Goal: Task Accomplishment & Management: Use online tool/utility

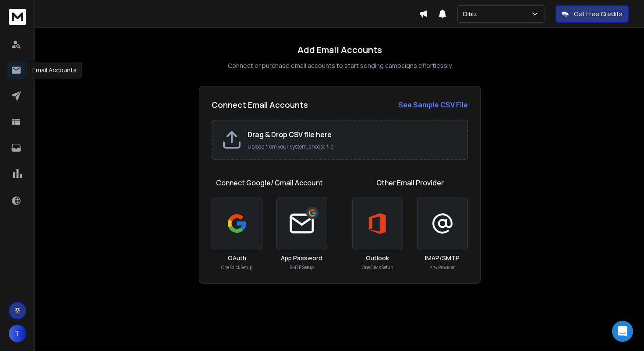
click at [18, 67] on icon at bounding box center [16, 70] width 9 height 7
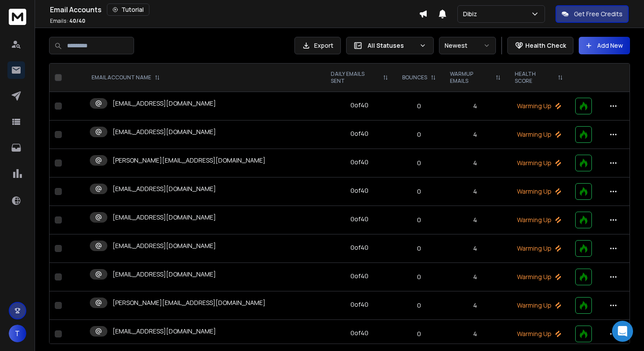
click at [173, 103] on p "[EMAIL_ADDRESS][DOMAIN_NAME]" at bounding box center [164, 103] width 103 height 9
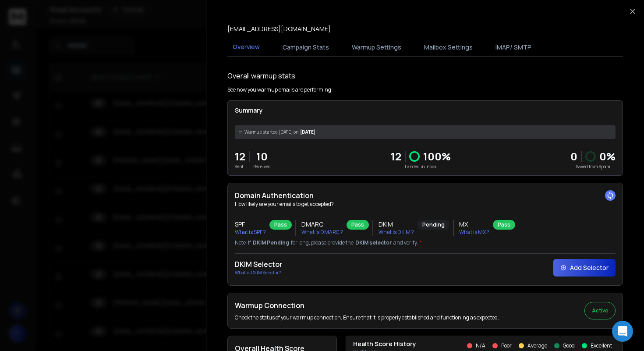
click at [587, 270] on button "Add Selector" at bounding box center [584, 268] width 62 height 18
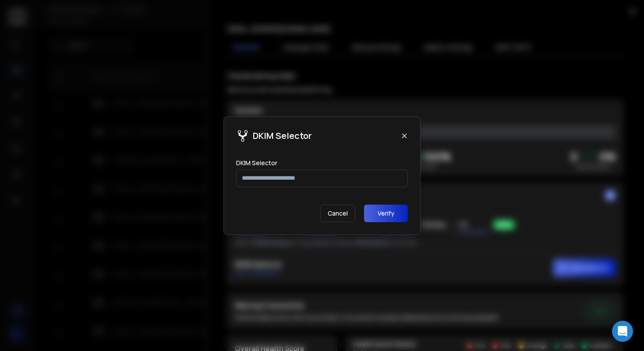
click at [318, 176] on input "text" at bounding box center [322, 178] width 172 height 18
type input "**********"
click at [378, 218] on button "Verify" at bounding box center [386, 213] width 44 height 18
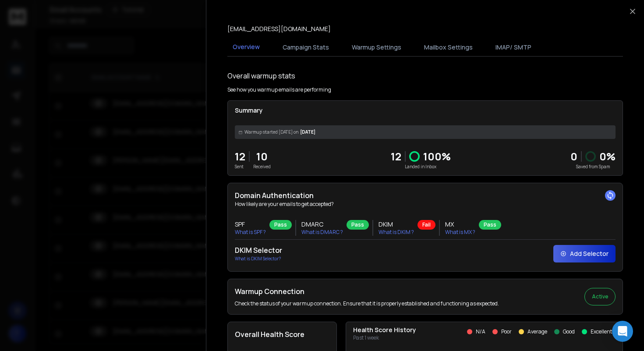
click at [576, 259] on button "Add Selector" at bounding box center [584, 254] width 62 height 18
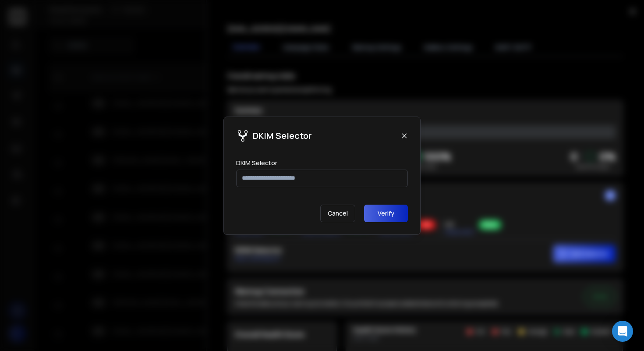
click at [319, 181] on input "text" at bounding box center [322, 178] width 172 height 18
type input "*"
type input "*********"
click at [383, 218] on button "Verify" at bounding box center [386, 213] width 44 height 18
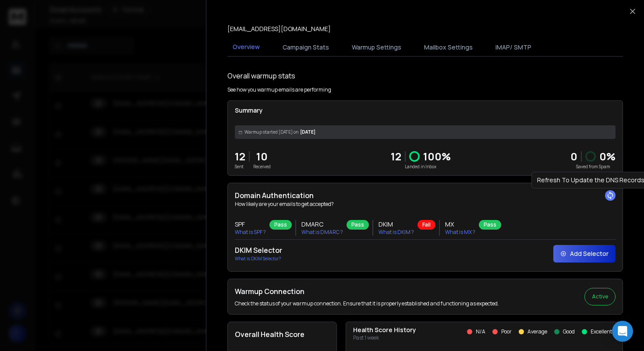
click at [606, 195] on icon at bounding box center [609, 195] width 9 height 9
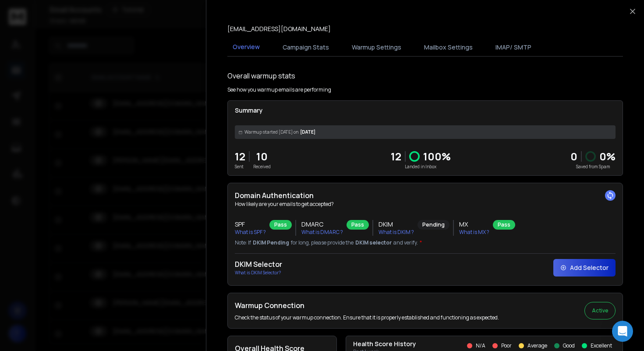
click at [577, 267] on button "Add Selector" at bounding box center [584, 268] width 62 height 18
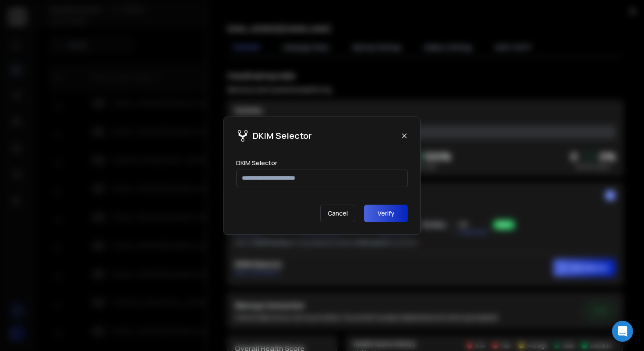
click at [349, 172] on input "text" at bounding box center [322, 178] width 172 height 18
paste input "**********"
type input "**********"
click at [356, 165] on div "DKIM Selector" at bounding box center [322, 163] width 172 height 6
click at [380, 215] on button "Verify" at bounding box center [386, 213] width 44 height 18
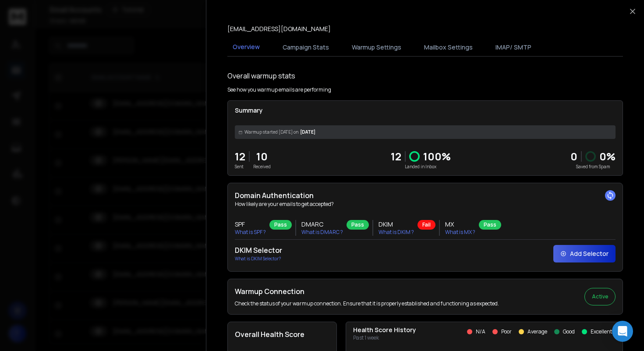
click at [572, 258] on button "Add Selector" at bounding box center [584, 254] width 62 height 18
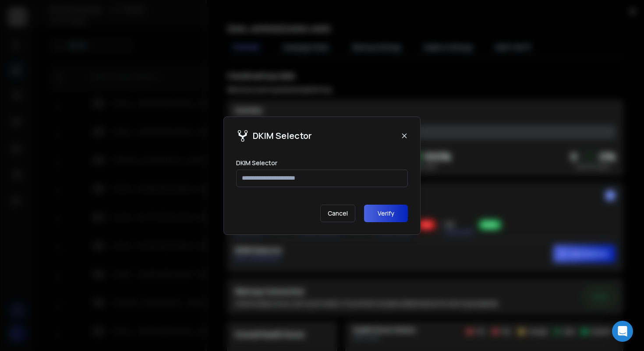
click at [258, 172] on input "text" at bounding box center [322, 178] width 172 height 18
paste input "**********"
click at [271, 176] on input "**********" at bounding box center [322, 178] width 172 height 18
type input "**********"
click at [364, 204] on button "Verify" at bounding box center [386, 213] width 44 height 18
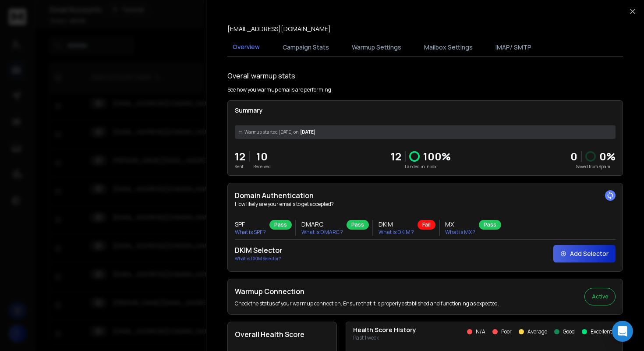
click at [567, 254] on button "Add Selector" at bounding box center [584, 254] width 62 height 18
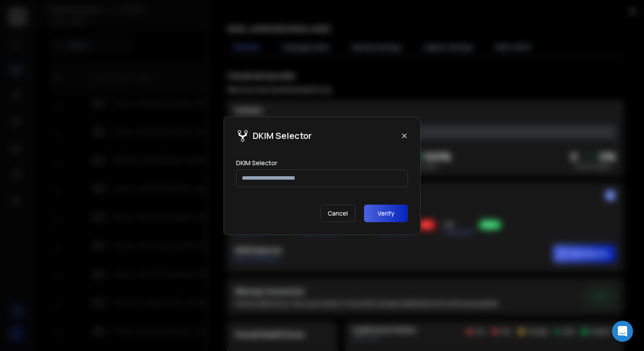
click at [293, 174] on input "text" at bounding box center [322, 178] width 172 height 18
type input "**********"
click at [384, 210] on button "Verify" at bounding box center [386, 213] width 44 height 18
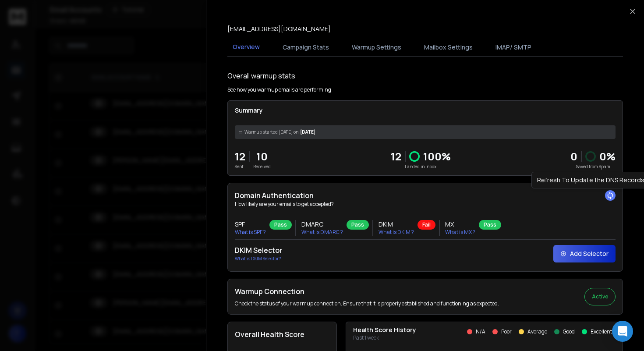
click at [608, 196] on icon at bounding box center [610, 195] width 10 height 10
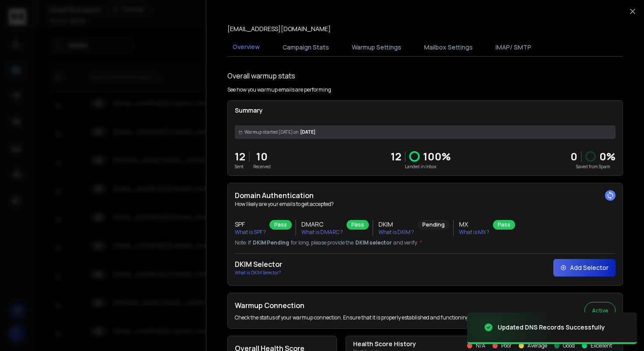
click at [564, 273] on button "Add Selector" at bounding box center [584, 268] width 62 height 18
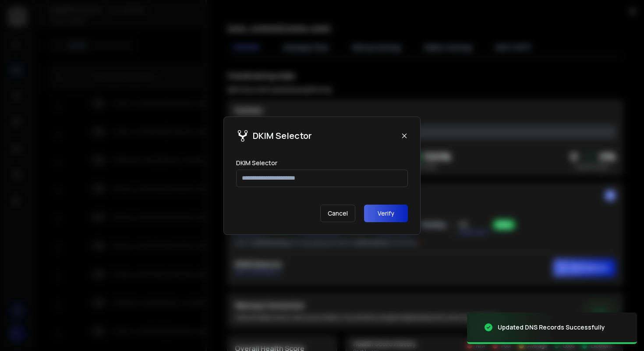
click at [324, 182] on input "text" at bounding box center [322, 178] width 172 height 18
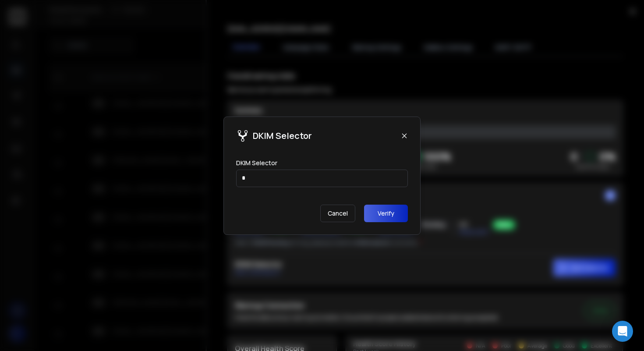
type input "**********"
click at [385, 219] on button "Verify" at bounding box center [386, 213] width 44 height 18
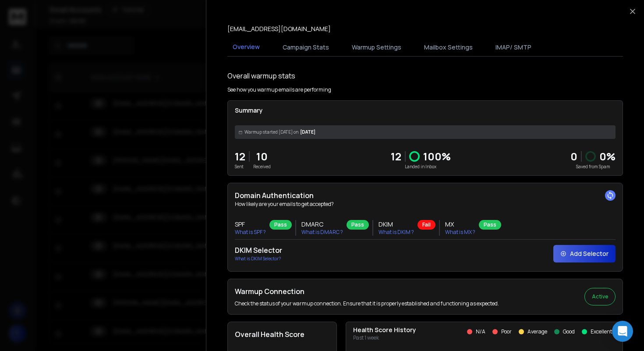
click at [602, 191] on h2 "Domain Authentication" at bounding box center [425, 195] width 380 height 11
click at [605, 191] on icon at bounding box center [609, 195] width 9 height 9
click at [609, 194] on icon at bounding box center [609, 195] width 7 height 9
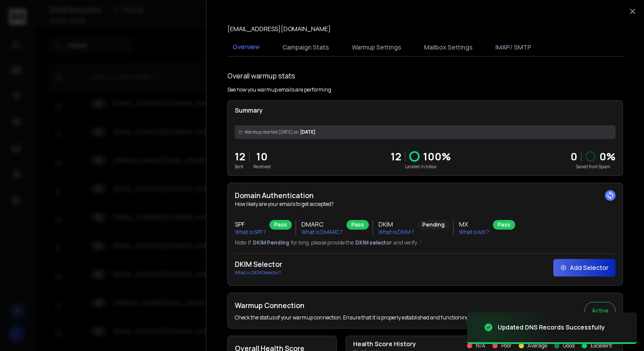
click at [575, 272] on button "Add Selector" at bounding box center [584, 268] width 62 height 18
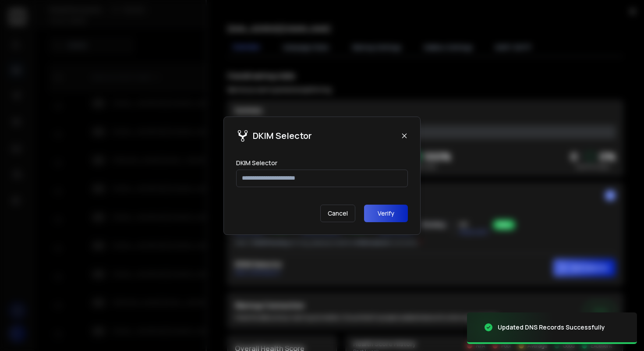
click at [307, 183] on input "text" at bounding box center [322, 178] width 172 height 18
type input "**********"
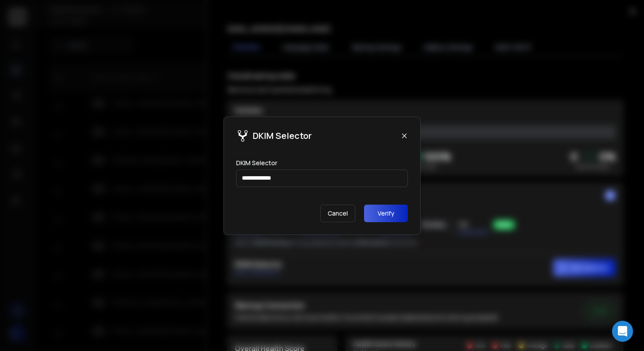
click at [392, 218] on button "Verify" at bounding box center [386, 213] width 44 height 18
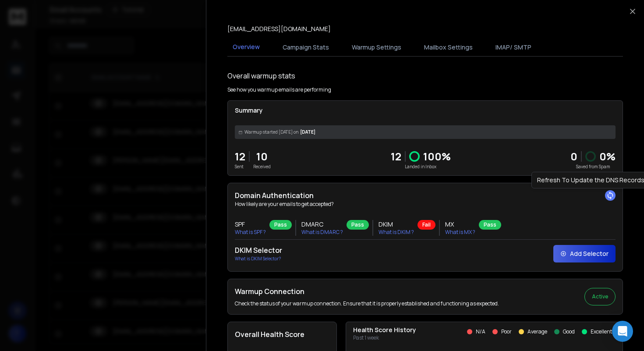
click at [605, 194] on icon at bounding box center [610, 195] width 10 height 10
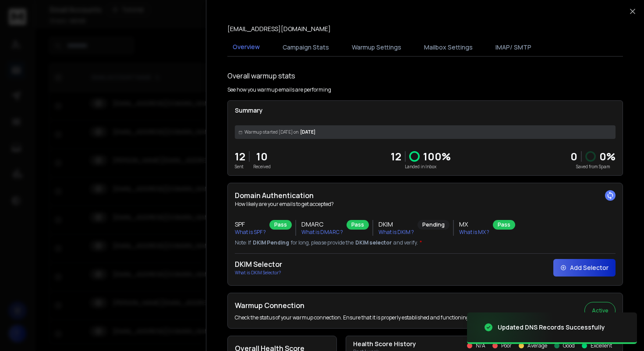
click at [567, 267] on button "Add Selector" at bounding box center [584, 268] width 62 height 18
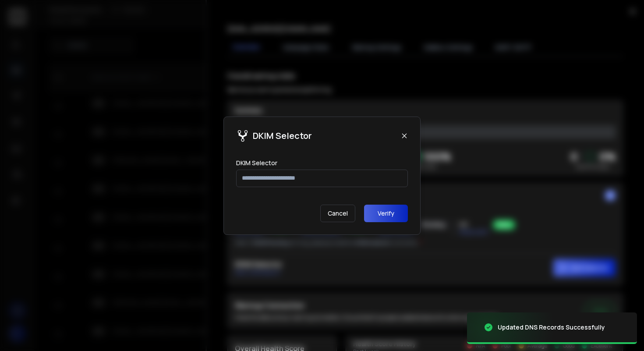
click at [330, 175] on input "text" at bounding box center [322, 178] width 172 height 18
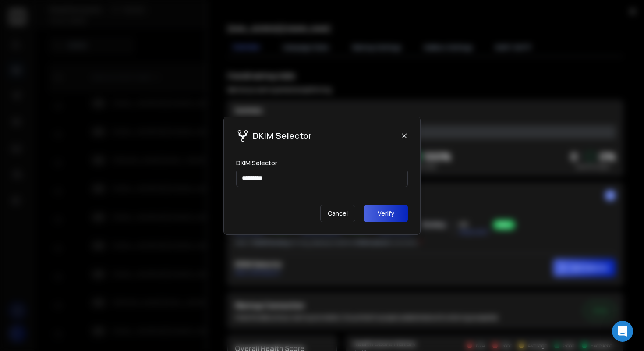
type input "*********"
click at [254, 215] on div "Cancel Verify" at bounding box center [322, 213] width 172 height 18
click at [381, 216] on button "Verify" at bounding box center [386, 213] width 44 height 18
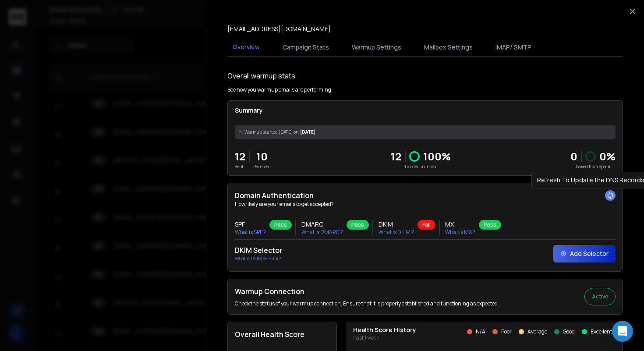
click at [605, 192] on icon at bounding box center [610, 195] width 11 height 11
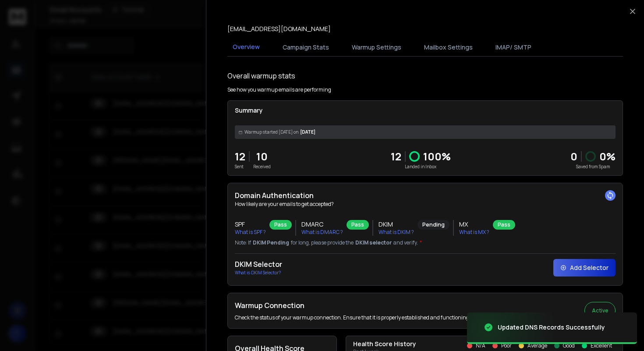
click at [572, 261] on button "Add Selector" at bounding box center [584, 268] width 62 height 18
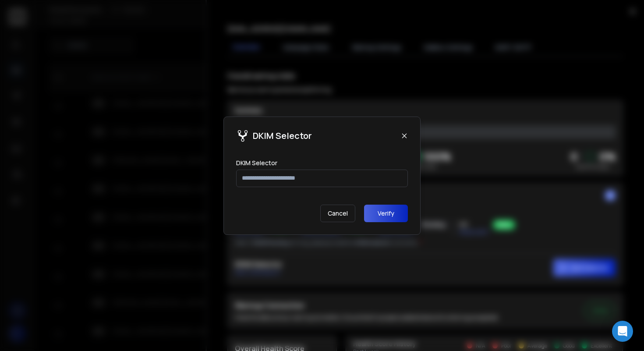
click at [300, 180] on input "text" at bounding box center [322, 178] width 172 height 18
paste input "**********"
type input "**********"
click at [387, 218] on button "Verify" at bounding box center [386, 213] width 44 height 18
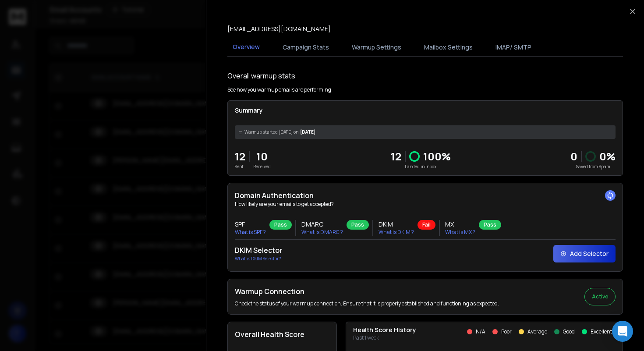
click at [567, 256] on button "Add Selector" at bounding box center [584, 254] width 62 height 18
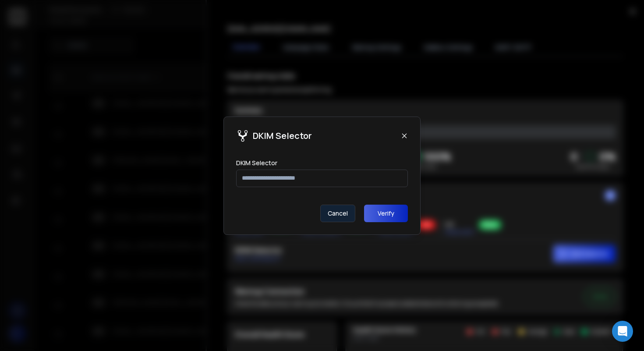
click at [324, 213] on p "Cancel" at bounding box center [337, 213] width 35 height 18
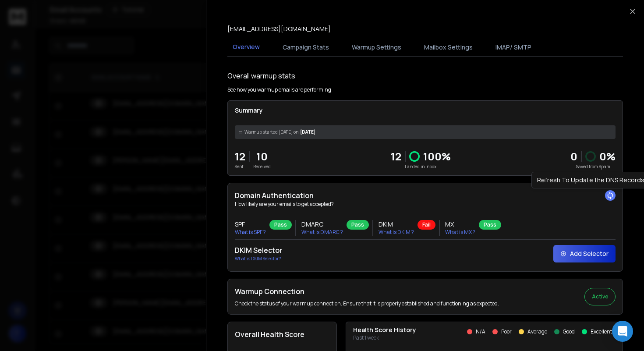
click at [604, 194] on icon at bounding box center [610, 195] width 12 height 12
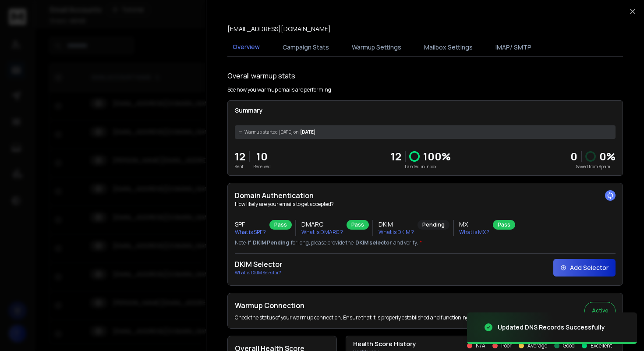
click at [582, 271] on button "Add Selector" at bounding box center [584, 268] width 62 height 18
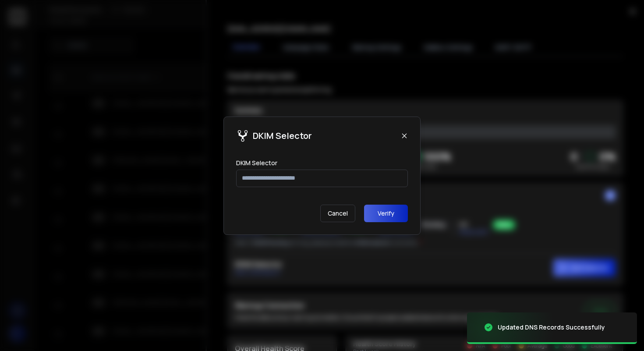
click at [323, 173] on input "text" at bounding box center [322, 178] width 172 height 18
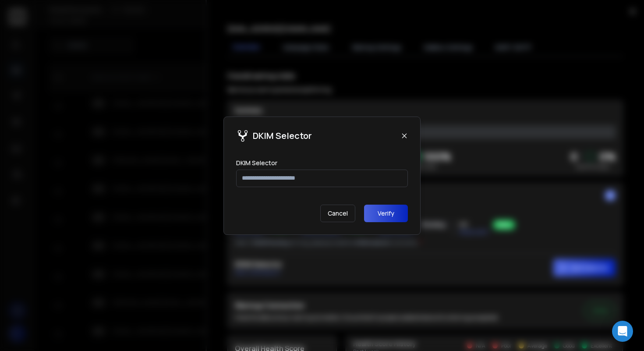
paste input "**********"
type input "**********"
click at [364, 204] on button "Verify" at bounding box center [386, 213] width 44 height 18
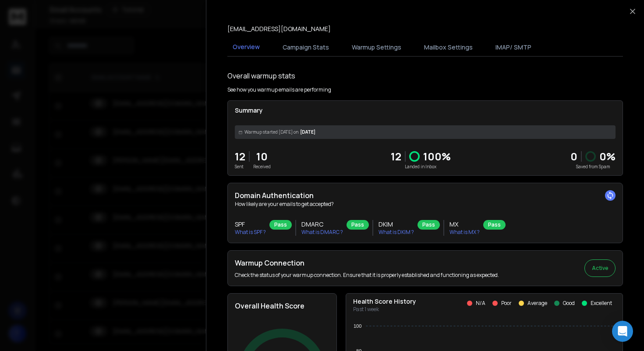
click at [97, 234] on div at bounding box center [322, 175] width 644 height 351
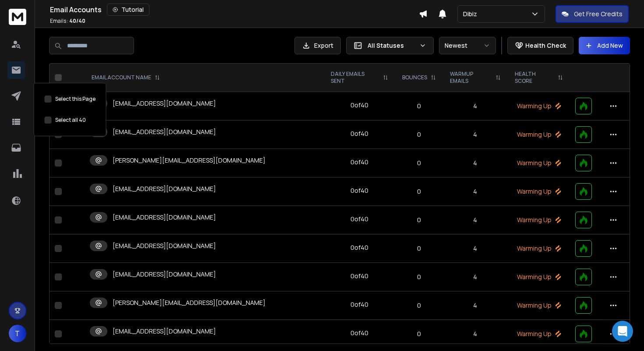
click at [58, 80] on button "Select this Page" at bounding box center [58, 77] width 7 height 7
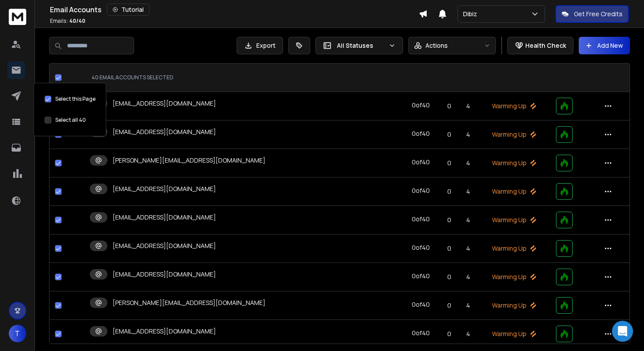
click at [59, 78] on button "Select this Page" at bounding box center [58, 77] width 7 height 7
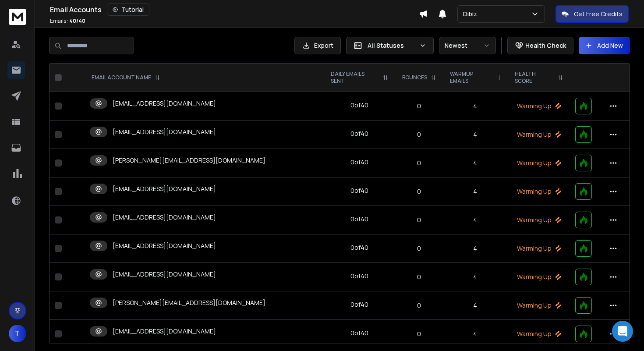
click at [164, 132] on p "[EMAIL_ADDRESS][DOMAIN_NAME]" at bounding box center [164, 131] width 103 height 9
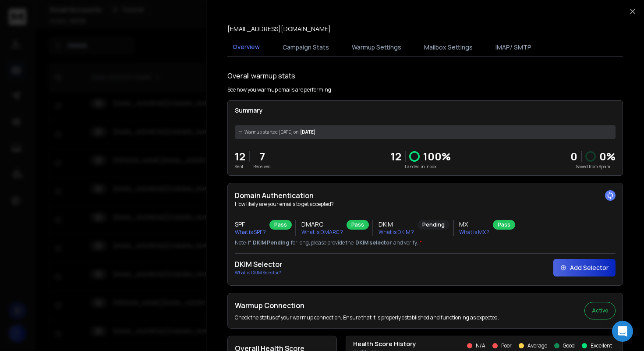
click at [576, 270] on button "Add Selector" at bounding box center [584, 268] width 62 height 18
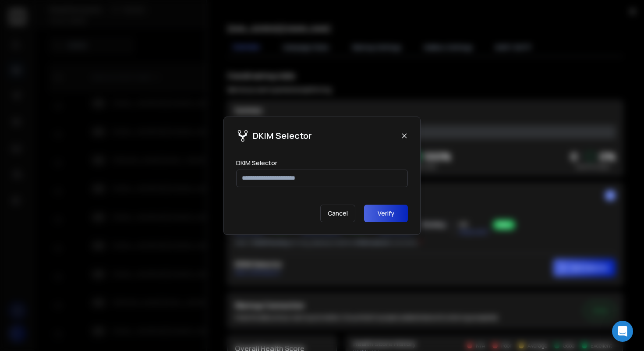
click at [326, 180] on input "text" at bounding box center [322, 178] width 172 height 18
paste input "**********"
type input "**********"
click at [375, 211] on button "Verify" at bounding box center [386, 213] width 44 height 18
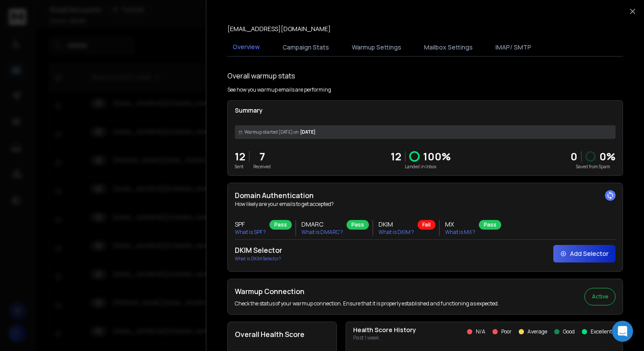
click at [573, 251] on button "Add Selector" at bounding box center [584, 254] width 62 height 18
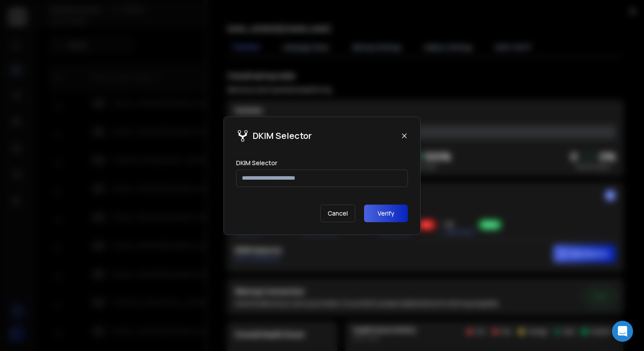
click at [336, 192] on form "DKIM Selector Cancel Verify" at bounding box center [322, 191] width 172 height 62
click at [336, 175] on input "text" at bounding box center [322, 178] width 172 height 18
paste input "**********"
type input "**********"
click at [364, 204] on button "Verify" at bounding box center [386, 213] width 44 height 18
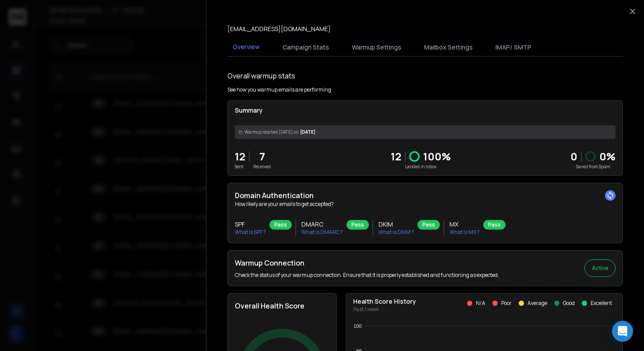
click at [165, 228] on div at bounding box center [322, 175] width 644 height 351
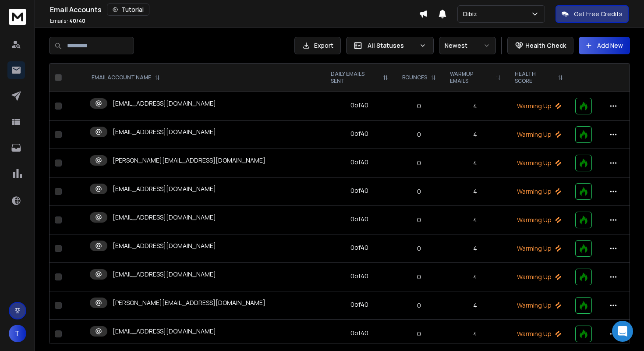
click at [168, 162] on p "[PERSON_NAME][EMAIL_ADDRESS][DOMAIN_NAME]" at bounding box center [189, 160] width 153 height 9
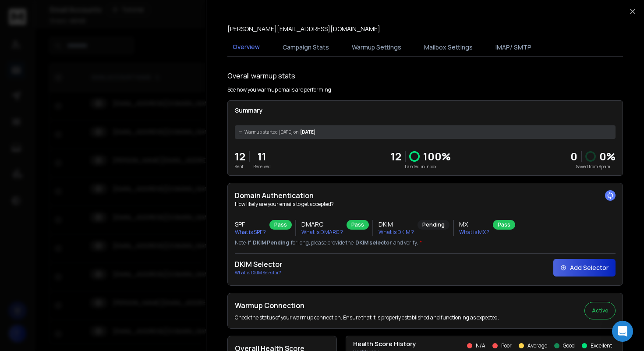
click at [576, 275] on button "Add Selector" at bounding box center [584, 268] width 62 height 18
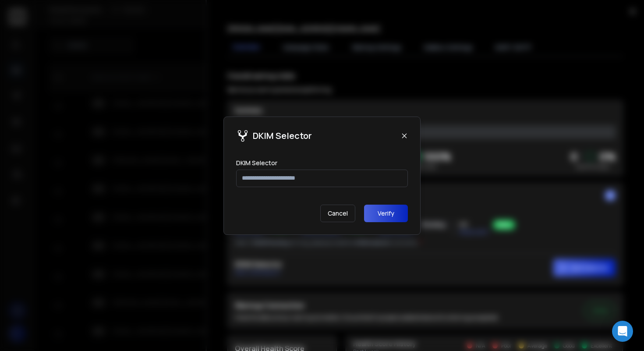
click at [286, 184] on input "text" at bounding box center [322, 178] width 172 height 18
paste input "**********"
type input "**********"
click at [364, 204] on button "Verify" at bounding box center [386, 213] width 44 height 18
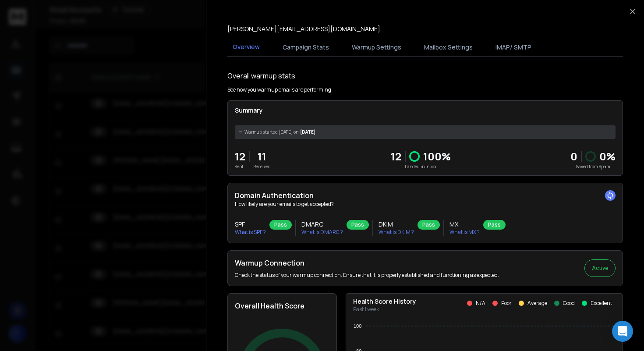
click at [114, 205] on div at bounding box center [322, 175] width 644 height 351
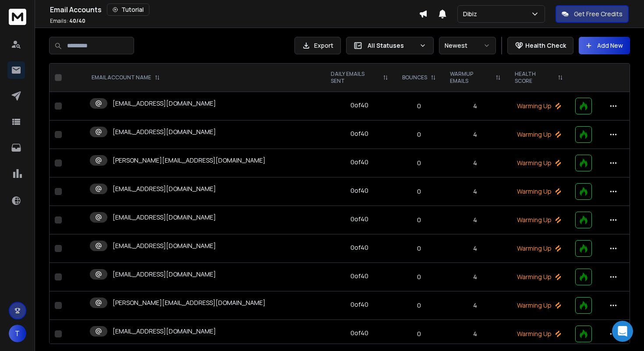
click at [150, 186] on p "[EMAIL_ADDRESS][DOMAIN_NAME]" at bounding box center [164, 188] width 103 height 9
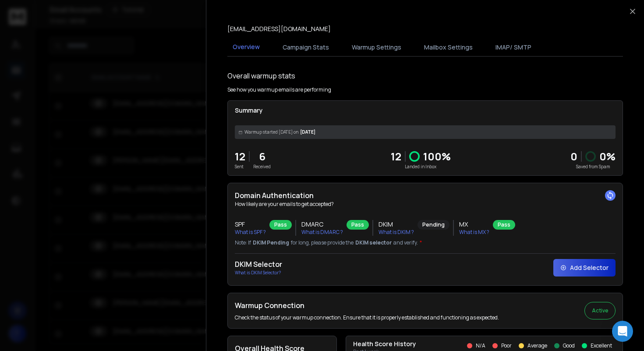
click at [583, 263] on button "Add Selector" at bounding box center [584, 268] width 62 height 18
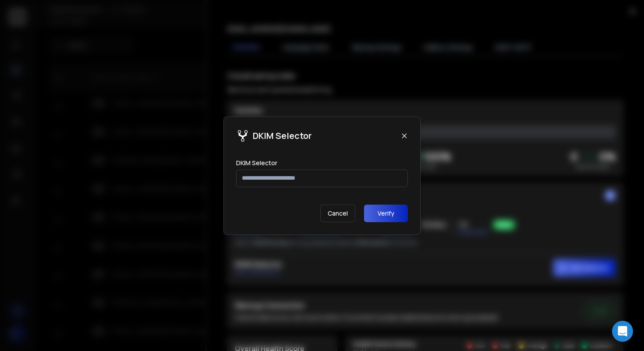
click at [293, 177] on input "text" at bounding box center [322, 178] width 172 height 18
paste input "**********"
type input "**********"
click at [364, 204] on button "Verify" at bounding box center [386, 213] width 44 height 18
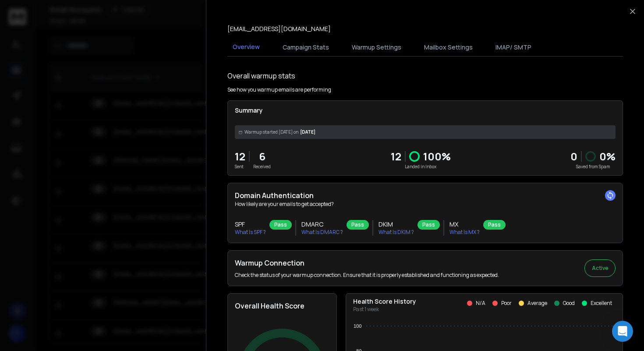
click at [163, 219] on div at bounding box center [322, 175] width 644 height 351
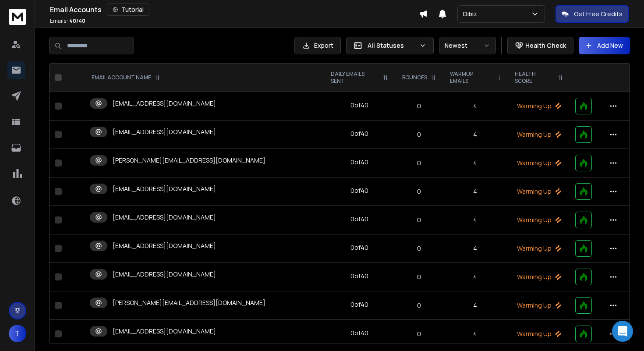
click at [161, 220] on p "[EMAIL_ADDRESS][DOMAIN_NAME]" at bounding box center [164, 217] width 103 height 9
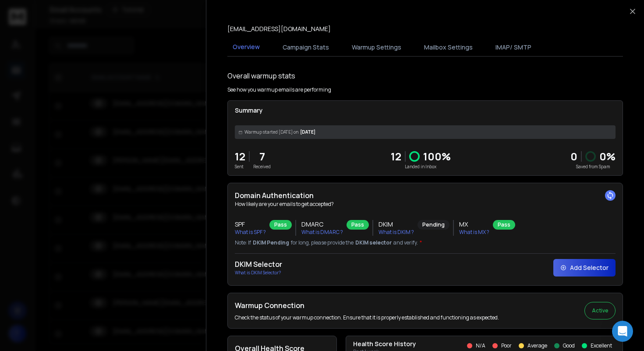
click at [574, 278] on div "Domain Authentication How likely are your emails to get accepted? SPF What is S…" at bounding box center [424, 234] width 395 height 103
click at [573, 269] on button "Add Selector" at bounding box center [584, 268] width 62 height 18
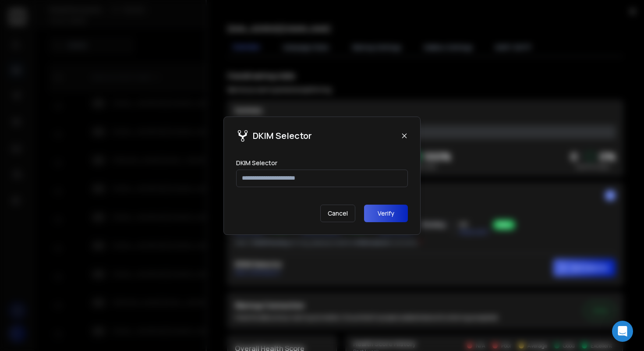
click at [327, 178] on input "text" at bounding box center [322, 178] width 172 height 18
paste input "**********"
type input "**********"
click at [396, 218] on button "Verify" at bounding box center [386, 213] width 44 height 18
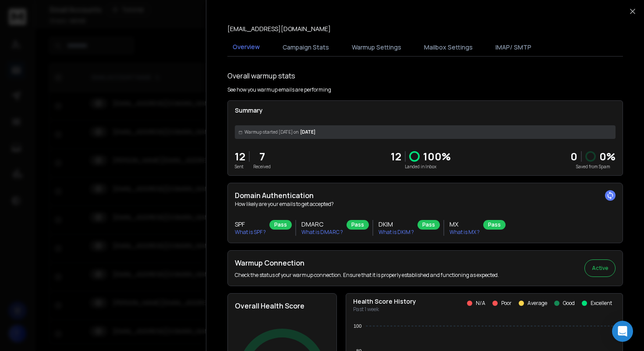
click at [165, 206] on div at bounding box center [322, 175] width 644 height 351
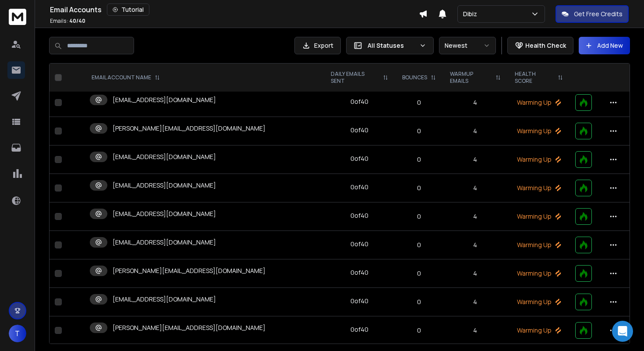
scroll to position [35, 0]
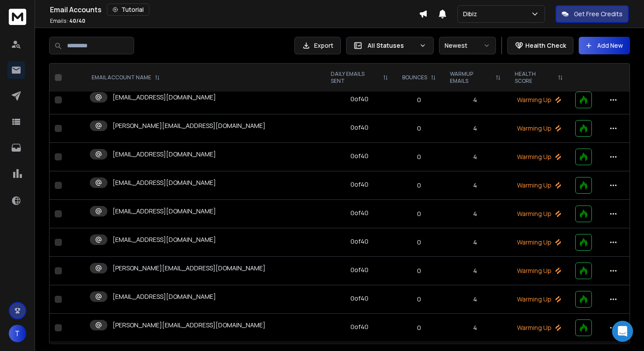
click at [168, 210] on p "[EMAIL_ADDRESS][DOMAIN_NAME]" at bounding box center [164, 211] width 103 height 9
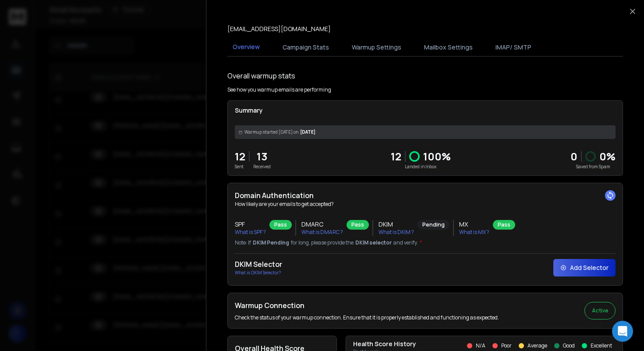
click at [572, 269] on button "Add Selector" at bounding box center [584, 268] width 62 height 18
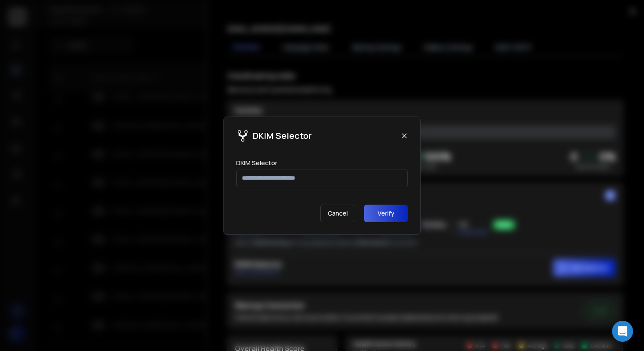
click at [324, 173] on input "text" at bounding box center [322, 178] width 172 height 18
paste input "**********"
type input "**********"
click at [404, 212] on button "Verify" at bounding box center [386, 213] width 44 height 18
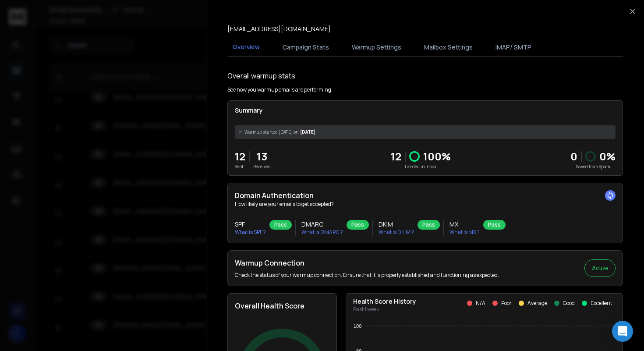
click at [138, 220] on div at bounding box center [322, 175] width 644 height 351
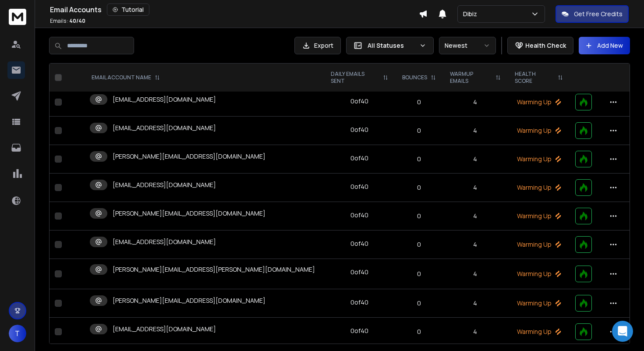
scroll to position [163, 0]
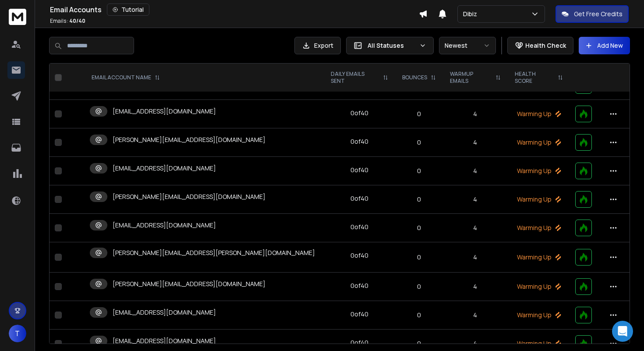
click at [137, 118] on td "[EMAIL_ADDRESS][DOMAIN_NAME]" at bounding box center [203, 114] width 239 height 28
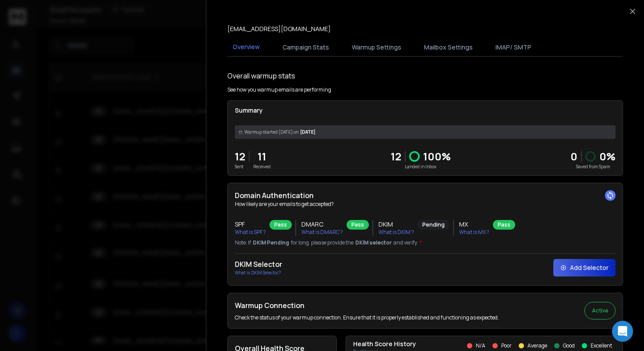
click at [586, 273] on button "Add Selector" at bounding box center [584, 268] width 62 height 18
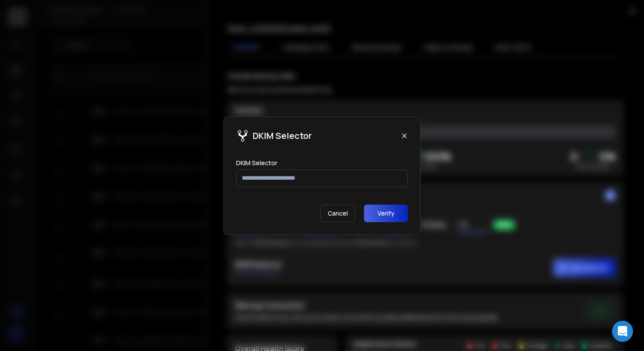
click at [312, 174] on input "text" at bounding box center [322, 178] width 172 height 18
paste input "**********"
type input "**********"
click at [384, 208] on button "Verify" at bounding box center [386, 213] width 44 height 18
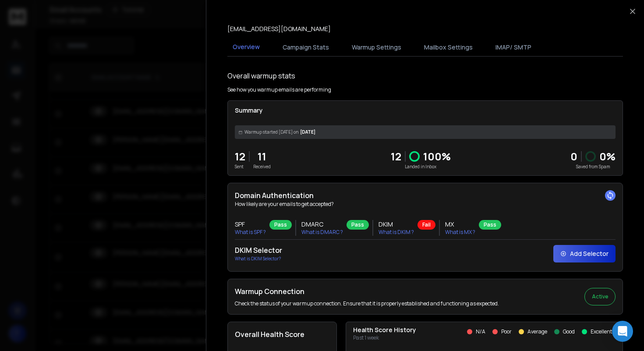
click at [569, 257] on button "Add Selector" at bounding box center [584, 254] width 62 height 18
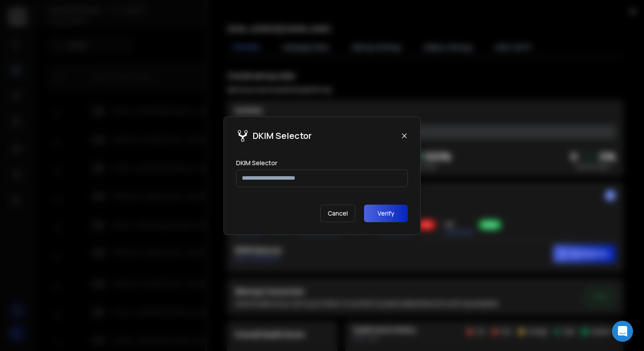
click at [299, 182] on input "text" at bounding box center [322, 178] width 172 height 18
paste input "**********"
type input "**********"
click at [364, 204] on button "Verify" at bounding box center [386, 213] width 44 height 18
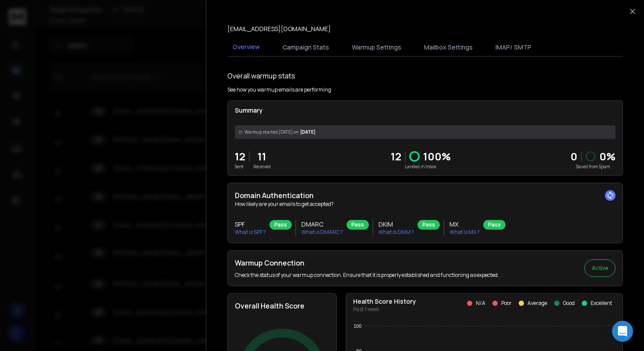
click at [146, 226] on div at bounding box center [322, 175] width 644 height 351
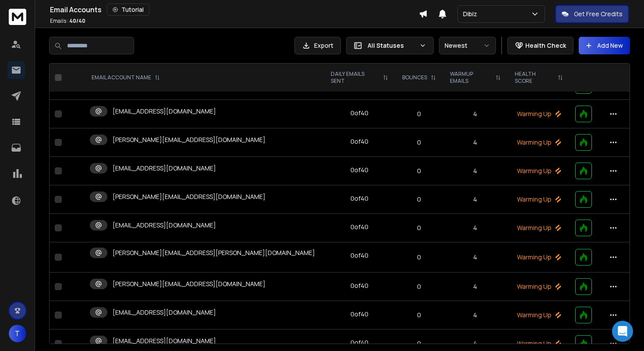
click at [185, 140] on p "[PERSON_NAME][EMAIL_ADDRESS][DOMAIN_NAME]" at bounding box center [189, 139] width 153 height 9
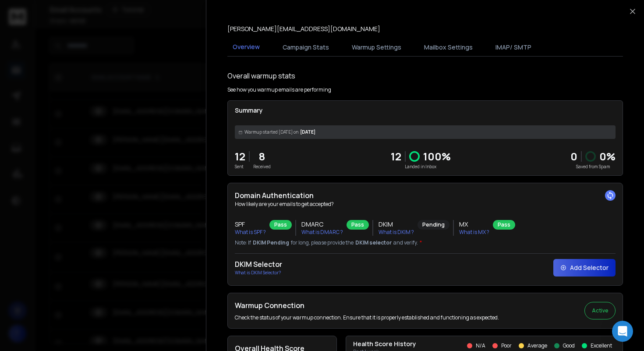
click at [587, 261] on button "Add Selector" at bounding box center [584, 268] width 62 height 18
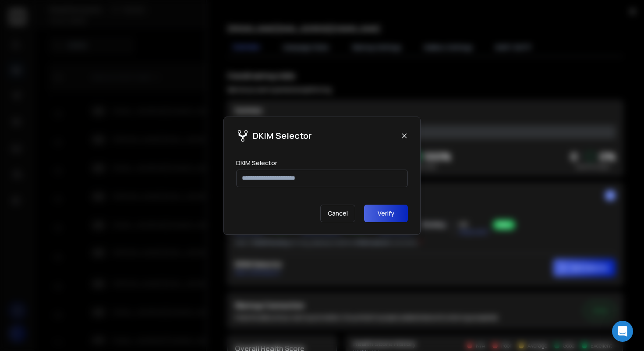
click at [326, 187] on input "text" at bounding box center [322, 178] width 172 height 18
paste input "**********"
type input "**********"
click at [400, 212] on button "Verify" at bounding box center [386, 213] width 44 height 18
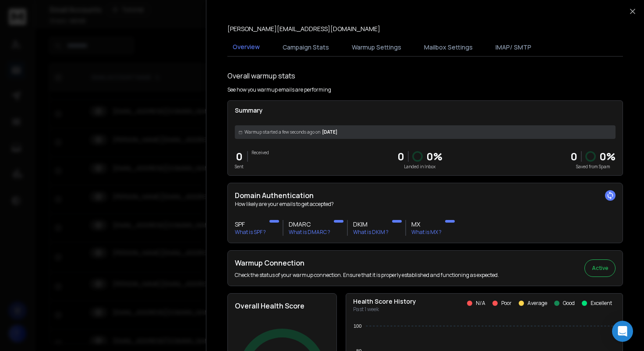
click at [183, 215] on div at bounding box center [322, 175] width 644 height 351
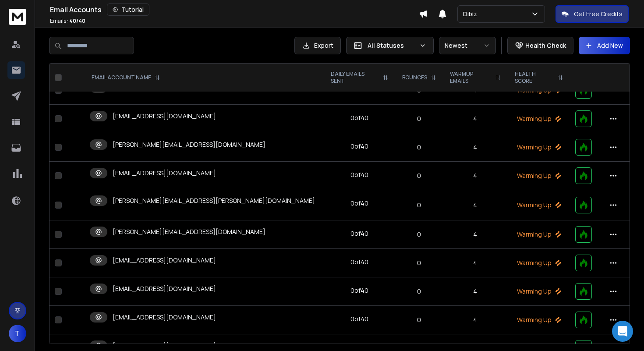
scroll to position [216, 0]
click at [127, 109] on td "[EMAIL_ADDRESS][DOMAIN_NAME]" at bounding box center [203, 118] width 239 height 28
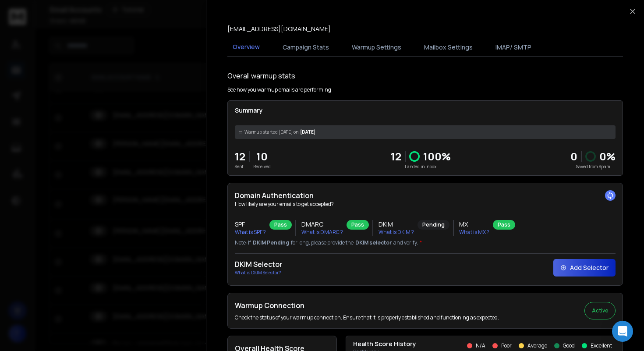
click at [569, 259] on button "Add Selector" at bounding box center [584, 268] width 62 height 18
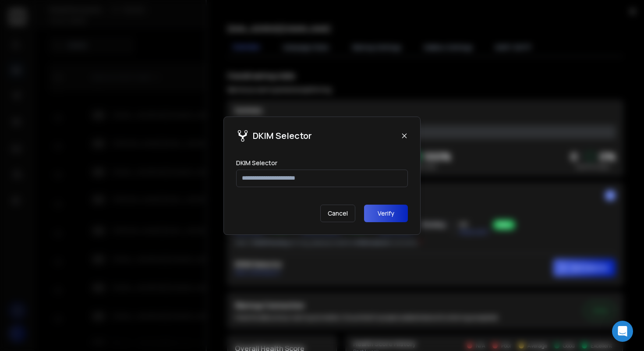
click at [259, 174] on input "text" at bounding box center [322, 178] width 172 height 18
paste input "**********"
type input "**********"
click at [397, 209] on button "Verify" at bounding box center [386, 213] width 44 height 18
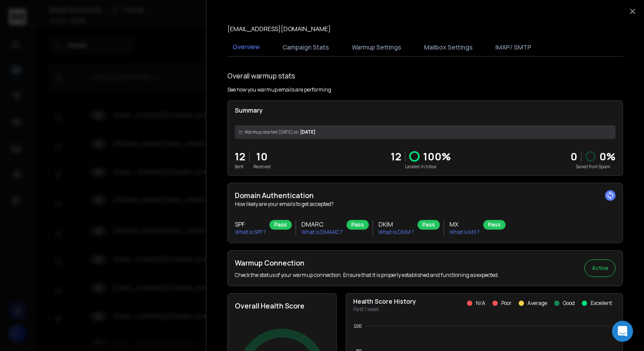
click at [126, 141] on div at bounding box center [322, 175] width 644 height 351
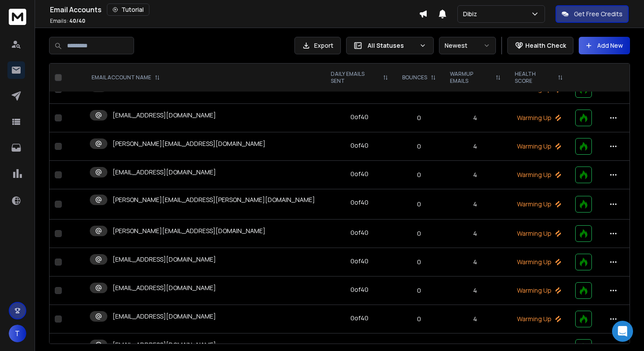
click at [126, 141] on p "[PERSON_NAME][EMAIL_ADDRESS][DOMAIN_NAME]" at bounding box center [189, 143] width 153 height 9
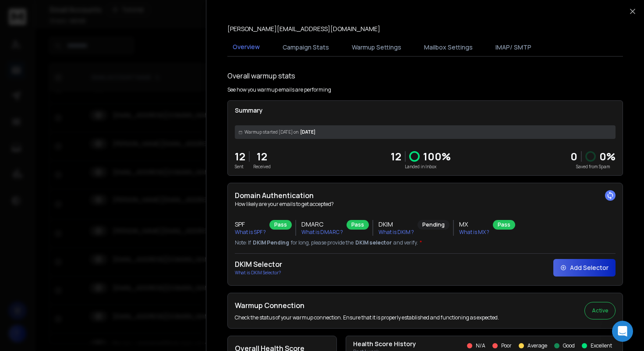
click at [583, 269] on button "Add Selector" at bounding box center [584, 268] width 62 height 18
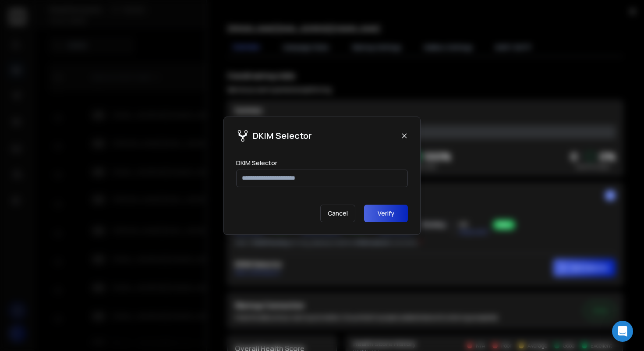
click at [266, 178] on input "text" at bounding box center [322, 178] width 172 height 18
paste input "**********"
type input "**********"
click at [401, 218] on button "Verify" at bounding box center [386, 213] width 44 height 18
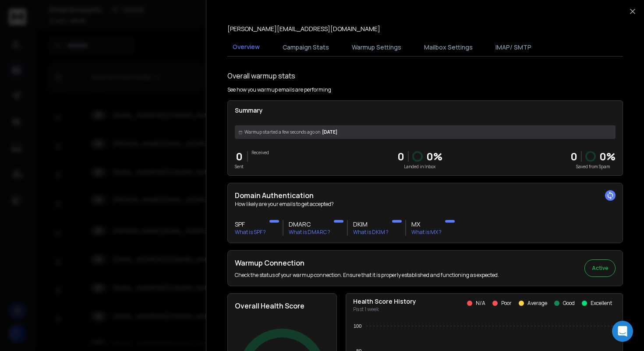
click at [158, 221] on div at bounding box center [322, 175] width 644 height 351
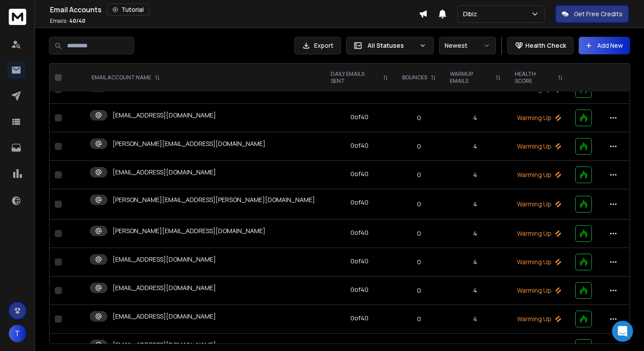
click at [194, 168] on p "[EMAIL_ADDRESS][DOMAIN_NAME]" at bounding box center [164, 172] width 103 height 9
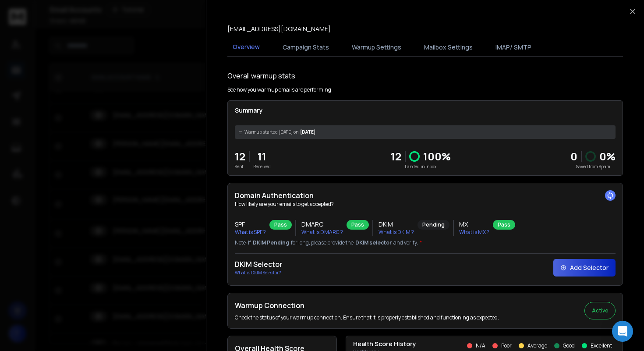
click at [584, 268] on button "Add Selector" at bounding box center [584, 268] width 62 height 18
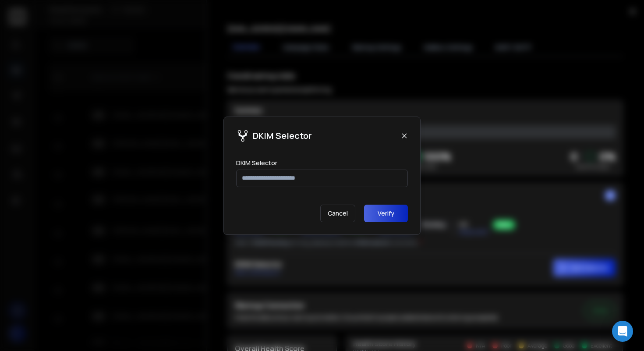
click at [287, 165] on div "DKIM Selector" at bounding box center [322, 163] width 172 height 6
click at [275, 175] on input "text" at bounding box center [322, 178] width 172 height 18
paste input "**********"
type input "**********"
click at [401, 214] on button "Verify" at bounding box center [386, 213] width 44 height 18
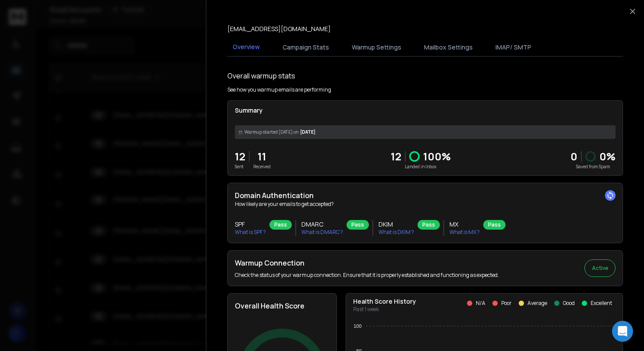
click at [139, 228] on div at bounding box center [322, 175] width 644 height 351
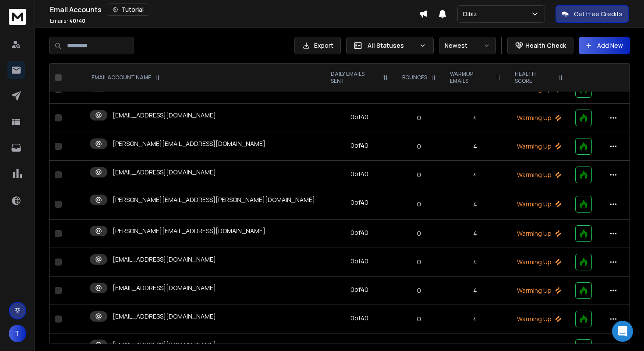
click at [164, 201] on p "[PERSON_NAME][EMAIL_ADDRESS][PERSON_NAME][DOMAIN_NAME]" at bounding box center [214, 199] width 202 height 9
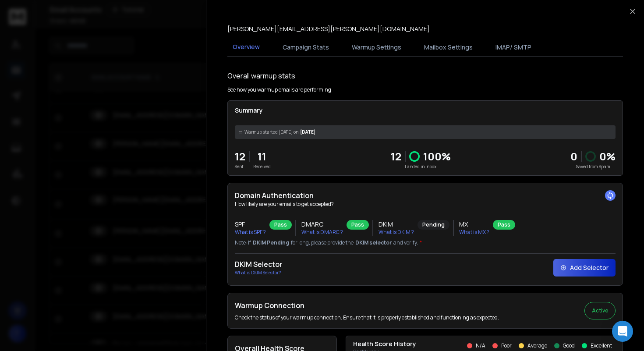
click at [573, 265] on button "Add Selector" at bounding box center [584, 268] width 62 height 18
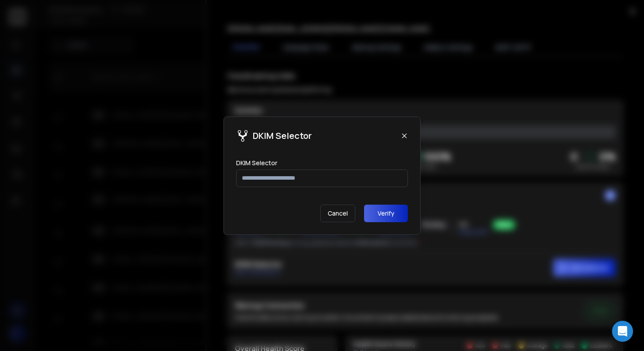
click at [299, 174] on input "text" at bounding box center [322, 178] width 172 height 18
paste input "**********"
type input "**********"
click at [394, 213] on button "Verify" at bounding box center [386, 213] width 44 height 18
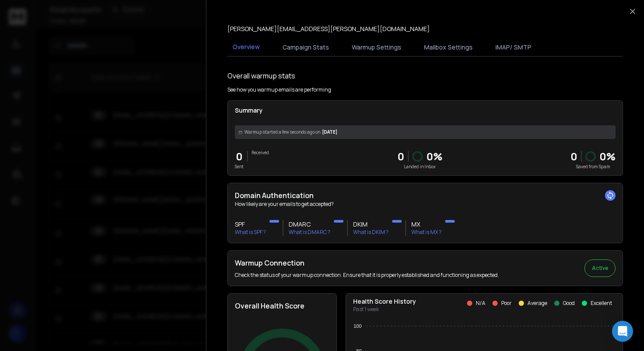
click at [138, 201] on div at bounding box center [322, 175] width 644 height 351
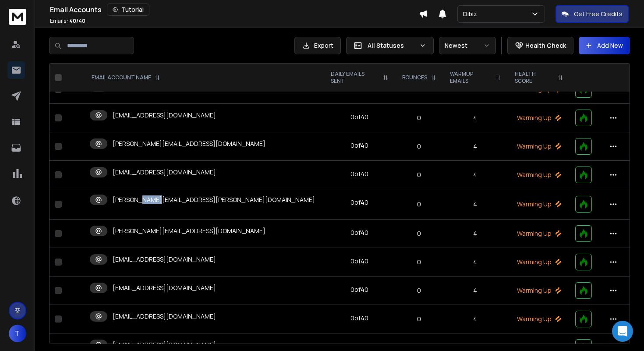
click at [138, 201] on p "[PERSON_NAME][EMAIL_ADDRESS][PERSON_NAME][DOMAIN_NAME]" at bounding box center [214, 199] width 202 height 9
click at [163, 230] on p "[PERSON_NAME][EMAIL_ADDRESS][DOMAIN_NAME]" at bounding box center [189, 230] width 153 height 9
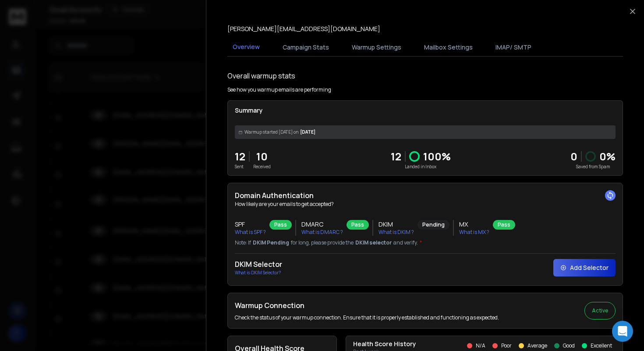
click at [587, 267] on button "Add Selector" at bounding box center [584, 268] width 62 height 18
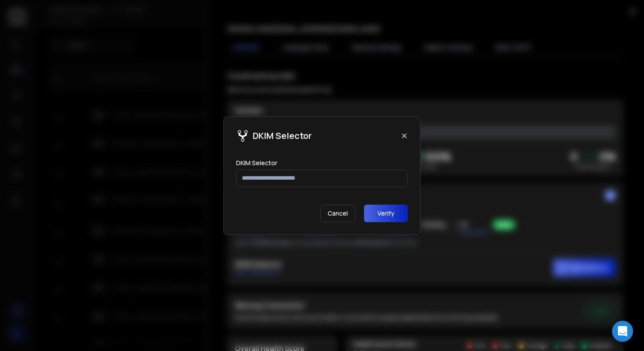
click at [341, 176] on input "text" at bounding box center [322, 178] width 172 height 18
paste input "**********"
type input "**********"
click at [405, 210] on button "Verify" at bounding box center [386, 213] width 44 height 18
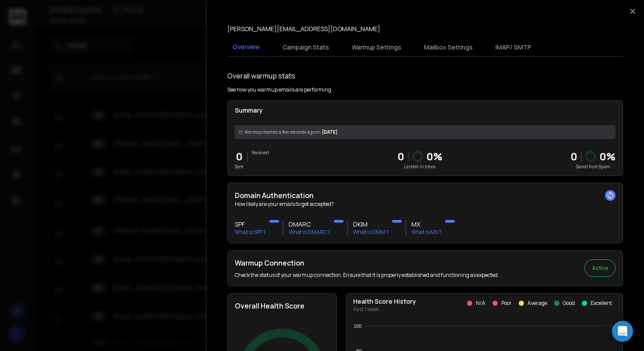
click at [152, 241] on div at bounding box center [322, 175] width 644 height 351
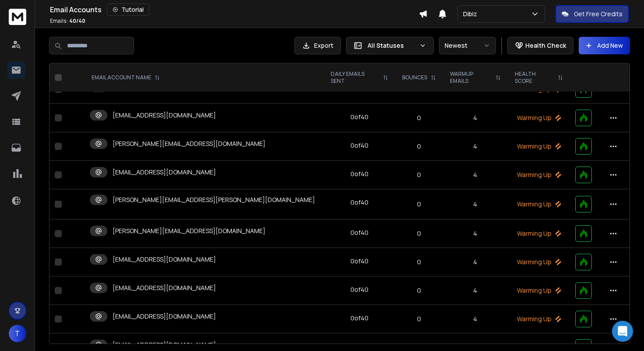
click at [170, 262] on div "[EMAIL_ADDRESS][DOMAIN_NAME]" at bounding box center [153, 259] width 126 height 11
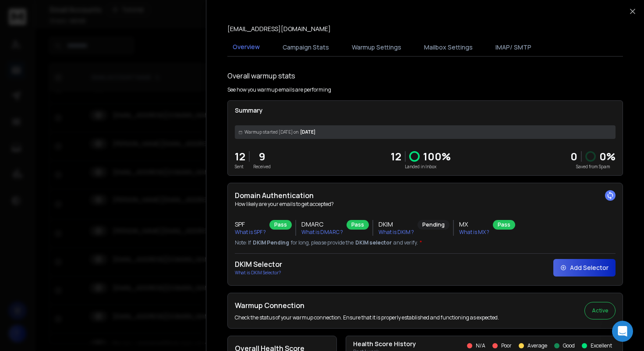
click at [577, 273] on button "Add Selector" at bounding box center [584, 268] width 62 height 18
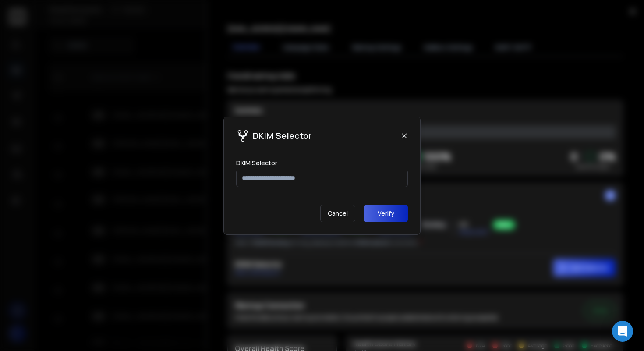
click at [332, 180] on input "text" at bounding box center [322, 178] width 172 height 18
paste input "**********"
type input "**********"
click at [395, 214] on button "Verify" at bounding box center [386, 213] width 44 height 18
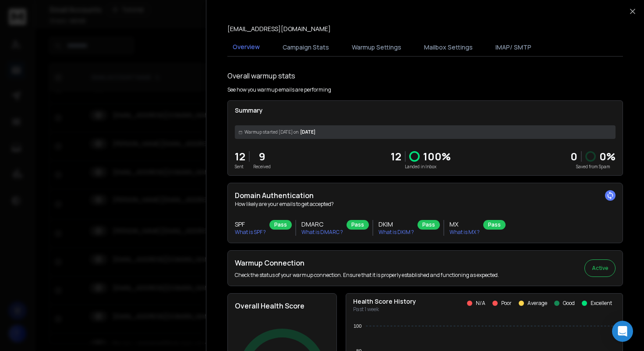
click at [119, 226] on div at bounding box center [322, 175] width 644 height 351
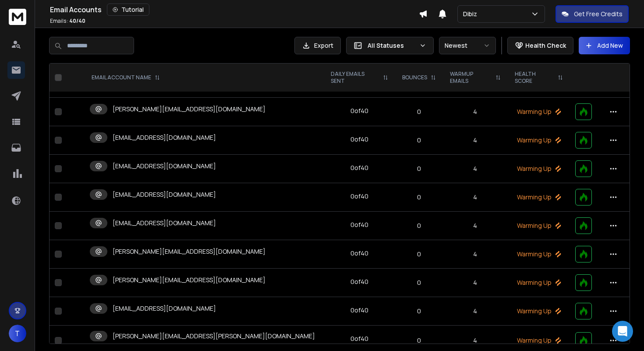
scroll to position [2, 0]
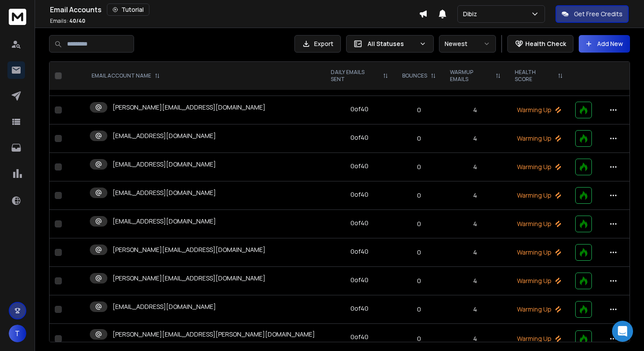
click at [141, 159] on div "[EMAIL_ADDRESS][DOMAIN_NAME]" at bounding box center [153, 164] width 126 height 11
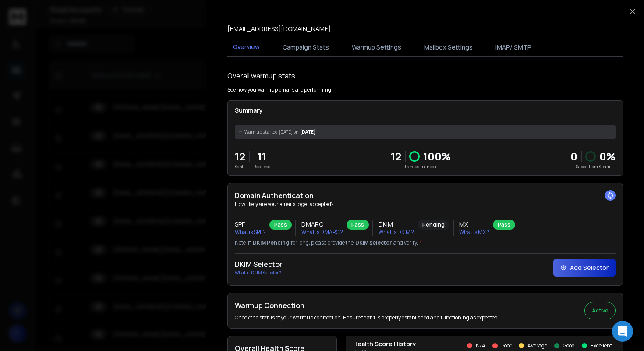
click at [591, 261] on button "Add Selector" at bounding box center [584, 268] width 62 height 18
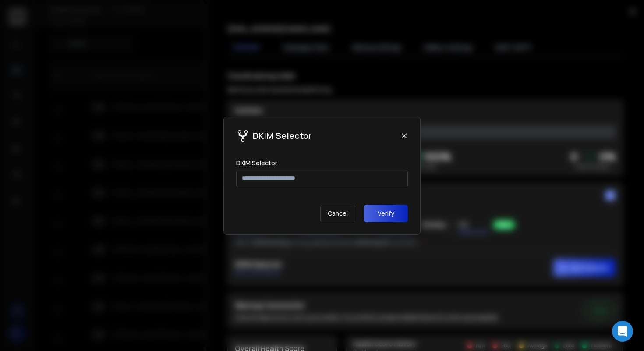
click at [373, 178] on input "text" at bounding box center [322, 178] width 172 height 18
paste input "**********"
type input "**********"
click at [399, 213] on button "Verify" at bounding box center [386, 213] width 44 height 18
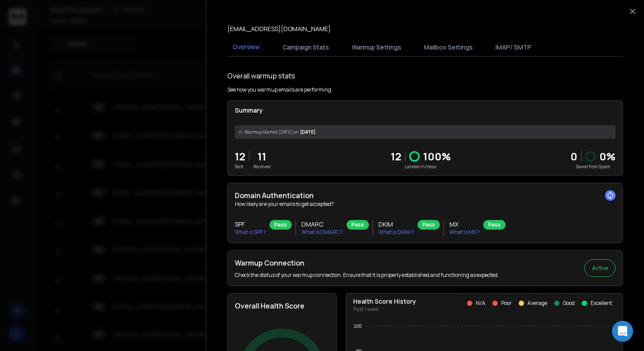
click at [167, 197] on div at bounding box center [322, 175] width 644 height 351
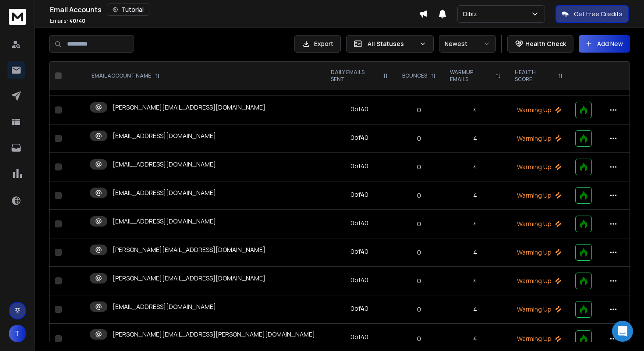
click at [155, 188] on p "[EMAIL_ADDRESS][DOMAIN_NAME]" at bounding box center [164, 192] width 103 height 9
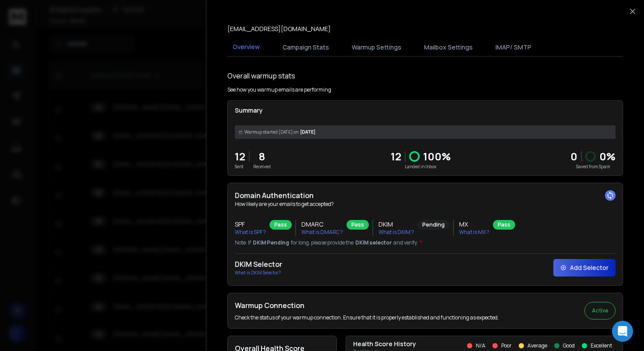
click at [594, 261] on button "Add Selector" at bounding box center [584, 268] width 62 height 18
click at [595, 275] on button "Add Selector" at bounding box center [584, 268] width 62 height 18
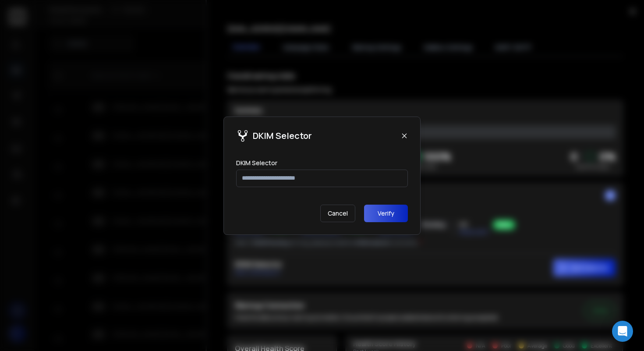
click at [315, 181] on input "text" at bounding box center [322, 178] width 172 height 18
paste input "**********"
type input "**********"
click at [397, 211] on button "Verify" at bounding box center [386, 213] width 44 height 18
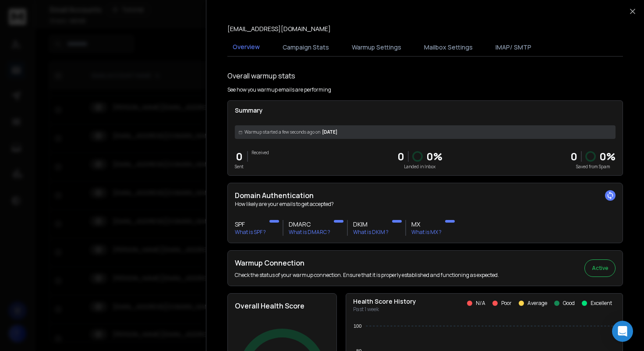
click at [107, 222] on div at bounding box center [322, 175] width 644 height 351
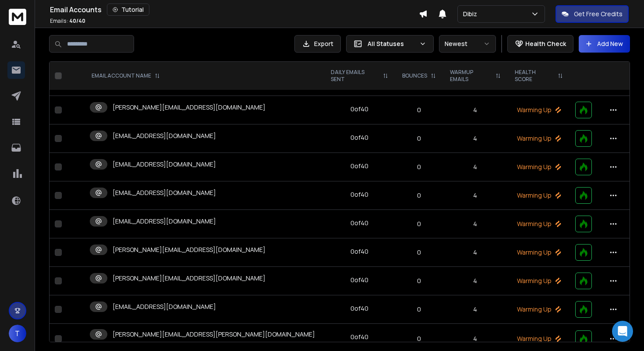
click at [134, 218] on p "[EMAIL_ADDRESS][DOMAIN_NAME]" at bounding box center [164, 221] width 103 height 9
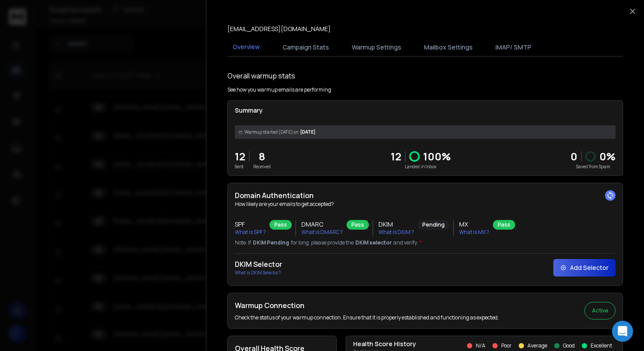
click at [563, 267] on icon at bounding box center [563, 267] width 3 height 3
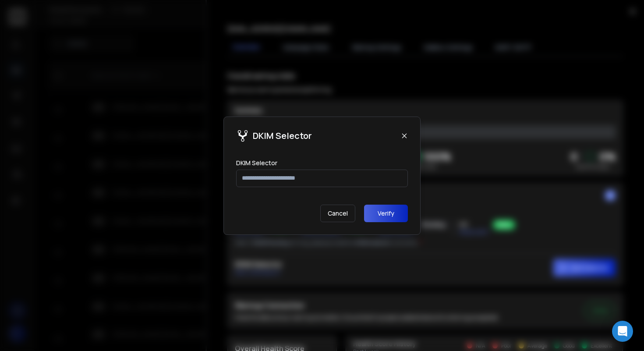
click at [350, 183] on input "text" at bounding box center [322, 178] width 172 height 18
paste input "**********"
type input "**********"
click at [399, 210] on button "Verify" at bounding box center [386, 213] width 44 height 18
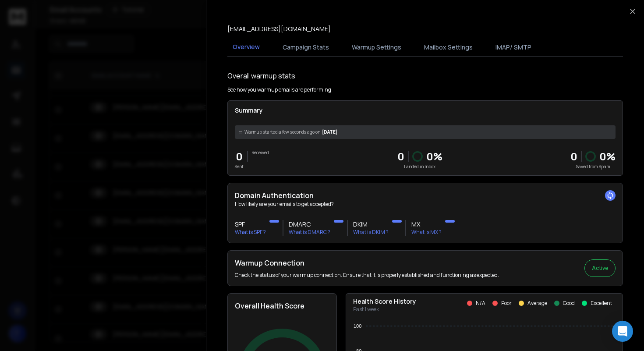
click at [125, 224] on div at bounding box center [322, 175] width 644 height 351
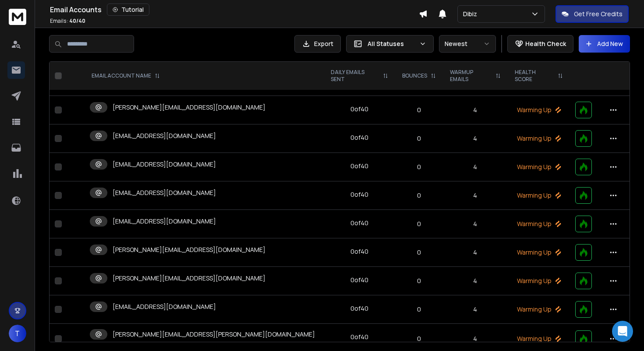
click at [137, 256] on td "[PERSON_NAME][EMAIL_ADDRESS][DOMAIN_NAME]" at bounding box center [203, 252] width 239 height 28
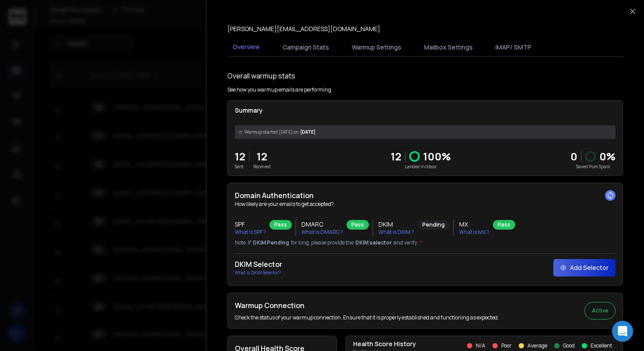
click at [589, 275] on button "Add Selector" at bounding box center [584, 268] width 62 height 18
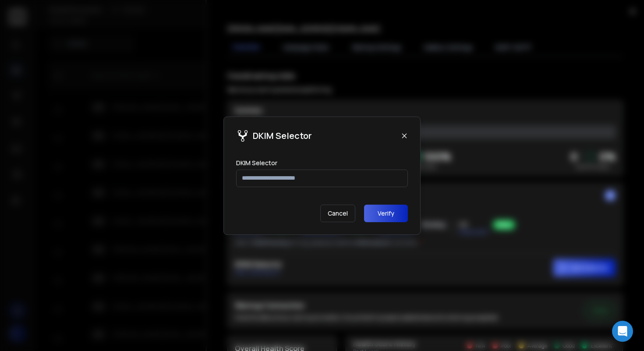
click at [401, 183] on input "text" at bounding box center [322, 178] width 172 height 18
paste input "**********"
type input "**********"
click at [396, 215] on button "Verify" at bounding box center [386, 213] width 44 height 18
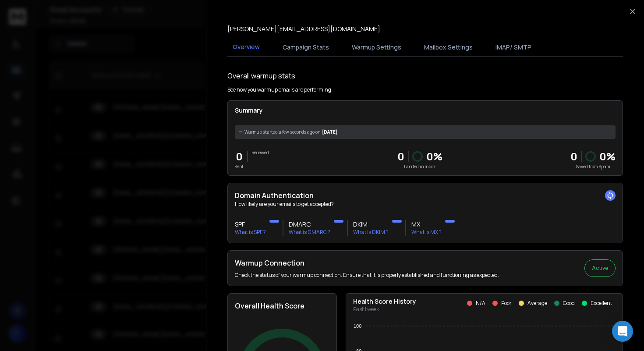
click at [135, 191] on div at bounding box center [322, 175] width 644 height 351
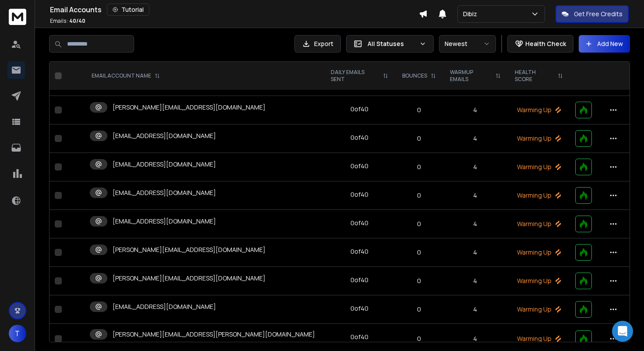
click at [187, 291] on td "[PERSON_NAME][EMAIL_ADDRESS][DOMAIN_NAME]" at bounding box center [203, 281] width 239 height 28
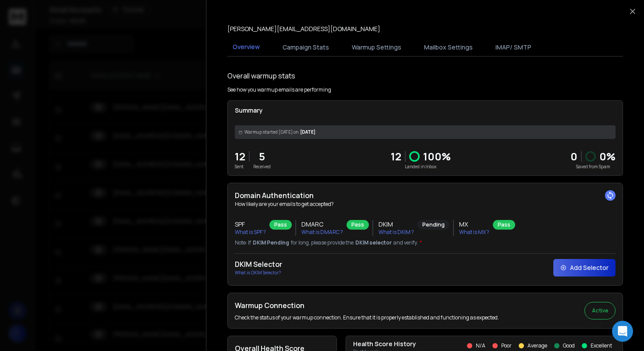
click at [597, 265] on button "Add Selector" at bounding box center [584, 268] width 62 height 18
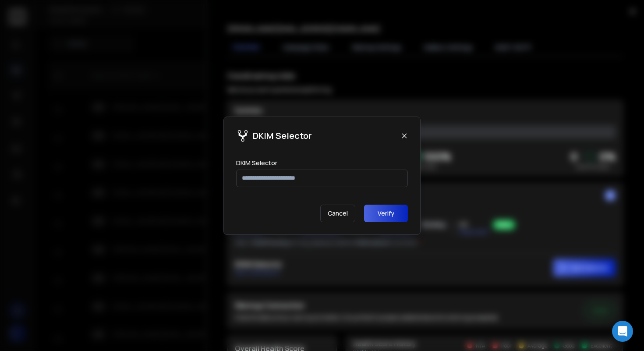
click at [290, 185] on input "text" at bounding box center [322, 178] width 172 height 18
paste input "**********"
type input "**********"
click at [399, 211] on button "Verify" at bounding box center [386, 213] width 44 height 18
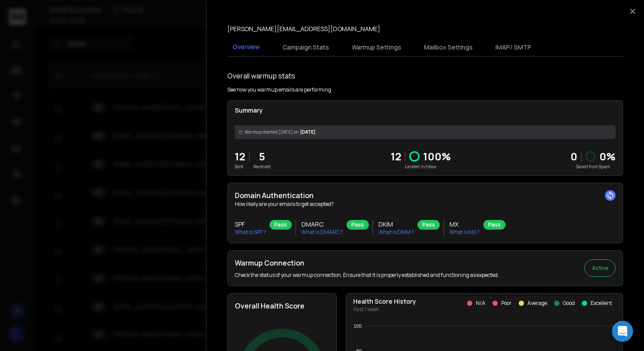
click at [190, 220] on div at bounding box center [322, 175] width 644 height 351
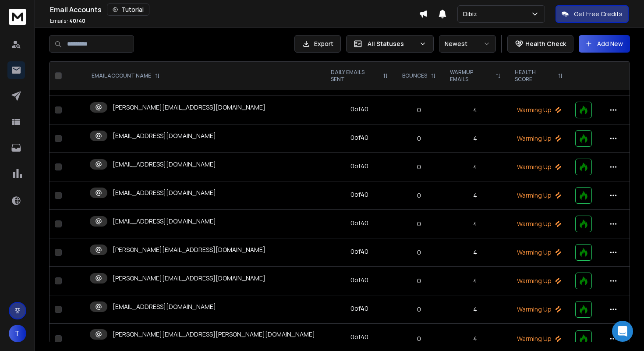
click at [174, 309] on div "[EMAIL_ADDRESS][DOMAIN_NAME]" at bounding box center [153, 306] width 126 height 11
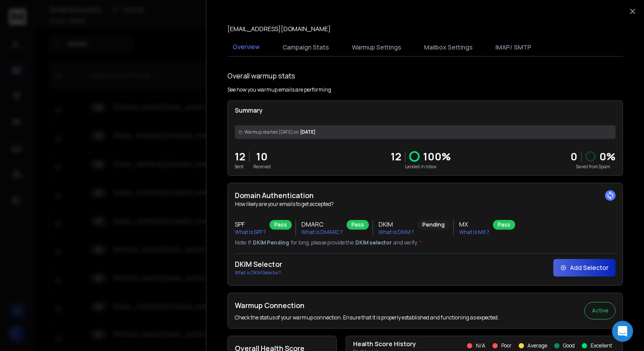
click at [562, 261] on button "Add Selector" at bounding box center [584, 268] width 62 height 18
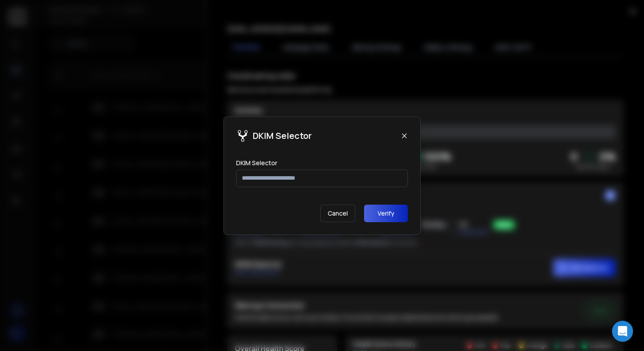
click at [275, 176] on input "text" at bounding box center [322, 178] width 172 height 18
paste input "**********"
type input "**********"
click at [390, 216] on button "Verify" at bounding box center [386, 213] width 44 height 18
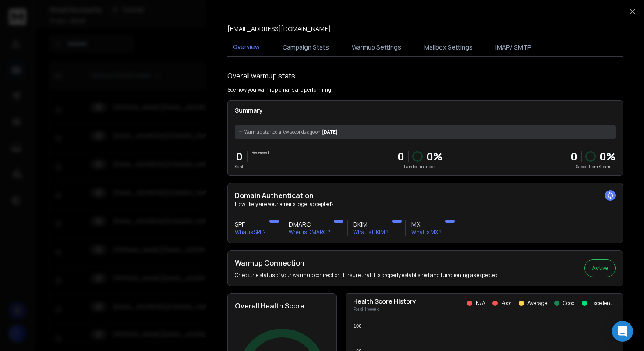
click at [144, 234] on div at bounding box center [322, 175] width 644 height 351
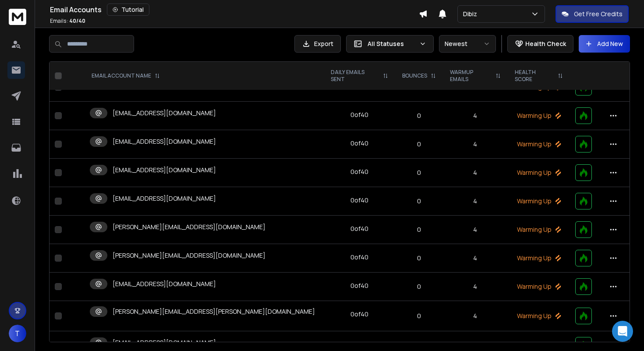
scroll to position [361, 0]
click at [133, 194] on p "[EMAIL_ADDRESS][DOMAIN_NAME]" at bounding box center [164, 198] width 103 height 9
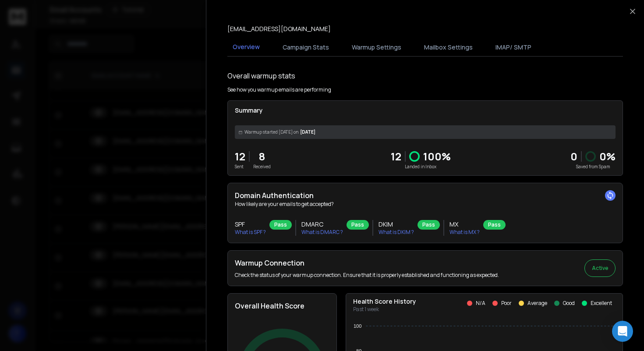
click at [142, 224] on div at bounding box center [322, 175] width 644 height 351
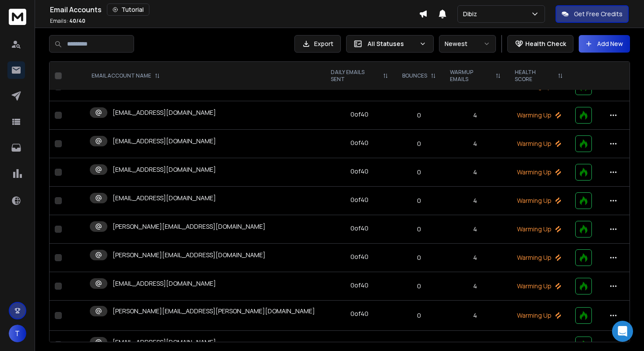
click at [153, 231] on td "[PERSON_NAME][EMAIL_ADDRESS][DOMAIN_NAME]" at bounding box center [203, 229] width 239 height 28
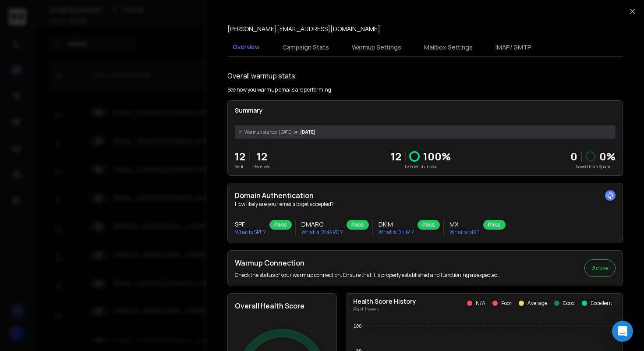
click at [154, 232] on div at bounding box center [322, 175] width 644 height 351
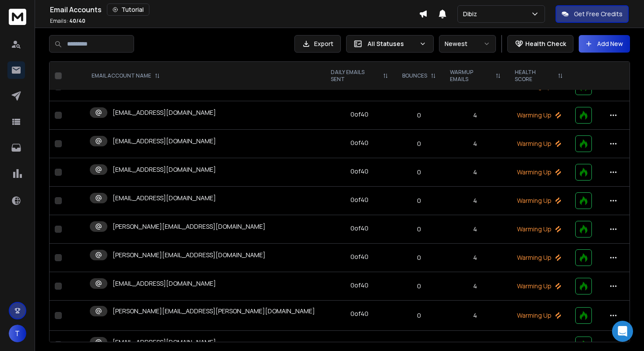
click at [151, 252] on p "[PERSON_NAME][EMAIL_ADDRESS][DOMAIN_NAME]" at bounding box center [189, 254] width 153 height 9
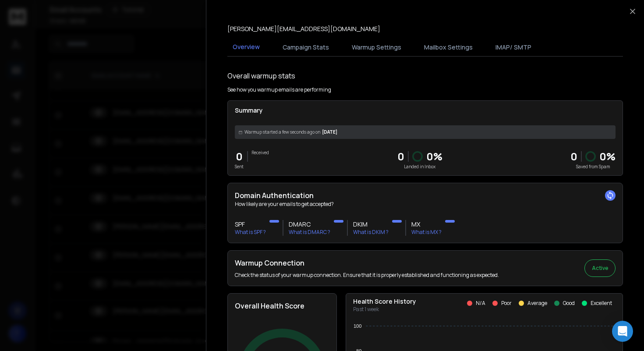
click at [150, 249] on div at bounding box center [322, 175] width 644 height 351
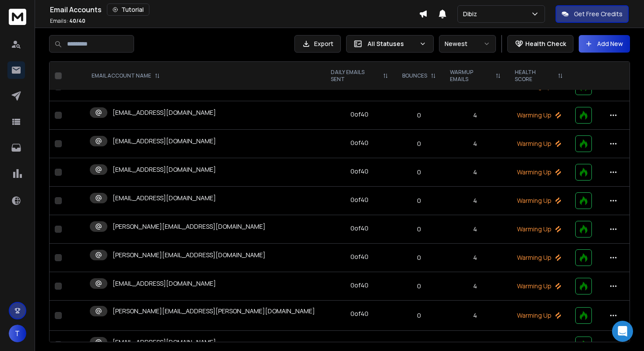
click at [149, 287] on td "[EMAIL_ADDRESS][DOMAIN_NAME]" at bounding box center [203, 286] width 239 height 28
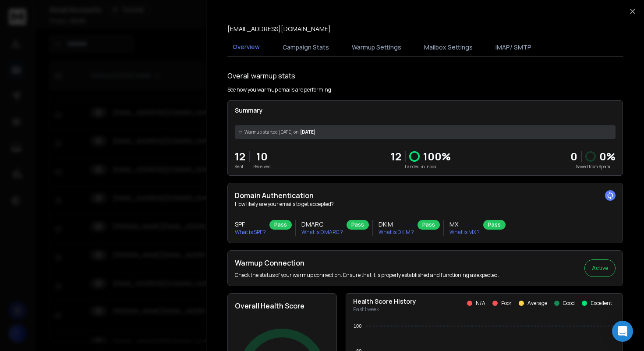
click at [149, 287] on div at bounding box center [322, 175] width 644 height 351
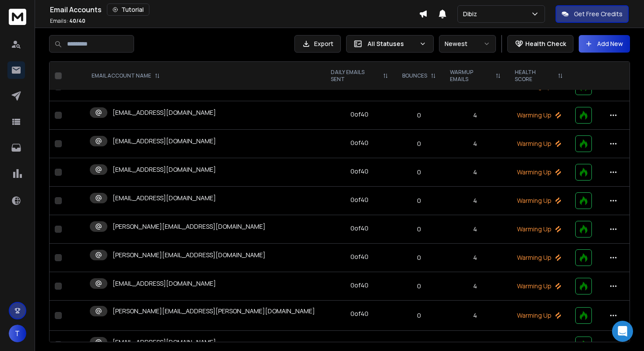
click at [159, 311] on p "[PERSON_NAME][EMAIL_ADDRESS][PERSON_NAME][DOMAIN_NAME]" at bounding box center [214, 310] width 202 height 9
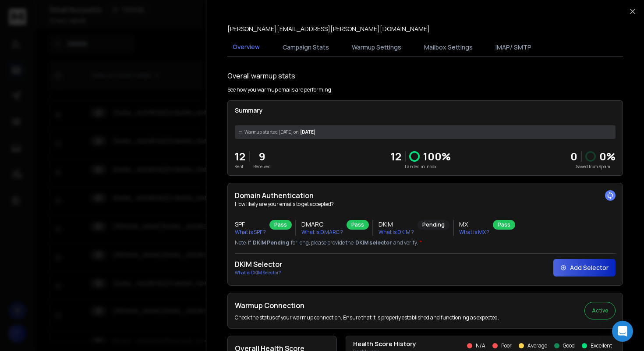
click at [580, 261] on button "Add Selector" at bounding box center [584, 268] width 62 height 18
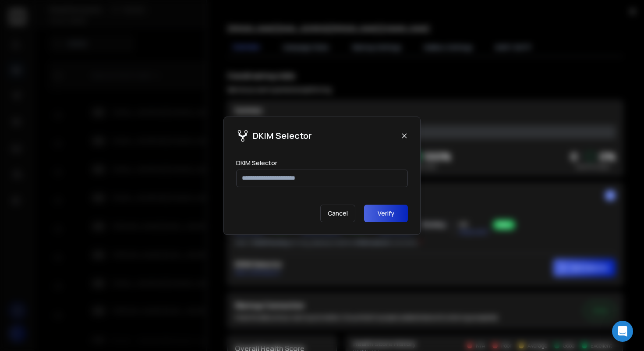
click at [351, 186] on input "text" at bounding box center [322, 178] width 172 height 18
paste input "**********"
type input "**********"
click at [400, 210] on button "Verify" at bounding box center [386, 213] width 44 height 18
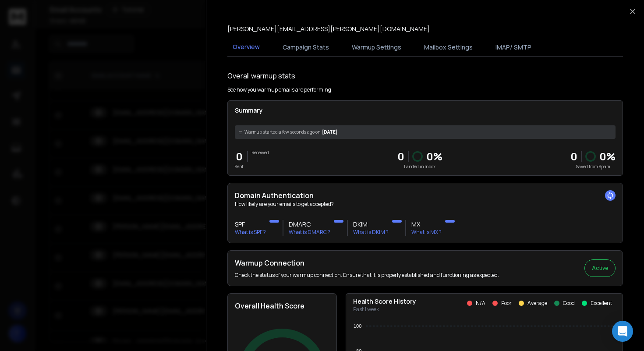
click at [175, 279] on div at bounding box center [322, 175] width 644 height 351
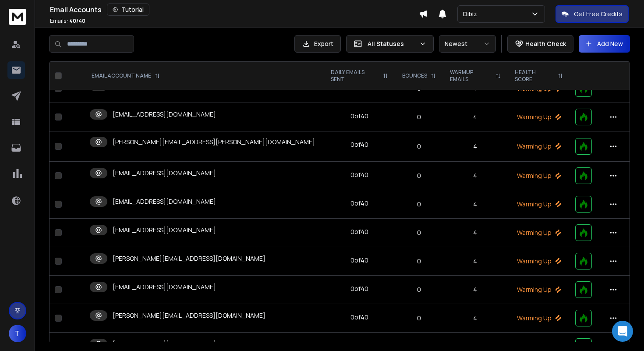
scroll to position [564, 0]
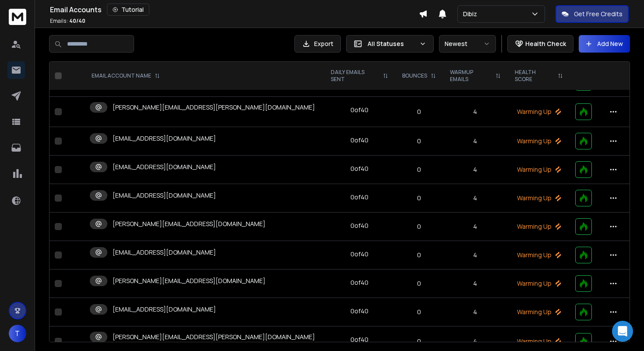
click at [144, 139] on p "[EMAIL_ADDRESS][DOMAIN_NAME]" at bounding box center [164, 138] width 103 height 9
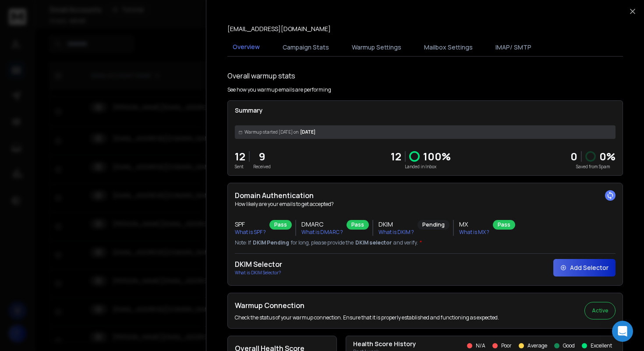
click at [581, 281] on div "Domain Authentication How likely are your emails to get accepted? SPF What is S…" at bounding box center [424, 234] width 395 height 103
click at [576, 275] on button "Add Selector" at bounding box center [584, 268] width 62 height 18
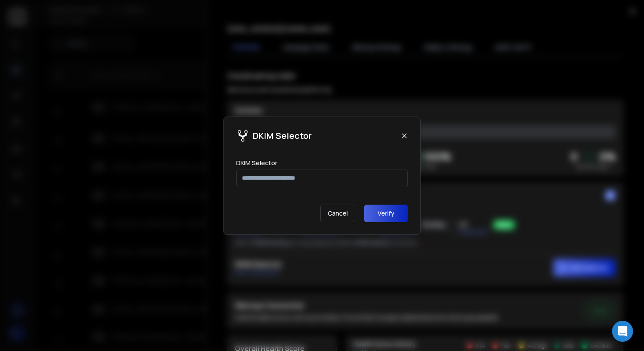
click at [401, 180] on input "text" at bounding box center [322, 178] width 172 height 18
paste input "**********"
type input "**********"
click at [405, 208] on button "Verify" at bounding box center [386, 213] width 44 height 18
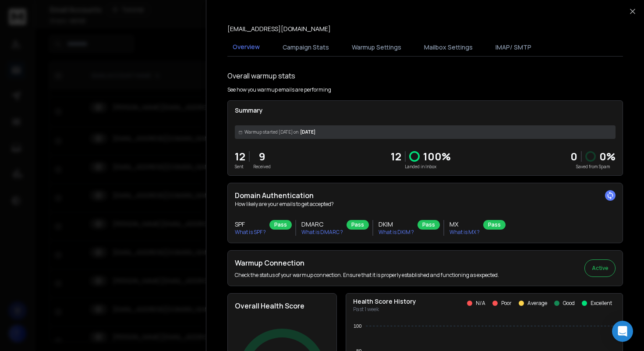
click at [144, 275] on div at bounding box center [322, 175] width 644 height 351
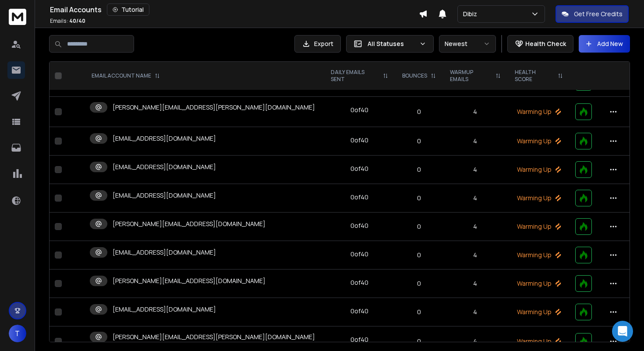
click at [164, 162] on p "[EMAIL_ADDRESS][DOMAIN_NAME]" at bounding box center [164, 166] width 103 height 9
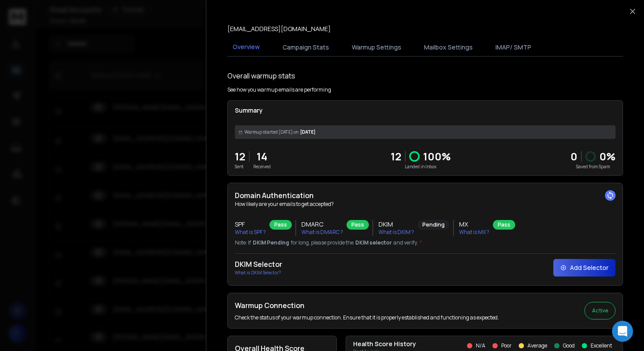
click at [562, 262] on button "Add Selector" at bounding box center [584, 268] width 62 height 18
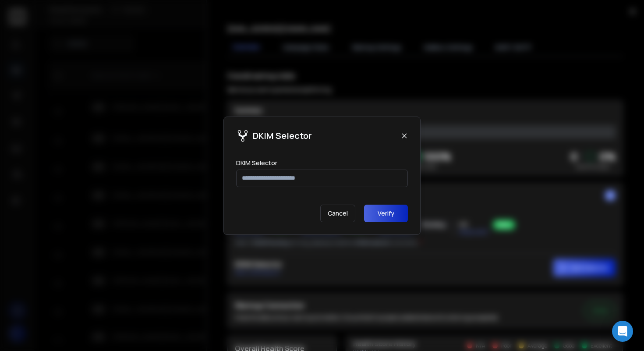
click at [325, 168] on div "DKIM Selector" at bounding box center [322, 173] width 172 height 27
click at [325, 171] on input "text" at bounding box center [322, 178] width 172 height 18
paste input "**********"
type input "**********"
click at [395, 221] on button "Verify" at bounding box center [386, 213] width 44 height 18
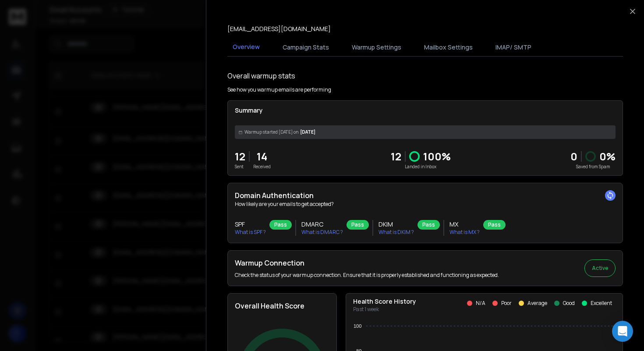
click at [118, 123] on div at bounding box center [322, 175] width 644 height 351
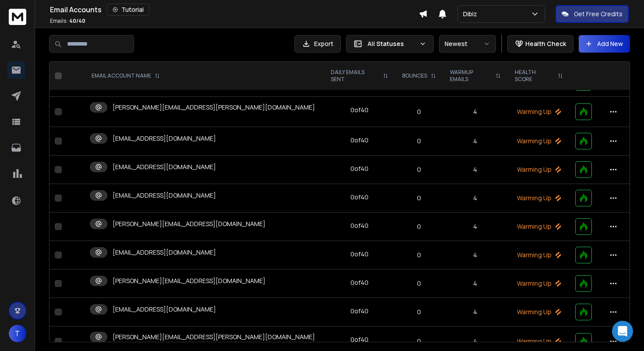
click at [152, 199] on td "[EMAIL_ADDRESS][DOMAIN_NAME]" at bounding box center [203, 198] width 239 height 28
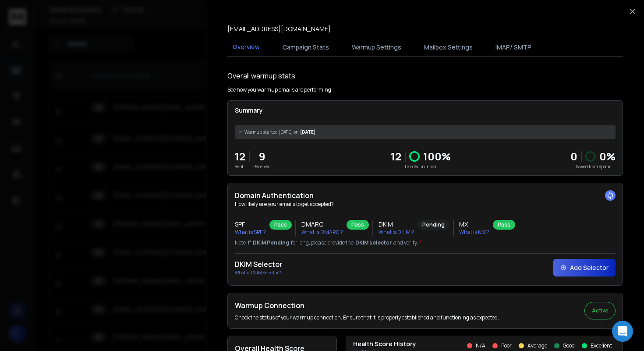
click at [593, 265] on button "Add Selector" at bounding box center [584, 268] width 62 height 18
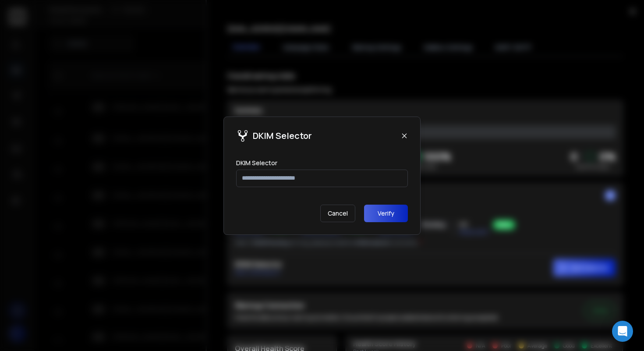
click at [383, 185] on input "text" at bounding box center [322, 178] width 172 height 18
paste input "**********"
type input "**********"
click at [405, 215] on button "Verify" at bounding box center [386, 213] width 44 height 18
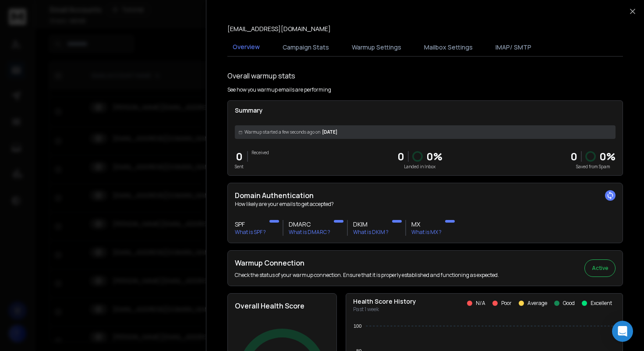
click at [135, 201] on div at bounding box center [322, 175] width 644 height 351
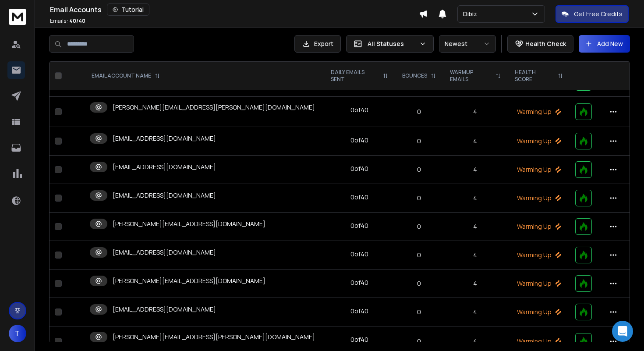
click at [135, 201] on td "[EMAIL_ADDRESS][DOMAIN_NAME]" at bounding box center [203, 198] width 239 height 28
click at [139, 219] on p "[PERSON_NAME][EMAIL_ADDRESS][DOMAIN_NAME]" at bounding box center [189, 223] width 153 height 9
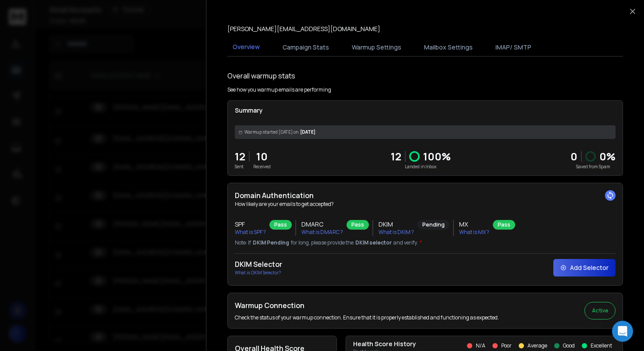
click at [586, 266] on button "Add Selector" at bounding box center [584, 268] width 62 height 18
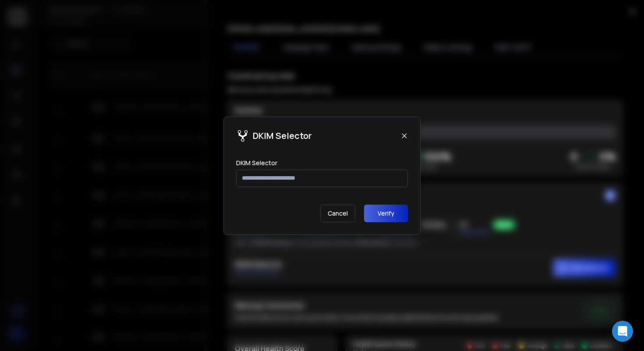
click at [370, 172] on input "text" at bounding box center [322, 178] width 172 height 18
paste input "**********"
click at [370, 172] on input "**********" at bounding box center [322, 178] width 172 height 18
type input "**********"
click at [398, 206] on button "Verify" at bounding box center [386, 213] width 44 height 18
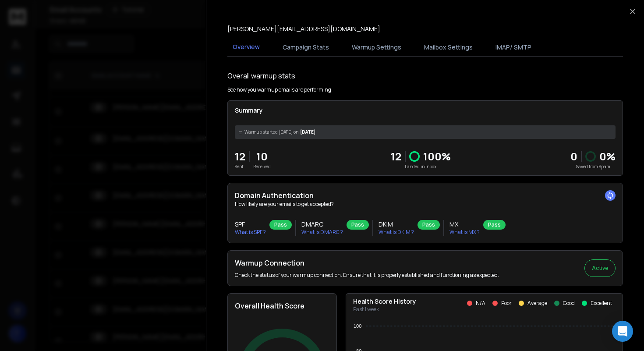
click at [166, 233] on div at bounding box center [322, 175] width 644 height 351
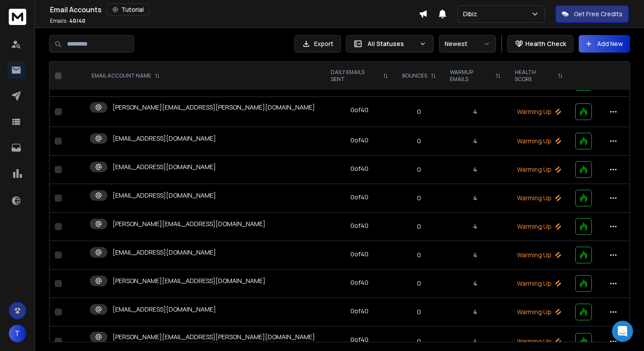
click at [169, 252] on p "[EMAIL_ADDRESS][DOMAIN_NAME]" at bounding box center [164, 252] width 103 height 9
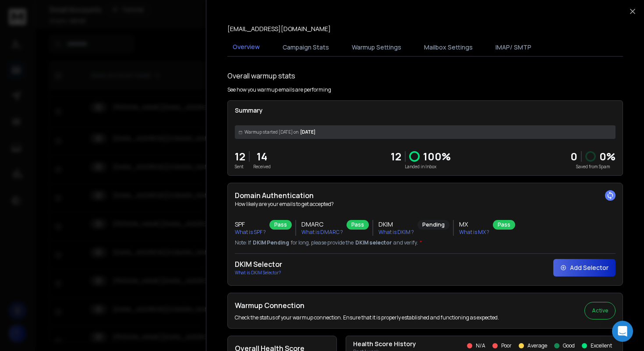
click at [594, 263] on button "Add Selector" at bounding box center [584, 268] width 62 height 18
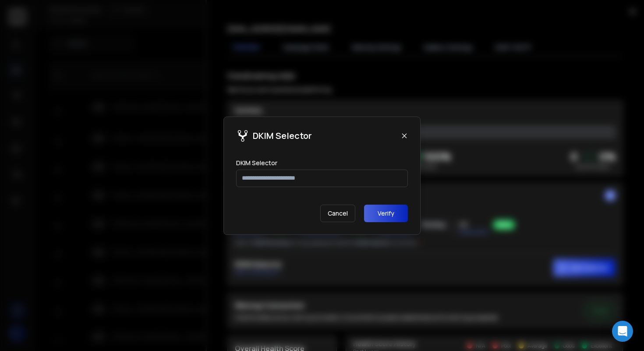
click at [345, 181] on input "text" at bounding box center [322, 178] width 172 height 18
paste input "**********"
type input "**********"
click at [401, 211] on button "Verify" at bounding box center [386, 213] width 44 height 18
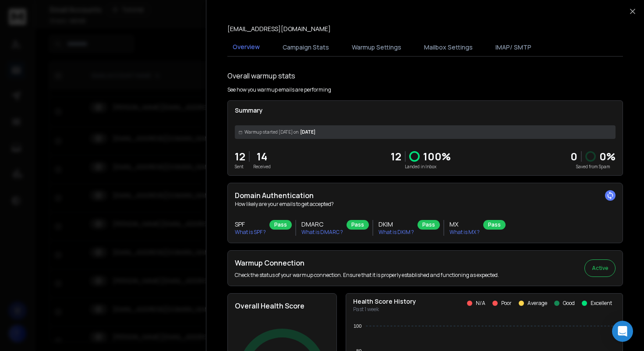
click at [150, 241] on div at bounding box center [322, 175] width 644 height 351
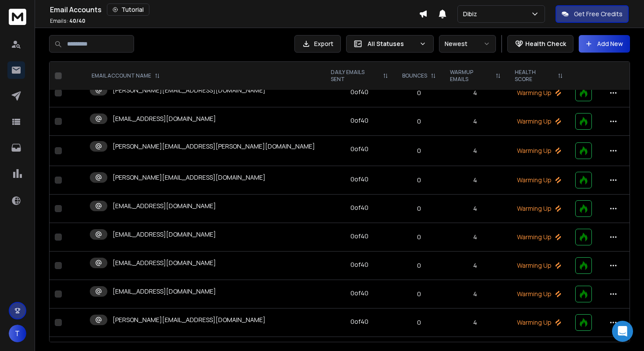
scroll to position [741, 0]
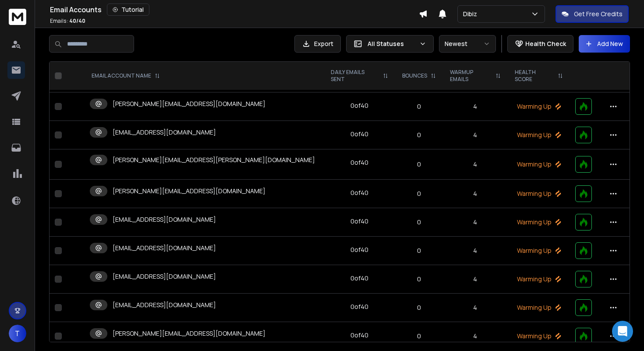
click at [151, 109] on td "[PERSON_NAME][EMAIL_ADDRESS][DOMAIN_NAME]" at bounding box center [203, 106] width 239 height 28
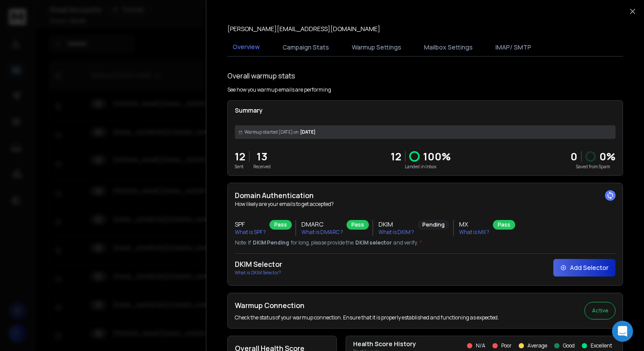
click at [563, 267] on icon at bounding box center [563, 267] width 6 height 6
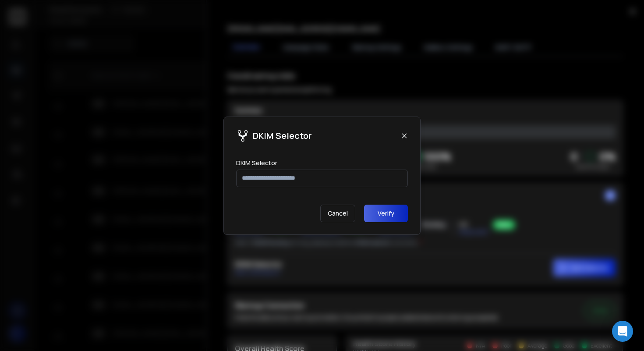
click at [350, 175] on input "text" at bounding box center [322, 178] width 172 height 18
type input "**********"
click at [384, 218] on button "Verify" at bounding box center [386, 213] width 44 height 18
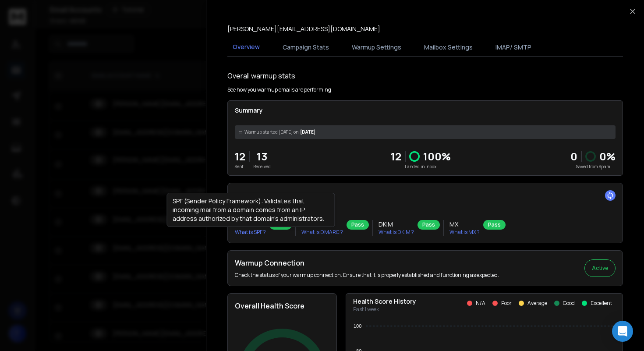
click at [147, 194] on div at bounding box center [322, 175] width 644 height 351
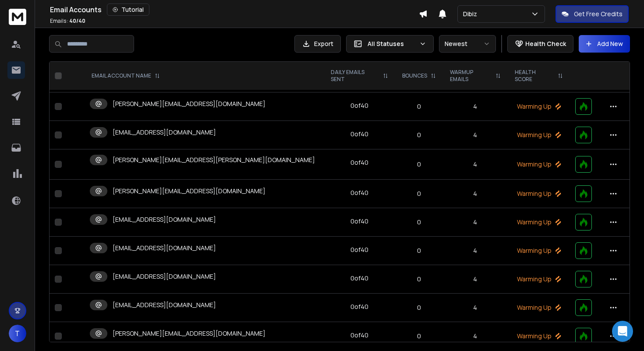
click at [150, 132] on p "[EMAIL_ADDRESS][DOMAIN_NAME]" at bounding box center [164, 132] width 103 height 9
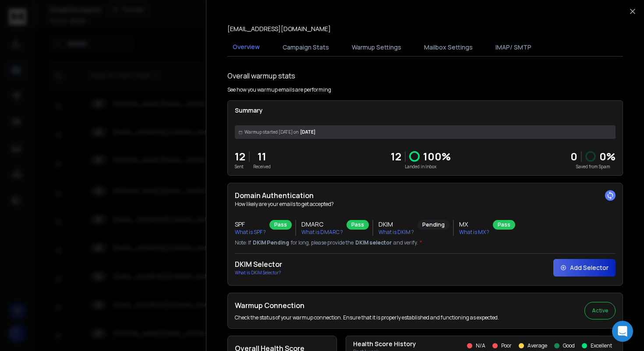
click at [600, 271] on button "Add Selector" at bounding box center [584, 268] width 62 height 18
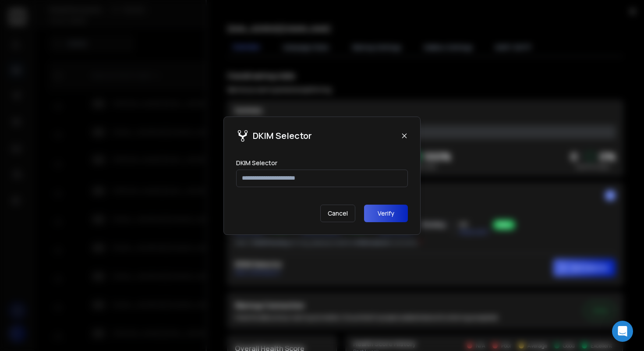
click at [337, 172] on input "text" at bounding box center [322, 178] width 172 height 18
type input "**********"
click at [395, 215] on button "Verify" at bounding box center [386, 213] width 44 height 18
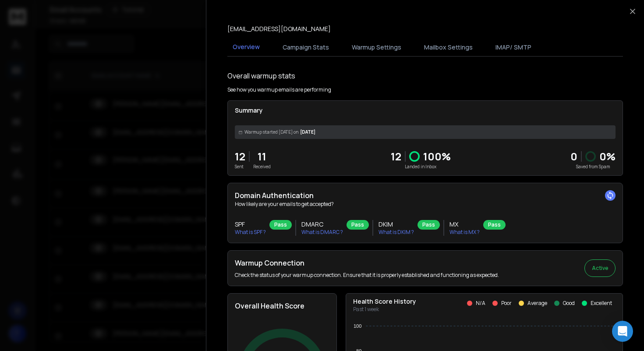
click at [149, 170] on div at bounding box center [322, 175] width 644 height 351
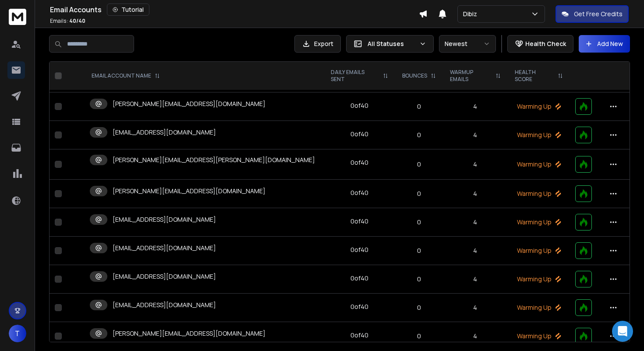
click at [142, 155] on p "[PERSON_NAME][EMAIL_ADDRESS][PERSON_NAME][DOMAIN_NAME]" at bounding box center [214, 159] width 202 height 9
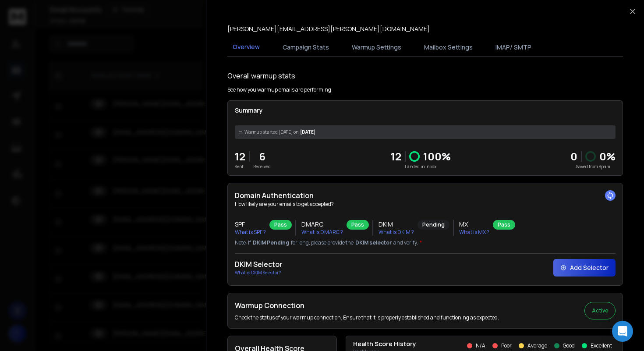
click at [590, 261] on button "Add Selector" at bounding box center [584, 268] width 62 height 18
click at [577, 268] on button "Add Selector" at bounding box center [584, 268] width 62 height 18
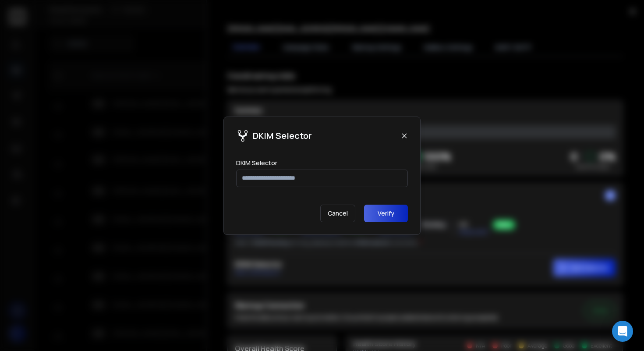
click at [378, 196] on form "DKIM Selector Cancel Verify" at bounding box center [322, 191] width 172 height 62
click at [376, 190] on form "DKIM Selector Cancel Verify" at bounding box center [322, 191] width 172 height 62
click at [374, 188] on form "DKIM Selector Cancel Verify" at bounding box center [322, 191] width 172 height 62
click at [373, 179] on input "text" at bounding box center [322, 178] width 172 height 18
type input "**********"
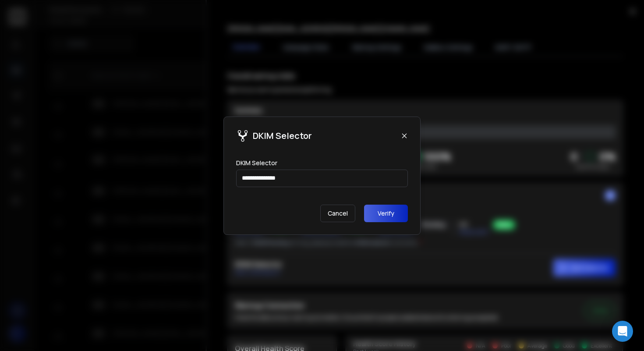
click at [374, 207] on button "Verify" at bounding box center [386, 213] width 44 height 18
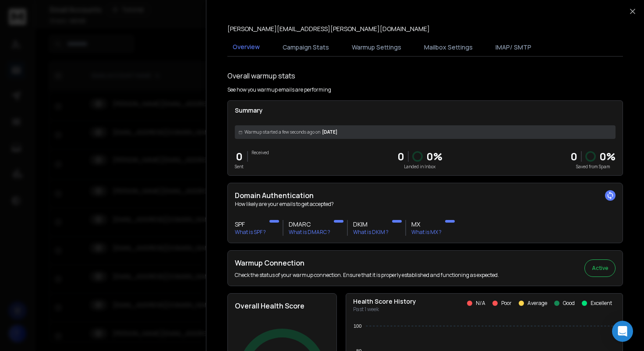
click at [174, 161] on div at bounding box center [322, 175] width 644 height 351
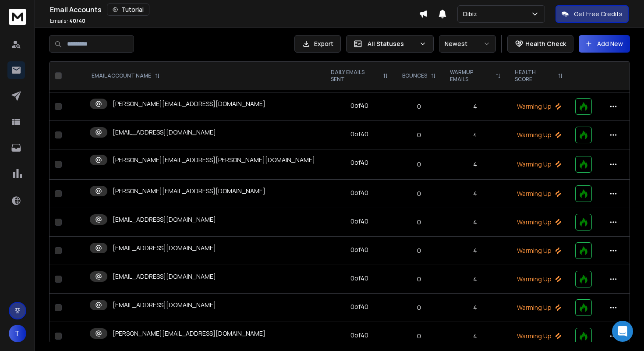
click at [171, 187] on p "[PERSON_NAME][EMAIL_ADDRESS][DOMAIN_NAME]" at bounding box center [189, 191] width 153 height 9
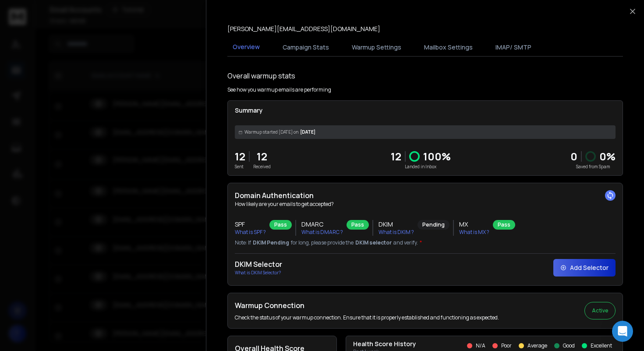
click at [582, 272] on button "Add Selector" at bounding box center [584, 268] width 62 height 18
click at [587, 272] on button "Add Selector" at bounding box center [584, 268] width 62 height 18
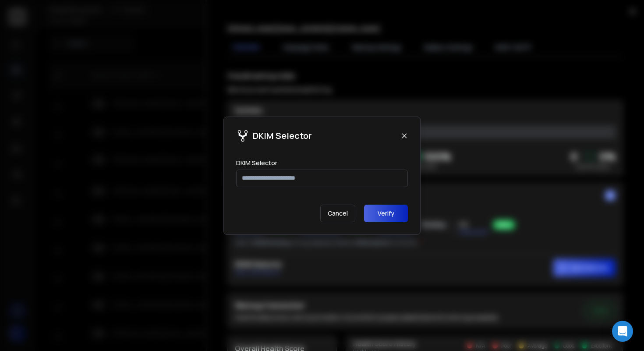
click at [349, 180] on input "text" at bounding box center [322, 178] width 172 height 18
type input "**********"
click at [387, 217] on button "Verify" at bounding box center [386, 213] width 44 height 18
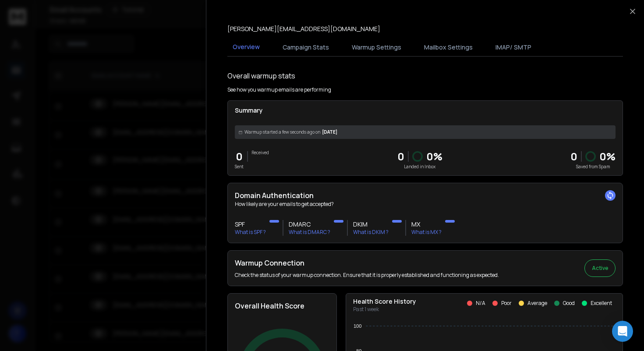
click at [156, 173] on div at bounding box center [322, 175] width 644 height 351
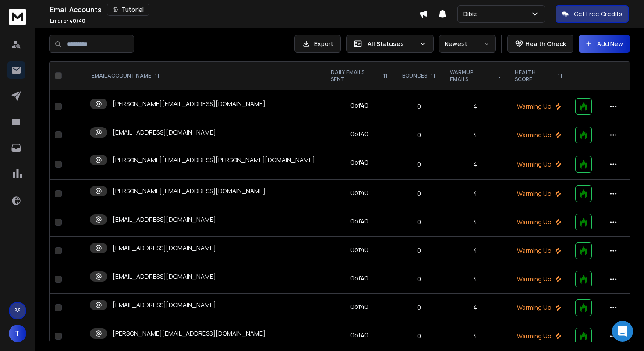
click at [169, 215] on p "[EMAIL_ADDRESS][DOMAIN_NAME]" at bounding box center [164, 219] width 103 height 9
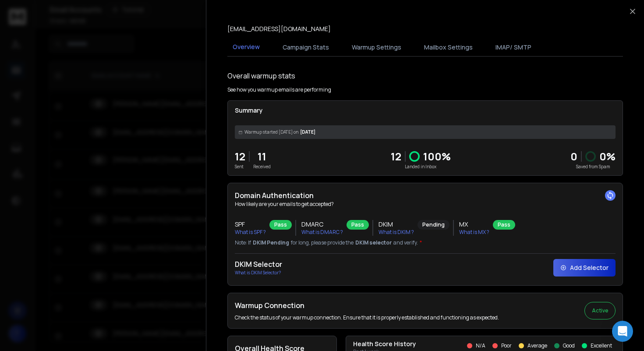
click at [568, 274] on button "Add Selector" at bounding box center [584, 268] width 62 height 18
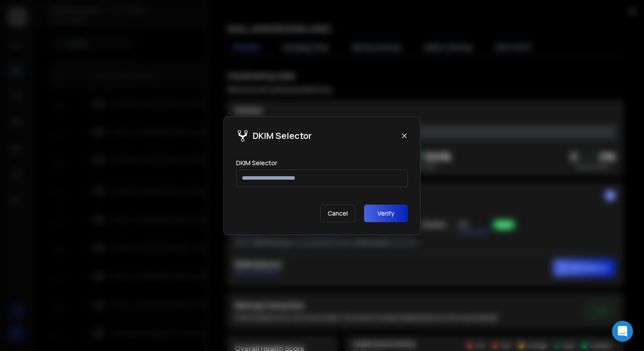
click at [342, 177] on input "text" at bounding box center [322, 178] width 172 height 18
type input "**********"
click at [394, 213] on button "Verify" at bounding box center [386, 213] width 44 height 18
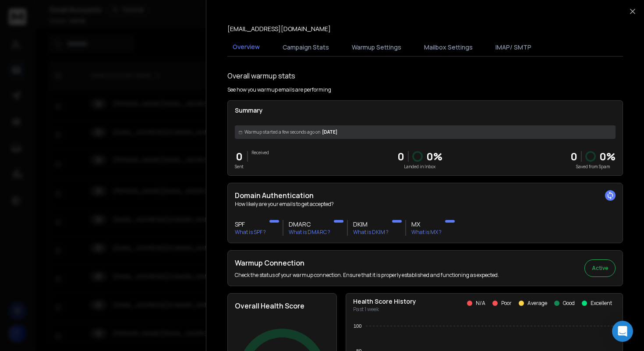
click at [132, 234] on div at bounding box center [322, 175] width 644 height 351
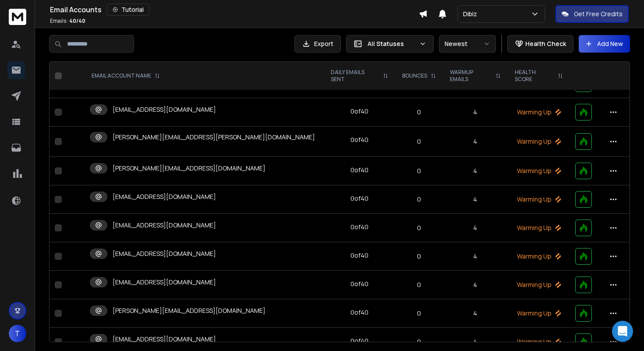
scroll to position [765, 0]
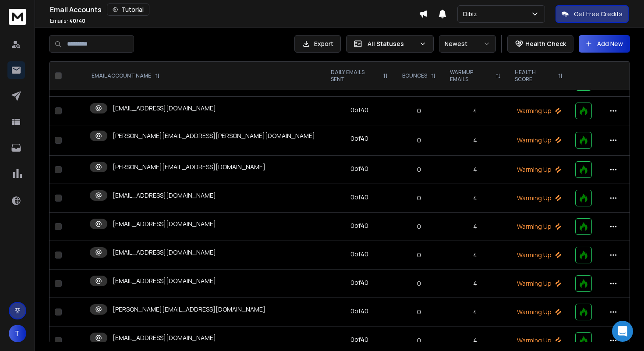
click at [137, 191] on p "[EMAIL_ADDRESS][DOMAIN_NAME]" at bounding box center [164, 195] width 103 height 9
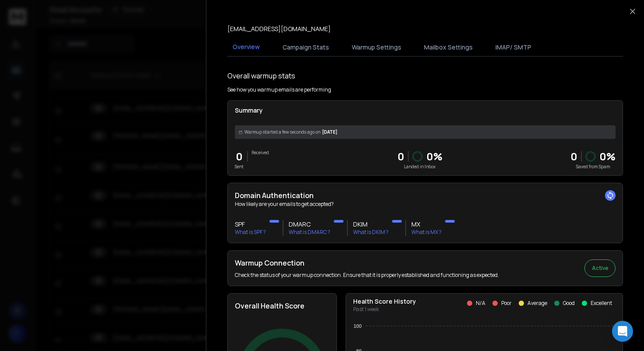
click at [137, 189] on div at bounding box center [322, 175] width 644 height 351
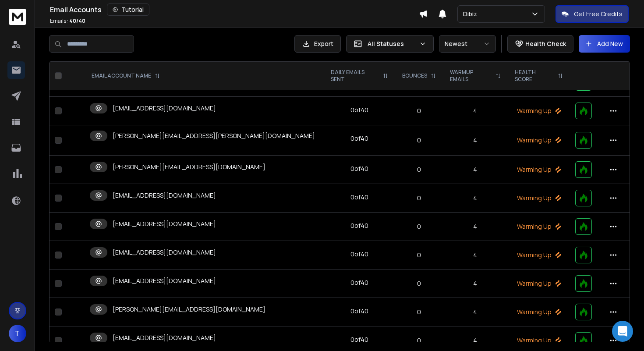
click at [142, 223] on div "[EMAIL_ADDRESS][DOMAIN_NAME]" at bounding box center [153, 223] width 126 height 11
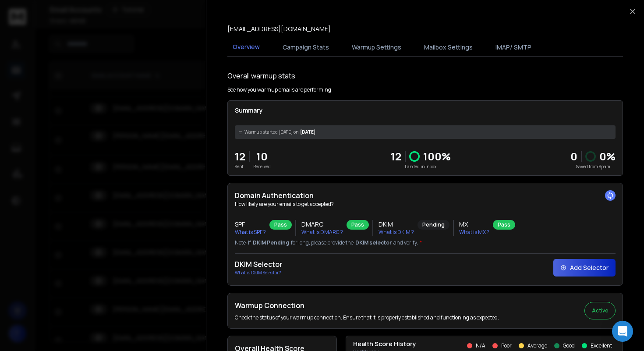
click at [588, 268] on button "Add Selector" at bounding box center [584, 268] width 62 height 18
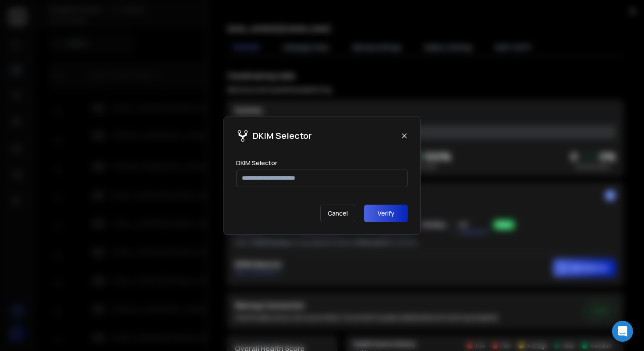
click at [398, 186] on input "text" at bounding box center [322, 178] width 172 height 18
type input "**********"
click at [387, 220] on button "Verify" at bounding box center [386, 213] width 44 height 18
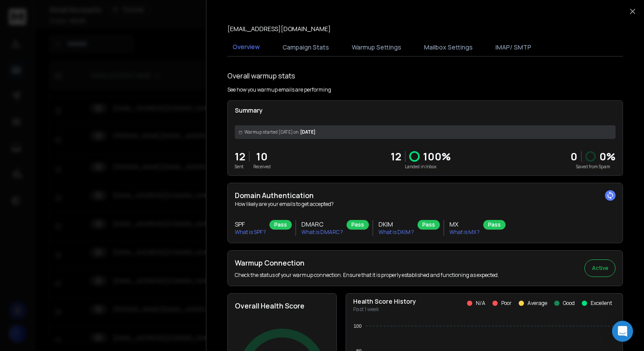
click at [121, 224] on div at bounding box center [322, 175] width 644 height 351
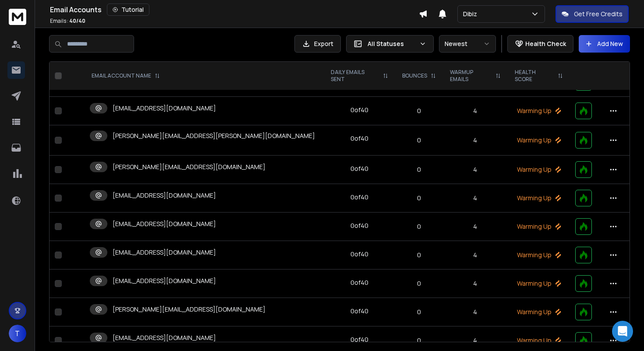
click at [138, 248] on p "[EMAIL_ADDRESS][DOMAIN_NAME]" at bounding box center [164, 252] width 103 height 9
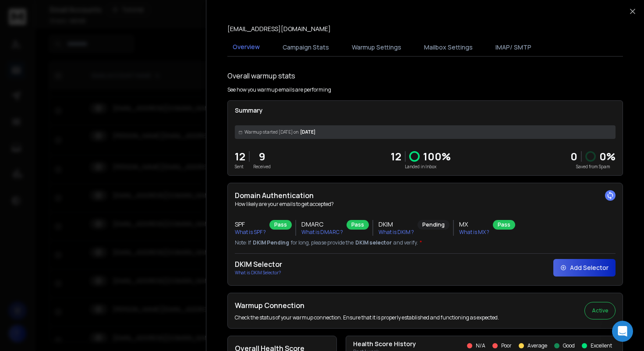
click at [570, 263] on button "Add Selector" at bounding box center [584, 268] width 62 height 18
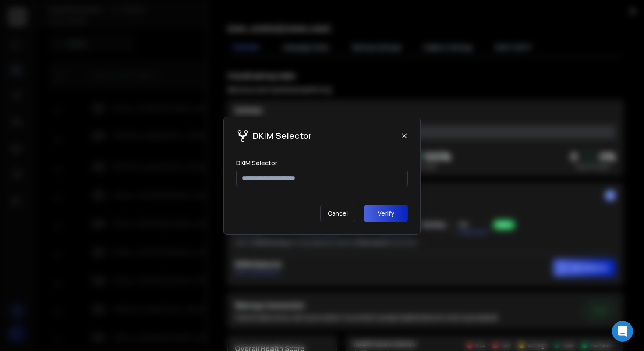
click at [309, 182] on input "text" at bounding box center [322, 178] width 172 height 18
type input "**********"
click at [386, 216] on button "Verify" at bounding box center [386, 213] width 44 height 18
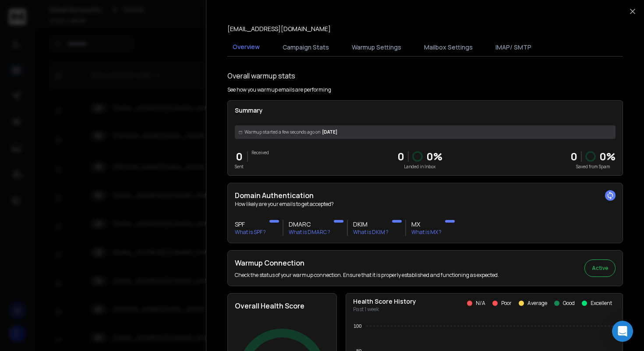
click at [148, 225] on div at bounding box center [322, 175] width 644 height 351
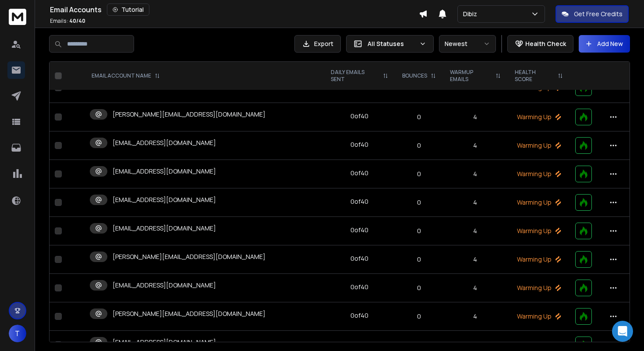
scroll to position [819, 0]
click at [148, 225] on p "[EMAIL_ADDRESS][DOMAIN_NAME]" at bounding box center [164, 227] width 103 height 9
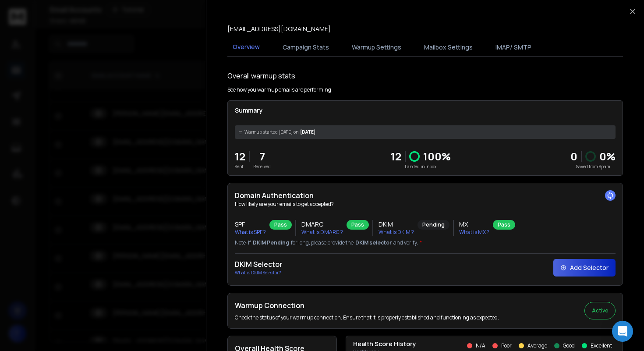
click at [576, 266] on button "Add Selector" at bounding box center [584, 268] width 62 height 18
click at [555, 267] on button "Add Selector" at bounding box center [584, 268] width 62 height 18
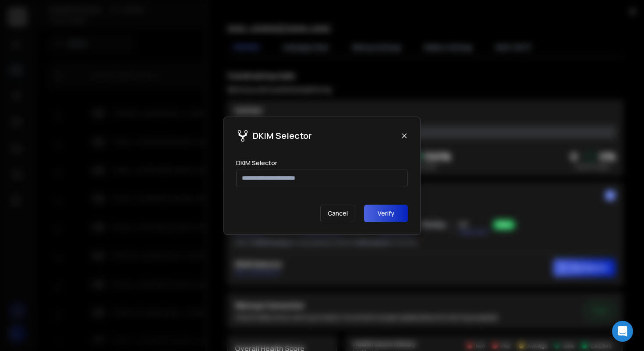
click at [385, 184] on input "text" at bounding box center [322, 178] width 172 height 18
type input "**********"
click at [390, 210] on button "Verify" at bounding box center [386, 213] width 44 height 18
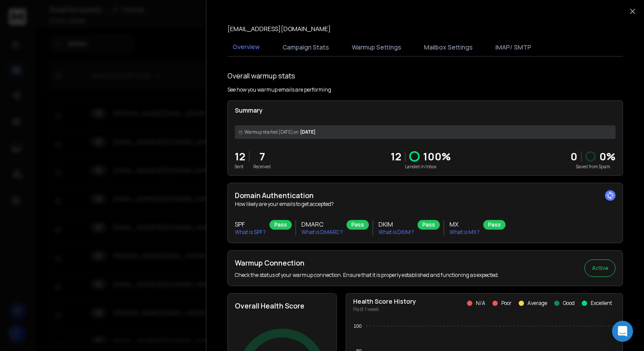
click at [163, 213] on div at bounding box center [322, 175] width 644 height 351
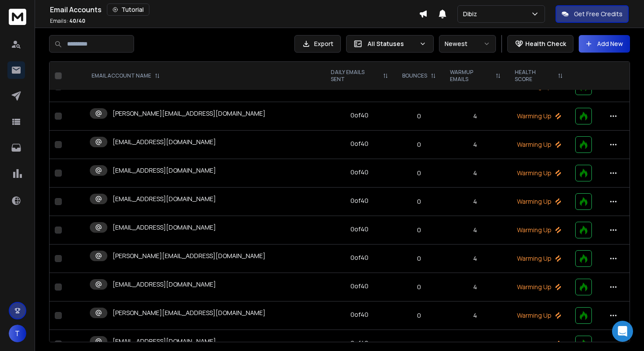
click at [141, 195] on p "[EMAIL_ADDRESS][DOMAIN_NAME]" at bounding box center [164, 198] width 103 height 9
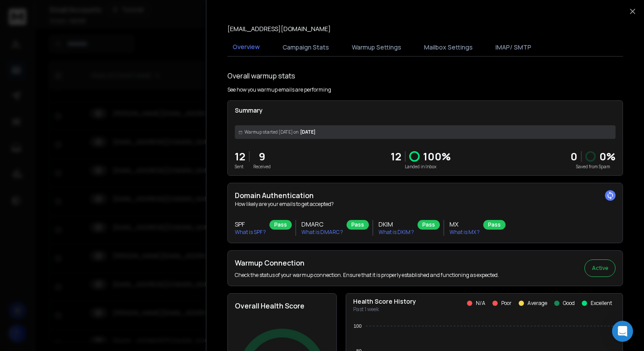
click at [141, 195] on div at bounding box center [322, 175] width 644 height 351
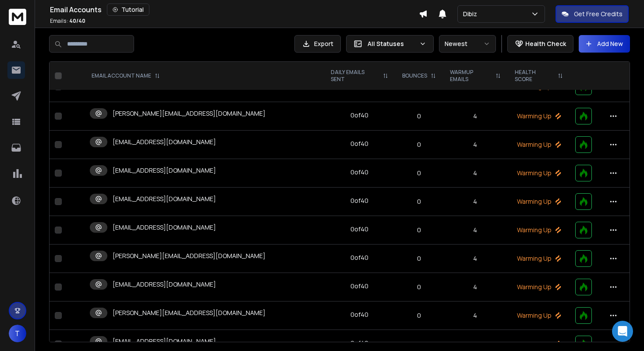
click at [158, 255] on div "[PERSON_NAME][EMAIL_ADDRESS][DOMAIN_NAME]" at bounding box center [178, 255] width 176 height 11
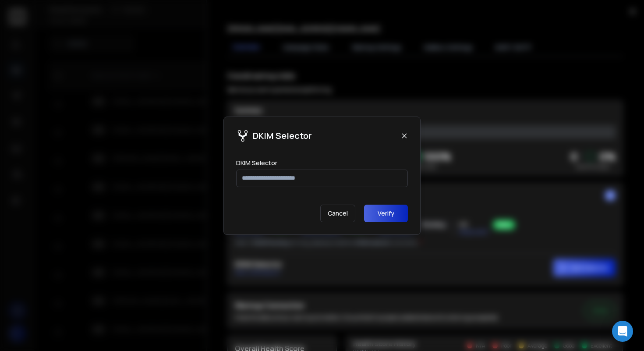
scroll to position [819, 0]
click at [340, 164] on div "DKIM Selector" at bounding box center [322, 163] width 172 height 6
click at [340, 173] on input "text" at bounding box center [322, 178] width 172 height 18
type input "**********"
click at [369, 213] on button "Verify" at bounding box center [386, 213] width 44 height 18
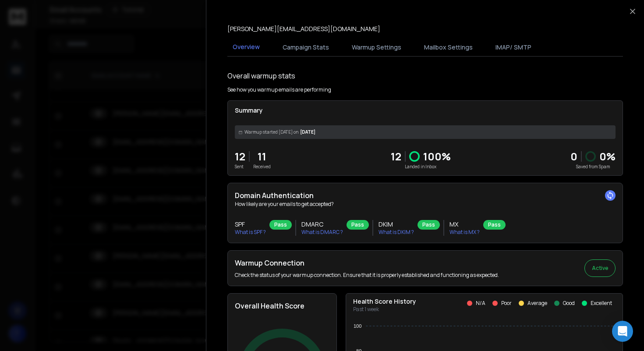
click at [112, 243] on div at bounding box center [322, 175] width 644 height 351
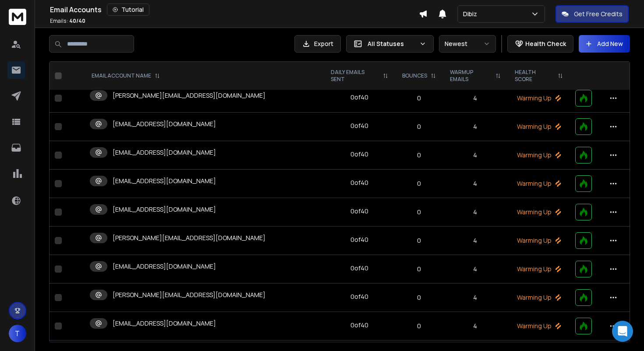
scroll to position [894, 0]
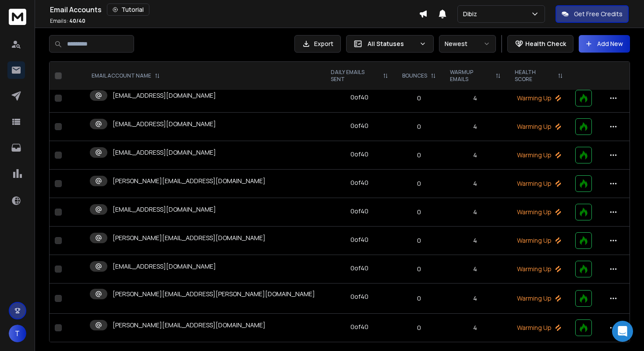
click at [123, 206] on p "[EMAIL_ADDRESS][DOMAIN_NAME]" at bounding box center [164, 209] width 103 height 9
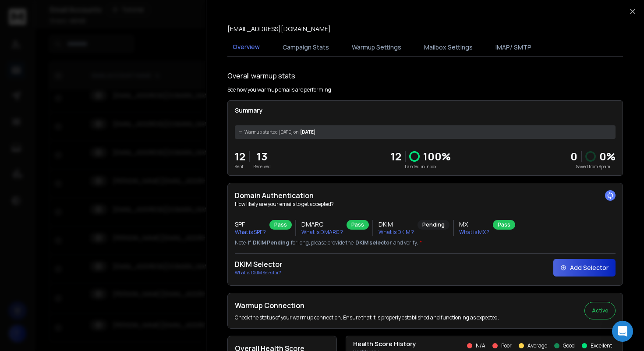
click at [563, 267] on icon at bounding box center [563, 267] width 6 height 6
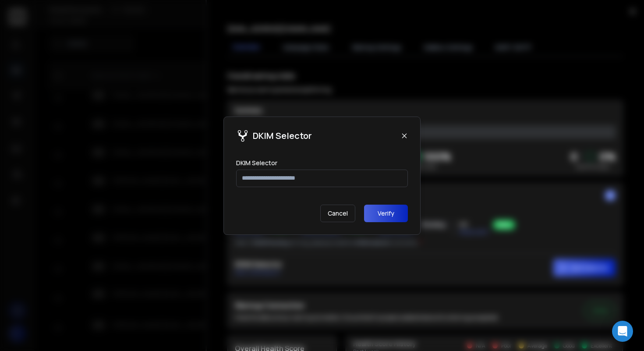
click at [333, 179] on input "text" at bounding box center [322, 178] width 172 height 18
type input "**********"
click at [378, 211] on button "Verify" at bounding box center [386, 213] width 44 height 18
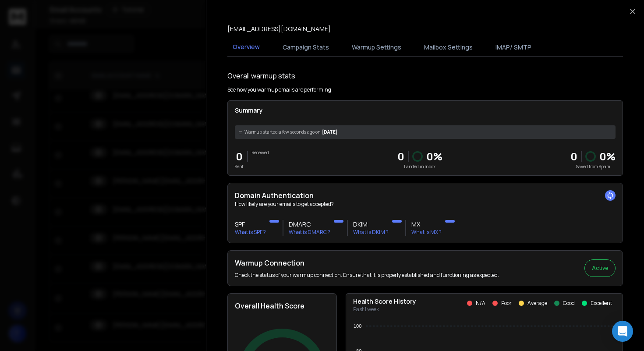
click at [118, 246] on div at bounding box center [322, 175] width 644 height 351
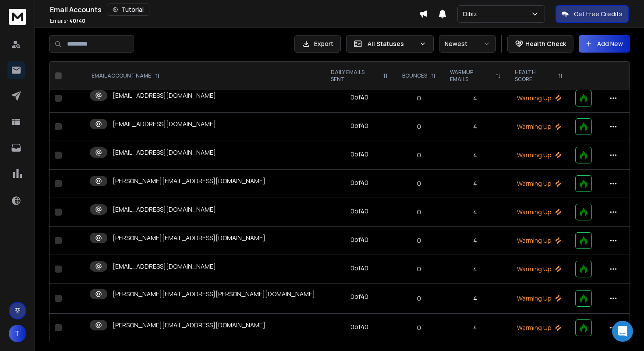
click at [118, 240] on td "[PERSON_NAME][EMAIL_ADDRESS][DOMAIN_NAME]" at bounding box center [203, 240] width 239 height 28
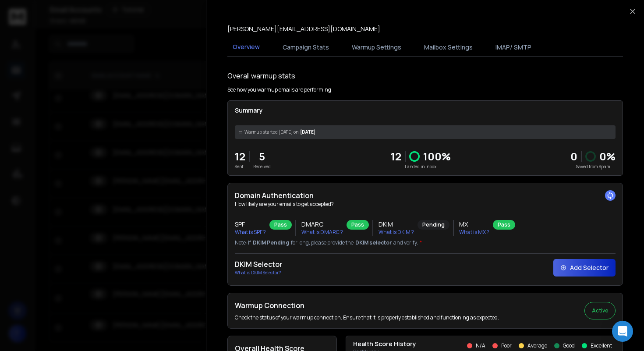
click at [572, 264] on button "Add Selector" at bounding box center [584, 268] width 62 height 18
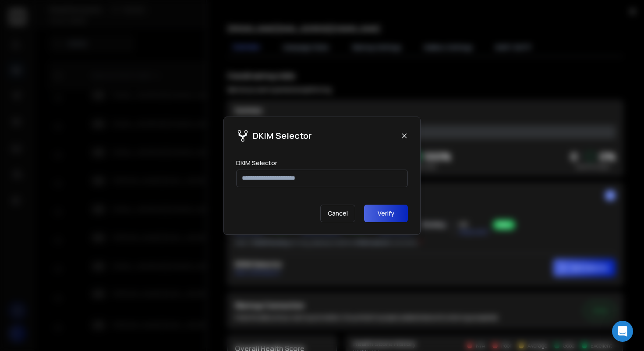
click at [363, 177] on input "text" at bounding box center [322, 178] width 172 height 18
type input "**********"
click at [379, 204] on button "Verify" at bounding box center [386, 213] width 44 height 18
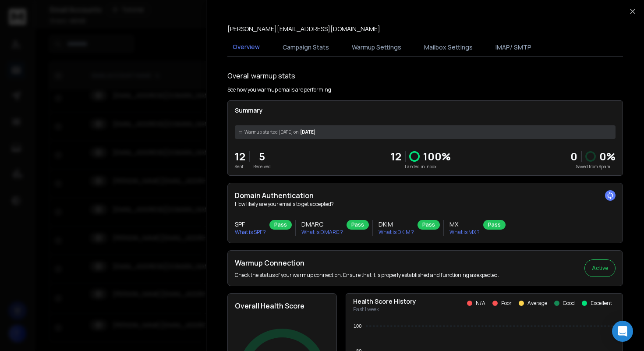
click at [134, 251] on div at bounding box center [322, 175] width 644 height 351
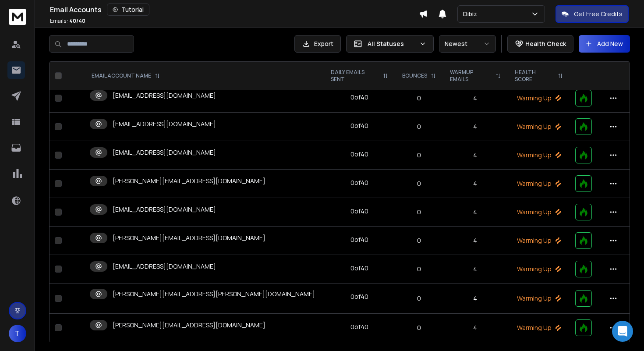
click at [138, 262] on p "[EMAIL_ADDRESS][DOMAIN_NAME]" at bounding box center [164, 266] width 103 height 9
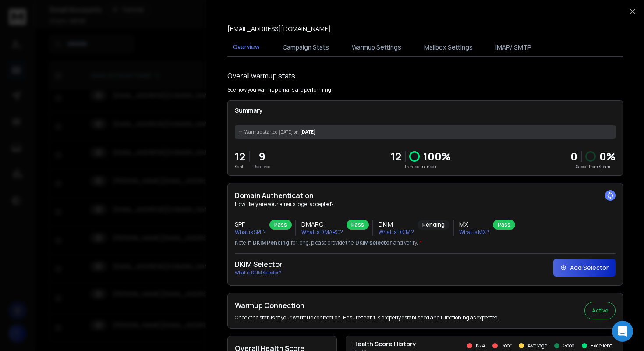
click at [583, 271] on button "Add Selector" at bounding box center [584, 268] width 62 height 18
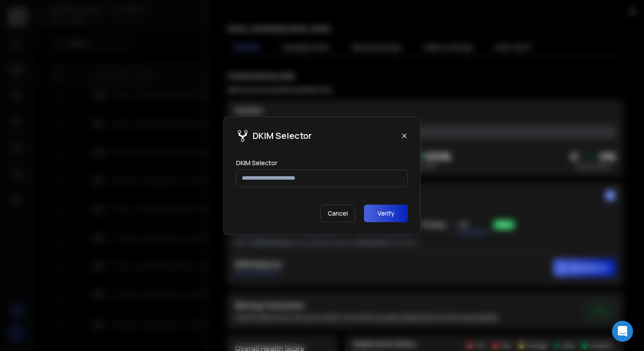
click at [346, 177] on input "text" at bounding box center [322, 178] width 172 height 18
type input "**********"
click at [394, 206] on button "Verify" at bounding box center [386, 213] width 44 height 18
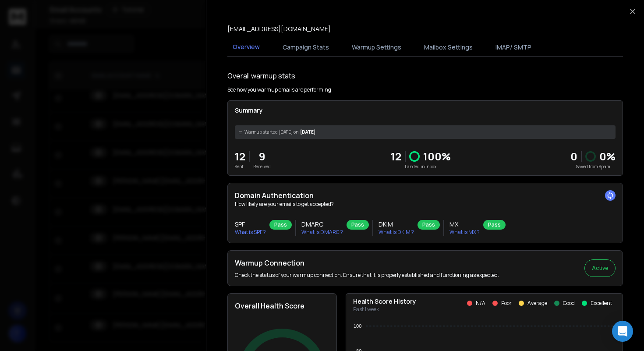
click at [95, 213] on div at bounding box center [322, 175] width 644 height 351
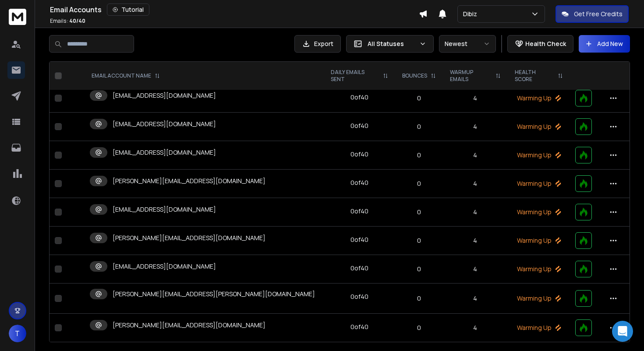
click at [169, 290] on p "[PERSON_NAME][EMAIL_ADDRESS][PERSON_NAME][DOMAIN_NAME]" at bounding box center [214, 293] width 202 height 9
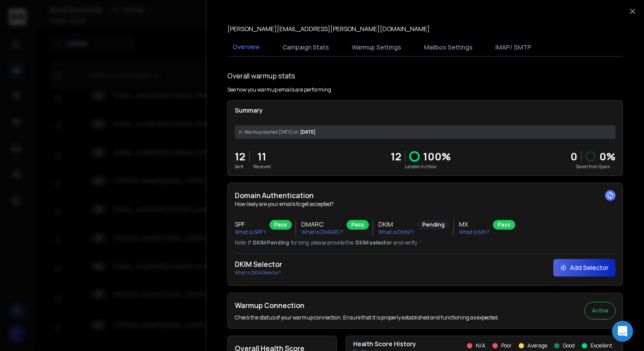
click at [573, 268] on button "Add Selector" at bounding box center [584, 268] width 62 height 18
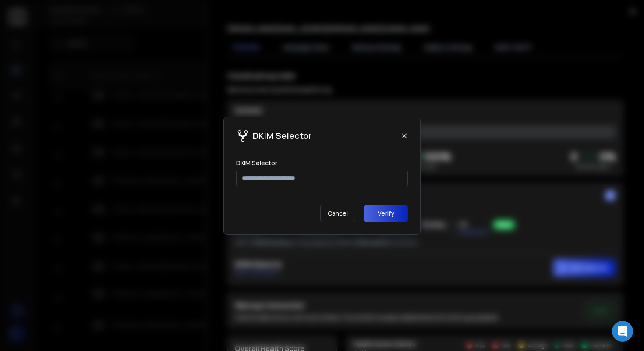
click at [350, 172] on input "text" at bounding box center [322, 178] width 172 height 18
type input "**********"
click at [383, 208] on button "Verify" at bounding box center [386, 213] width 44 height 18
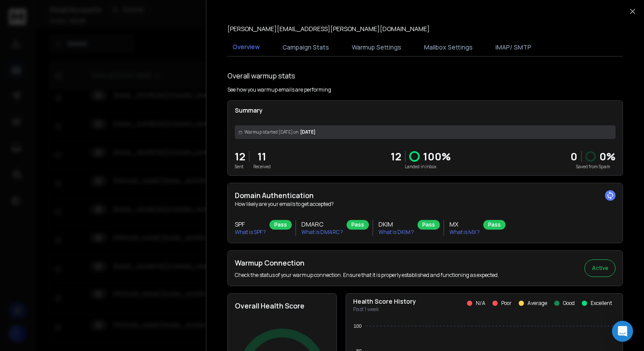
click at [127, 264] on div at bounding box center [322, 175] width 644 height 351
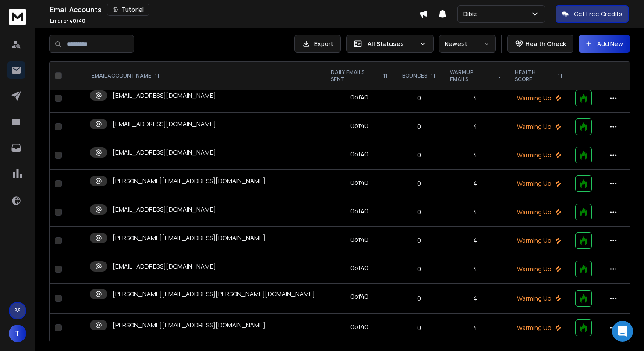
click at [155, 295] on td "[PERSON_NAME][EMAIL_ADDRESS][PERSON_NAME][DOMAIN_NAME]" at bounding box center [203, 298] width 239 height 30
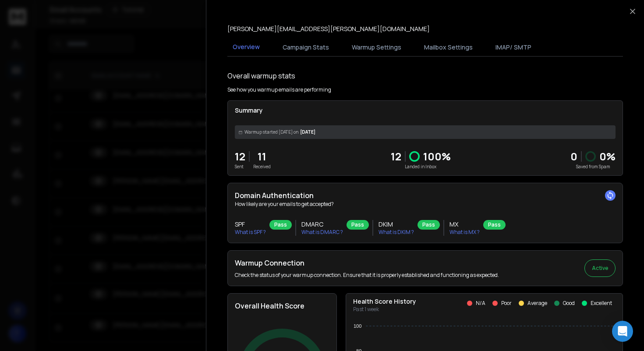
click at [155, 295] on div at bounding box center [322, 175] width 644 height 351
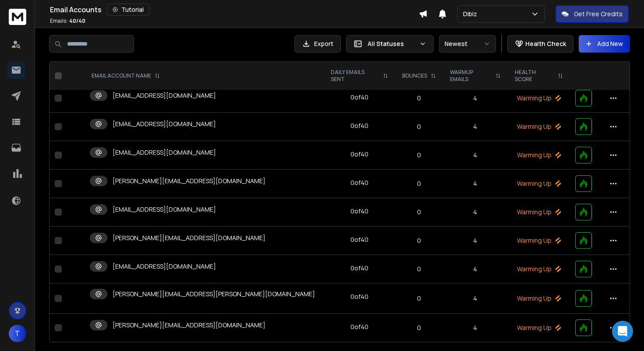
click at [151, 320] on p "[PERSON_NAME][EMAIL_ADDRESS][DOMAIN_NAME]" at bounding box center [189, 324] width 153 height 9
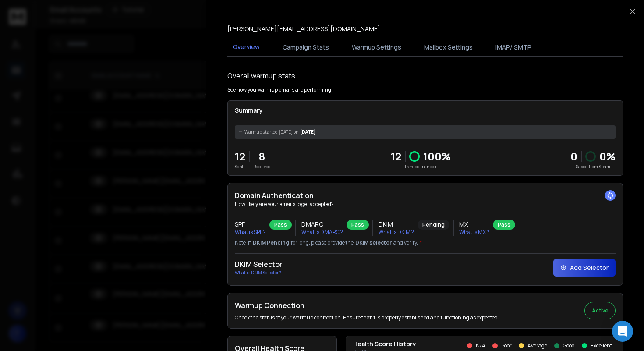
click at [602, 263] on button "Add Selector" at bounding box center [584, 268] width 62 height 18
click at [574, 266] on button "Add Selector" at bounding box center [584, 268] width 62 height 18
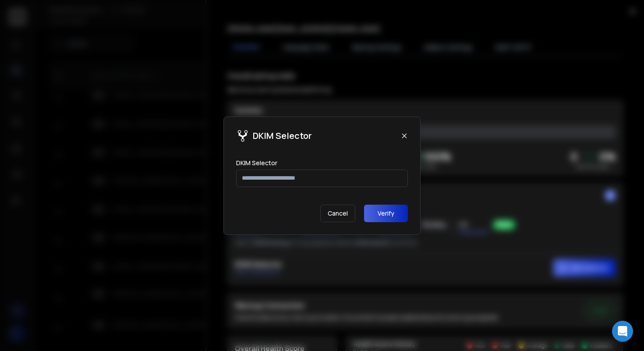
click at [375, 178] on input "text" at bounding box center [322, 178] width 172 height 18
type input "**********"
click at [393, 204] on button "Verify" at bounding box center [386, 213] width 44 height 18
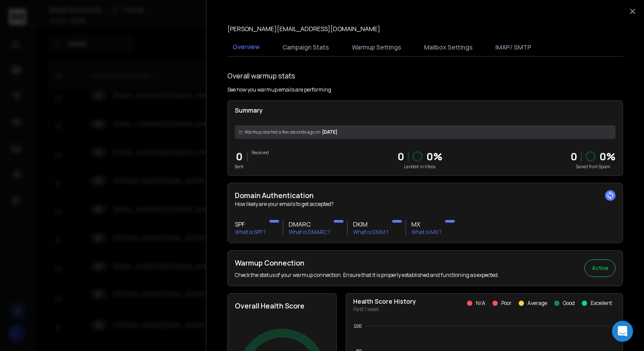
click at [190, 266] on div at bounding box center [322, 175] width 644 height 351
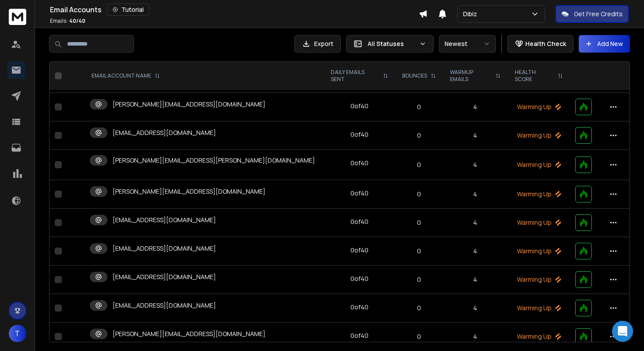
scroll to position [0, 0]
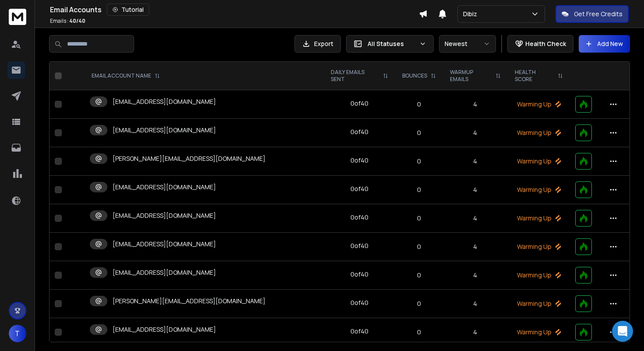
click at [151, 101] on p "[EMAIL_ADDRESS][DOMAIN_NAME]" at bounding box center [164, 101] width 103 height 9
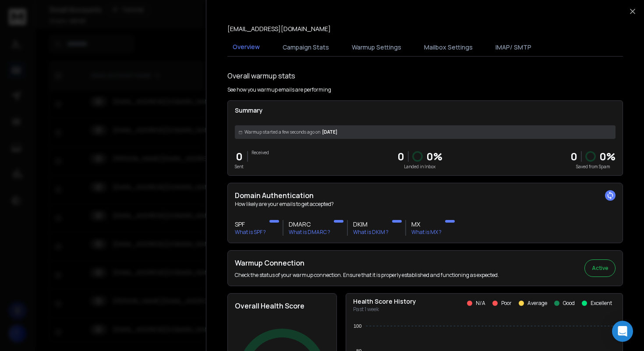
click at [140, 126] on div at bounding box center [322, 175] width 644 height 351
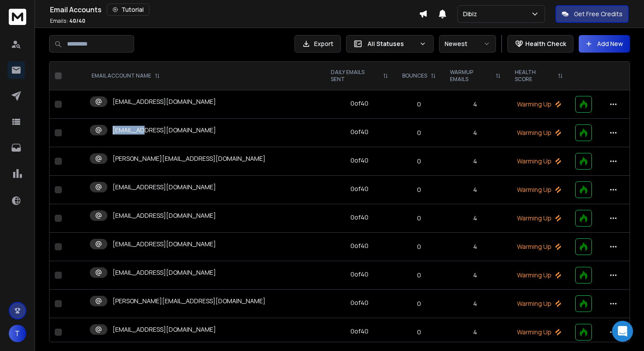
click at [140, 126] on p "[EMAIL_ADDRESS][DOMAIN_NAME]" at bounding box center [164, 130] width 103 height 9
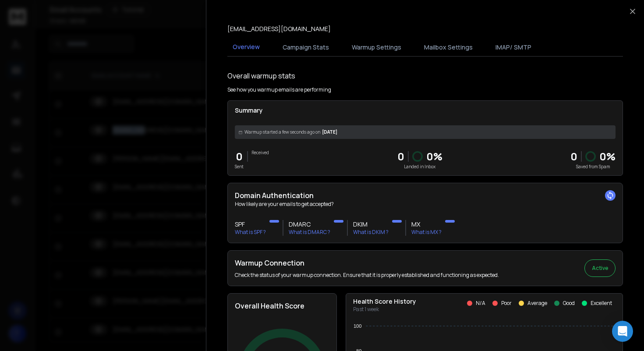
click at [140, 126] on div at bounding box center [322, 175] width 644 height 351
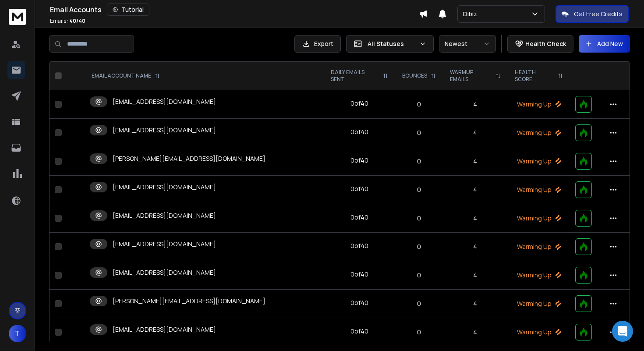
click at [141, 159] on p "[PERSON_NAME][EMAIL_ADDRESS][DOMAIN_NAME]" at bounding box center [189, 158] width 153 height 9
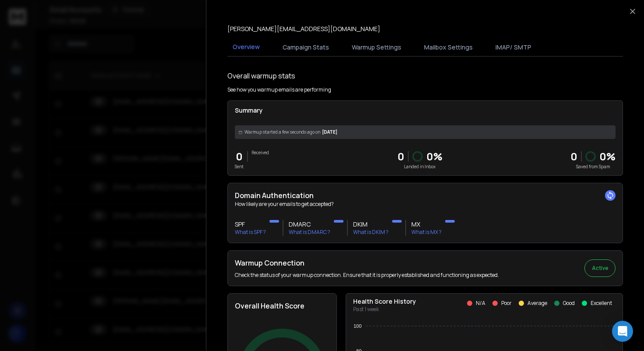
click at [141, 159] on div at bounding box center [322, 175] width 644 height 351
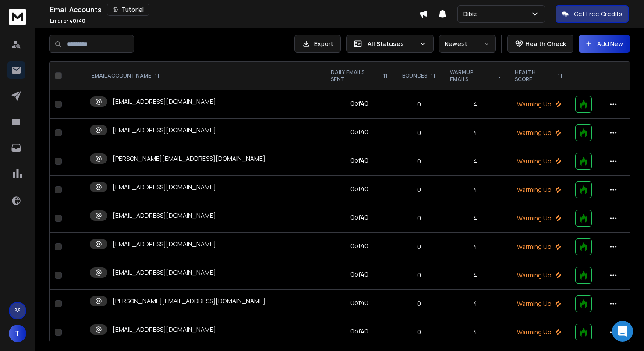
click at [145, 190] on p "[EMAIL_ADDRESS][DOMAIN_NAME]" at bounding box center [164, 187] width 103 height 9
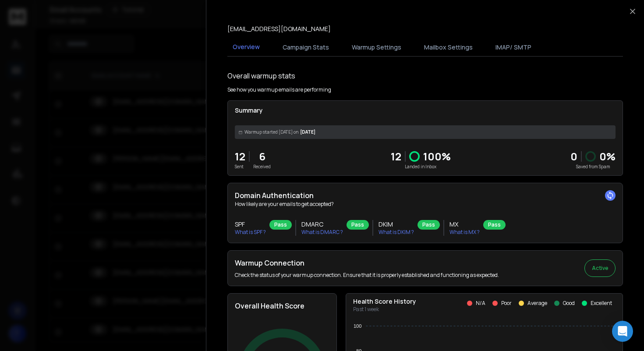
click at [145, 190] on div at bounding box center [322, 175] width 644 height 351
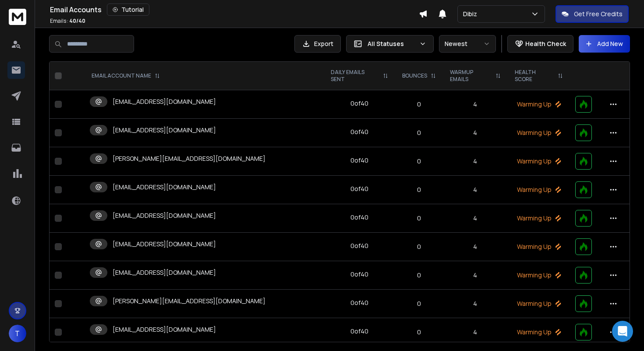
click at [145, 215] on p "[EMAIL_ADDRESS][DOMAIN_NAME]" at bounding box center [164, 215] width 103 height 9
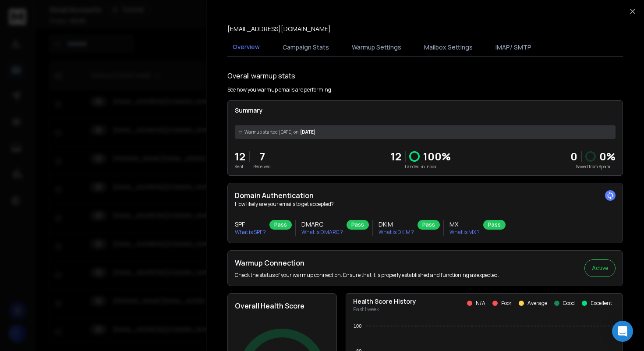
click at [145, 215] on div at bounding box center [322, 175] width 644 height 351
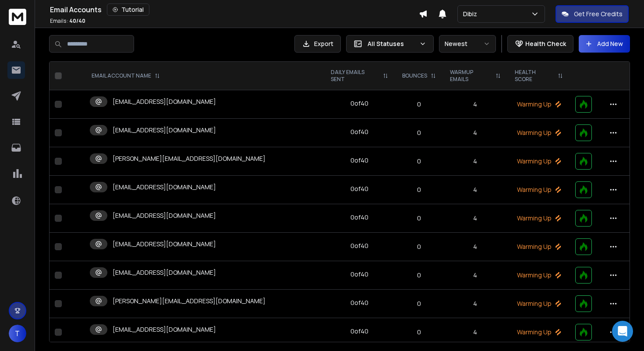
click at [149, 246] on p "[EMAIL_ADDRESS][DOMAIN_NAME]" at bounding box center [164, 243] width 103 height 9
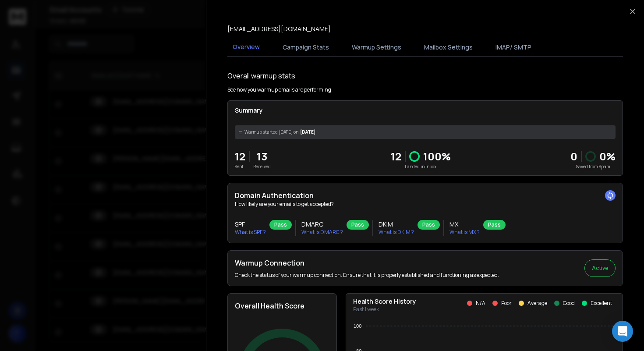
click at [149, 246] on div at bounding box center [322, 175] width 644 height 351
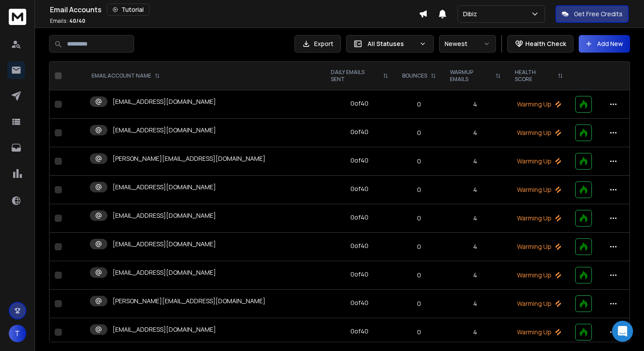
click at [149, 273] on p "[EMAIL_ADDRESS][DOMAIN_NAME]" at bounding box center [164, 272] width 103 height 9
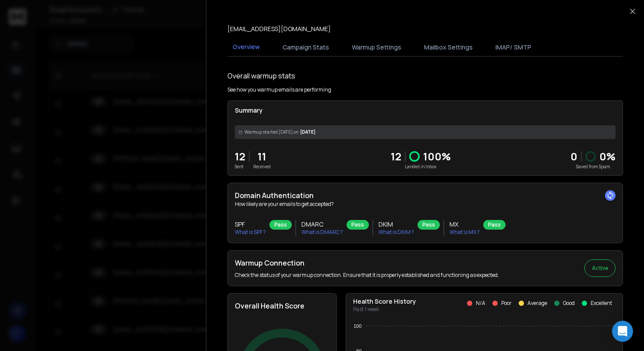
click at [149, 273] on div at bounding box center [322, 175] width 644 height 351
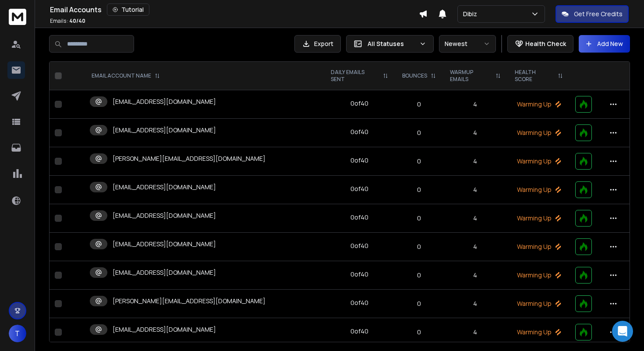
click at [149, 306] on td "[PERSON_NAME][EMAIL_ADDRESS][DOMAIN_NAME]" at bounding box center [203, 303] width 239 height 28
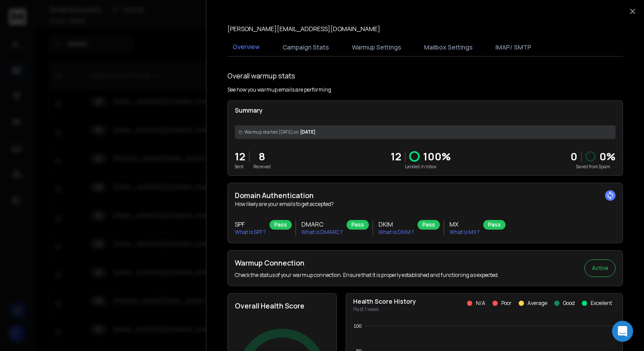
click at [149, 306] on div at bounding box center [322, 175] width 644 height 351
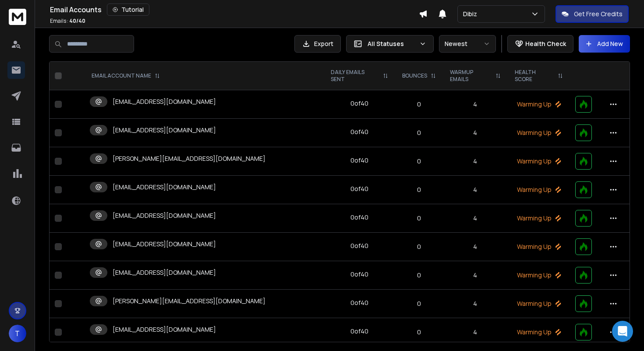
click at [149, 306] on td "[PERSON_NAME][EMAIL_ADDRESS][DOMAIN_NAME]" at bounding box center [203, 303] width 239 height 28
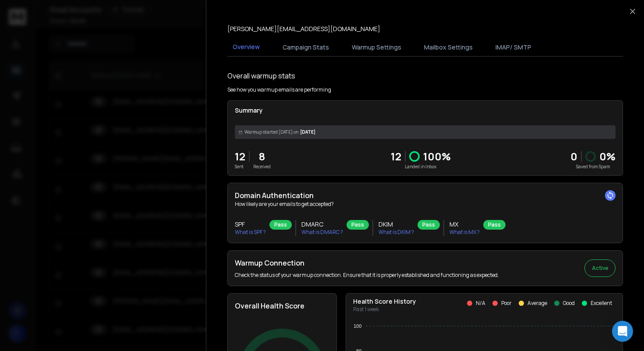
click at [149, 306] on div at bounding box center [322, 175] width 644 height 351
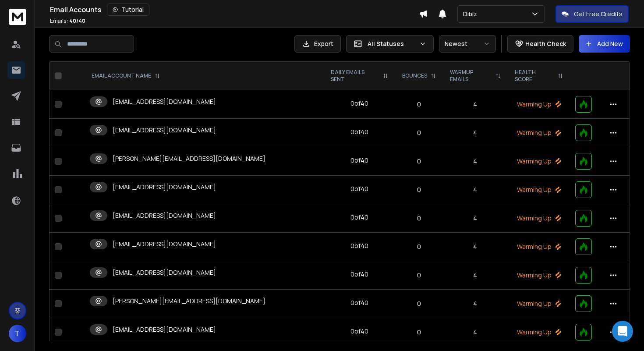
click at [152, 329] on p "[EMAIL_ADDRESS][DOMAIN_NAME]" at bounding box center [164, 329] width 103 height 9
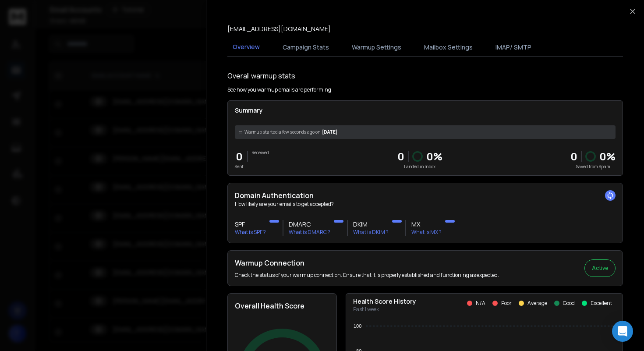
click at [151, 330] on div at bounding box center [322, 175] width 644 height 351
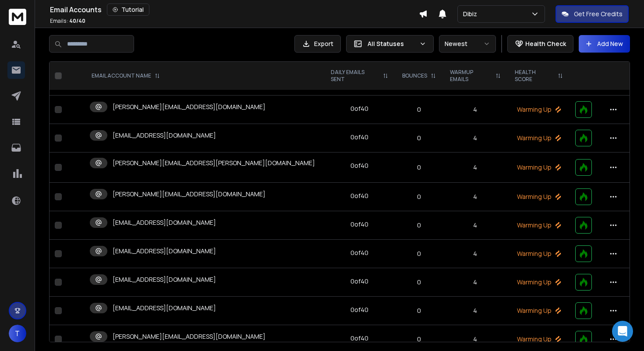
scroll to position [251, 0]
click at [126, 109] on p "[PERSON_NAME][EMAIL_ADDRESS][DOMAIN_NAME]" at bounding box center [189, 106] width 153 height 9
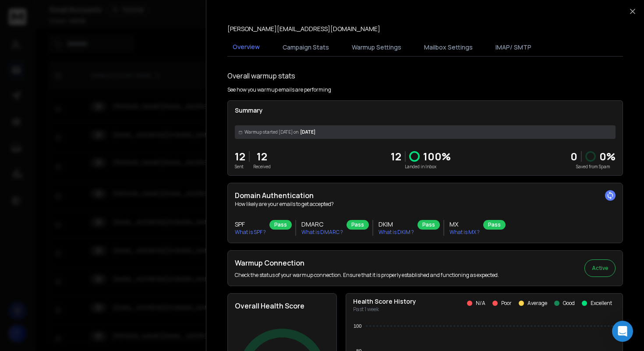
click at [126, 109] on div at bounding box center [322, 175] width 644 height 351
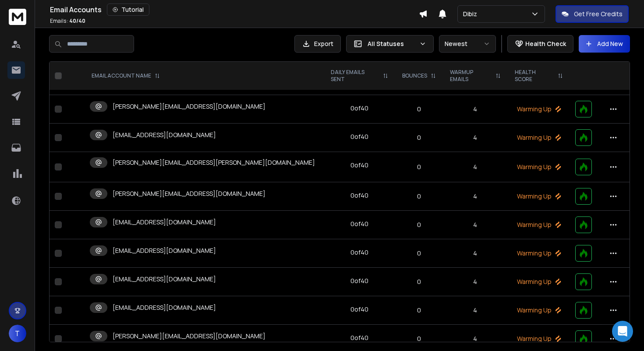
click at [136, 136] on p "[EMAIL_ADDRESS][DOMAIN_NAME]" at bounding box center [164, 134] width 103 height 9
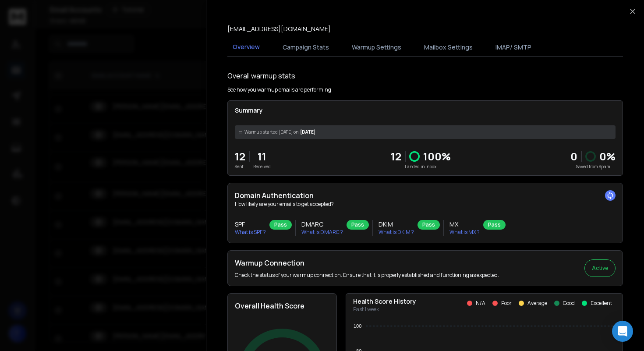
click at [136, 136] on div at bounding box center [322, 175] width 644 height 351
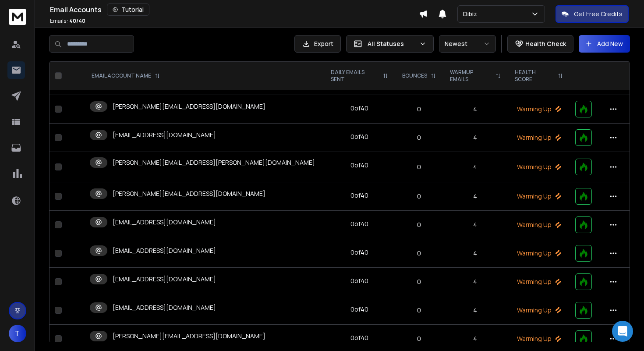
click at [137, 160] on p "[PERSON_NAME][EMAIL_ADDRESS][PERSON_NAME][DOMAIN_NAME]" at bounding box center [214, 162] width 202 height 9
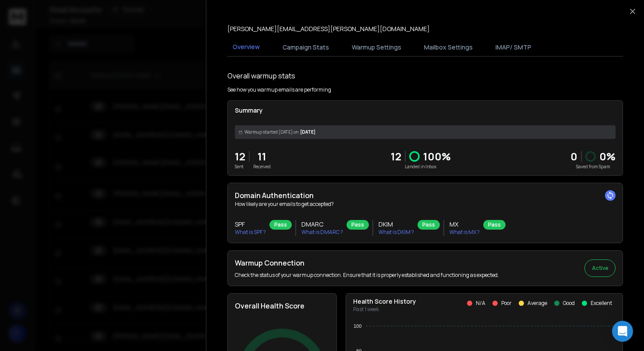
click at [135, 166] on div at bounding box center [322, 175] width 644 height 351
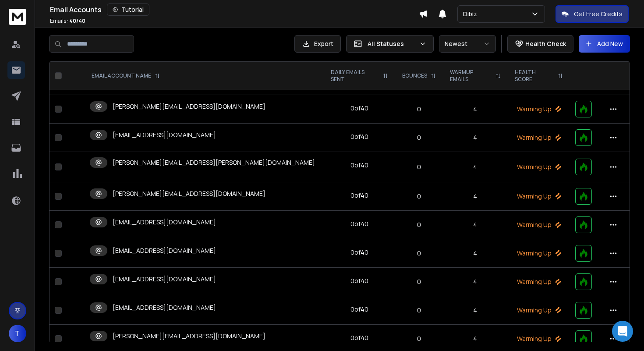
click at [144, 197] on div "[PERSON_NAME][EMAIL_ADDRESS][DOMAIN_NAME]" at bounding box center [178, 193] width 176 height 11
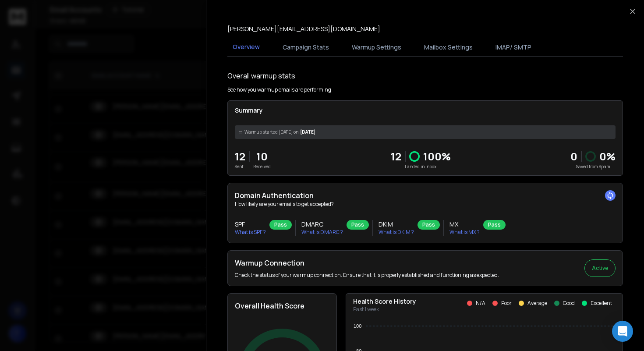
click at [144, 197] on div at bounding box center [322, 175] width 644 height 351
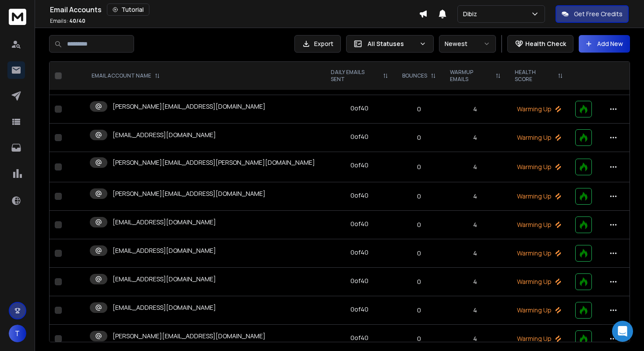
click at [167, 218] on p "[EMAIL_ADDRESS][DOMAIN_NAME]" at bounding box center [164, 222] width 103 height 9
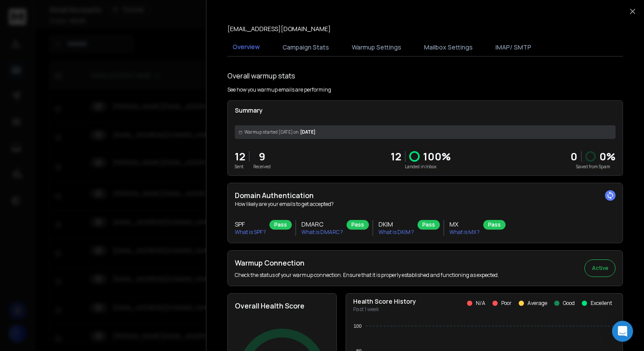
click at [161, 240] on div at bounding box center [322, 175] width 644 height 351
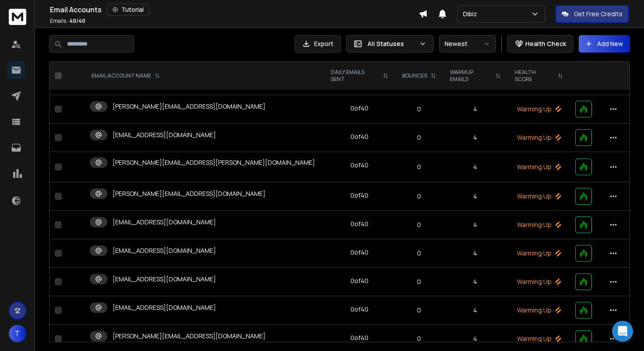
click at [158, 246] on p "[EMAIL_ADDRESS][DOMAIN_NAME]" at bounding box center [164, 250] width 103 height 9
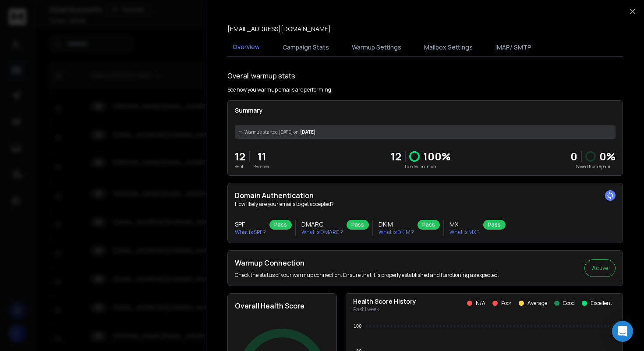
click at [158, 246] on div at bounding box center [322, 175] width 644 height 351
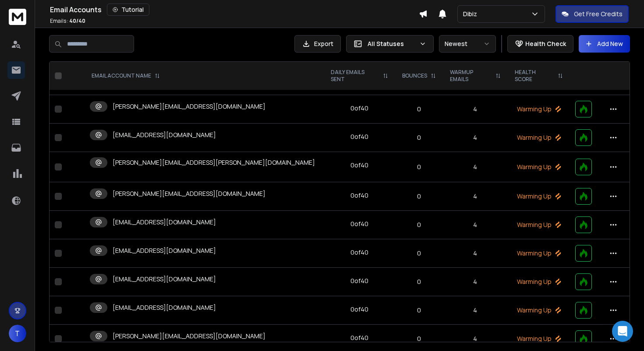
click at [148, 275] on p "[EMAIL_ADDRESS][DOMAIN_NAME]" at bounding box center [164, 279] width 103 height 9
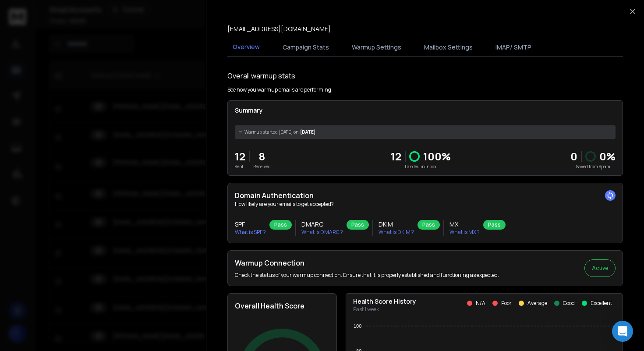
click at [148, 275] on div at bounding box center [322, 175] width 644 height 351
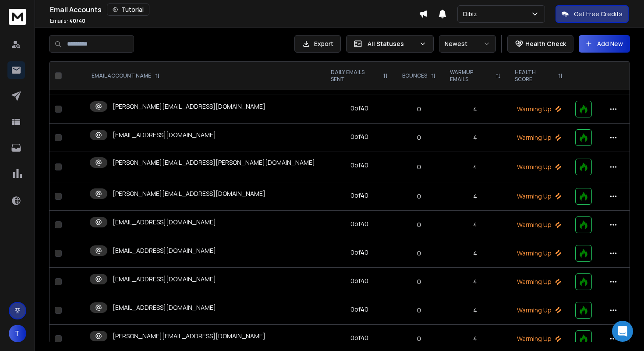
click at [160, 306] on p "[EMAIL_ADDRESS][DOMAIN_NAME]" at bounding box center [164, 307] width 103 height 9
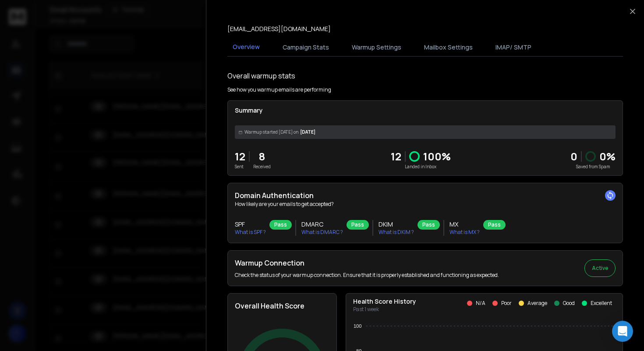
click at [160, 306] on div at bounding box center [322, 175] width 644 height 351
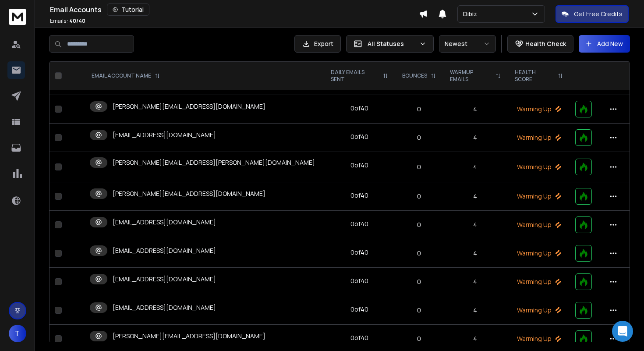
click at [151, 331] on p "[PERSON_NAME][EMAIL_ADDRESS][DOMAIN_NAME]" at bounding box center [189, 335] width 153 height 9
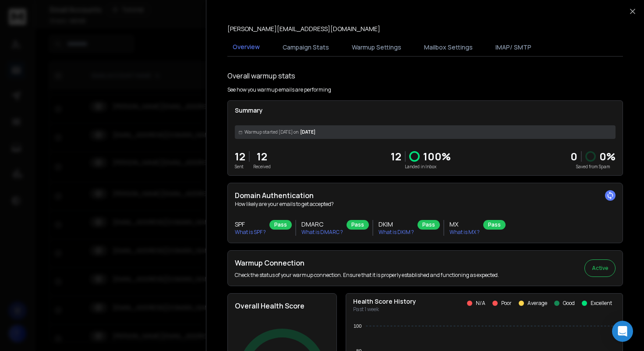
click at [151, 330] on div at bounding box center [322, 175] width 644 height 351
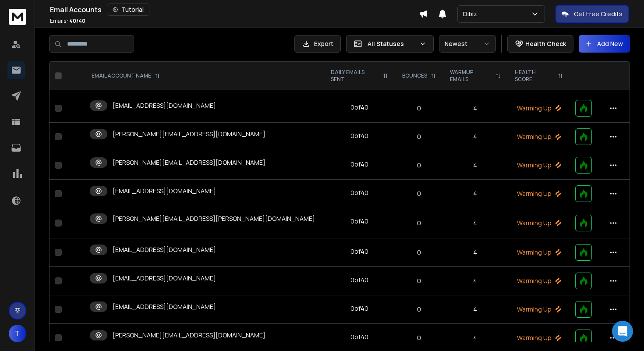
scroll to position [469, 0]
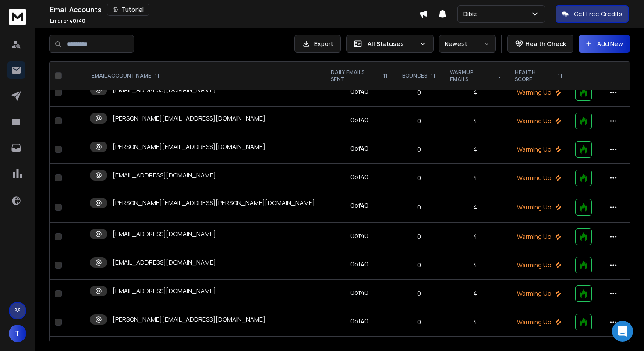
click at [141, 114] on p "[PERSON_NAME][EMAIL_ADDRESS][DOMAIN_NAME]" at bounding box center [189, 118] width 153 height 9
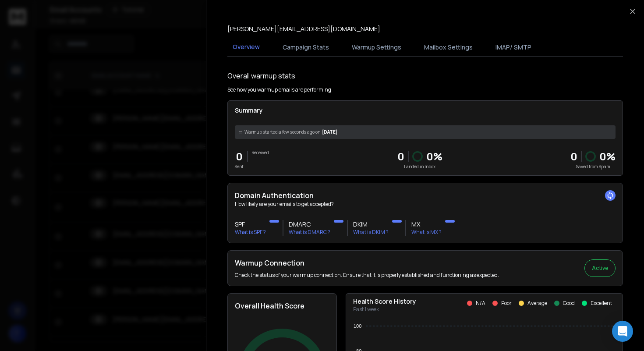
click at [141, 113] on div at bounding box center [322, 175] width 644 height 351
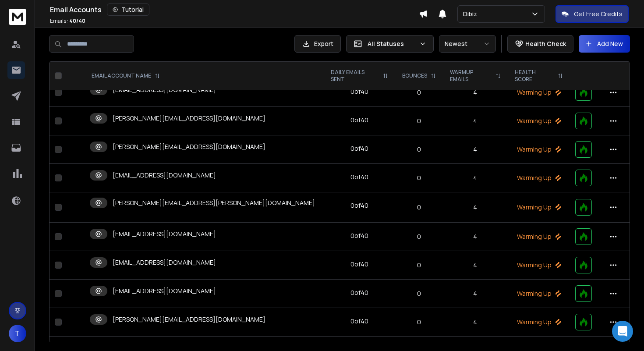
click at [141, 139] on td "[PERSON_NAME][EMAIL_ADDRESS][DOMAIN_NAME]" at bounding box center [203, 149] width 239 height 28
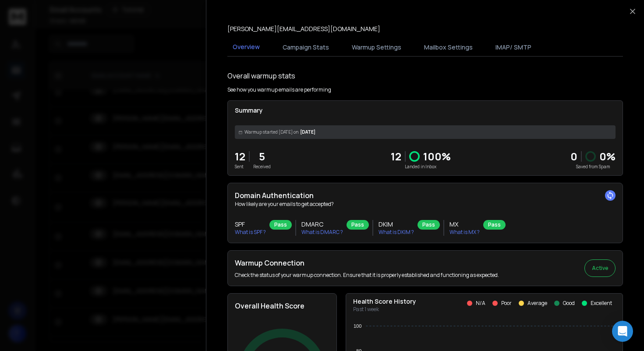
click at [141, 139] on div at bounding box center [322, 175] width 644 height 351
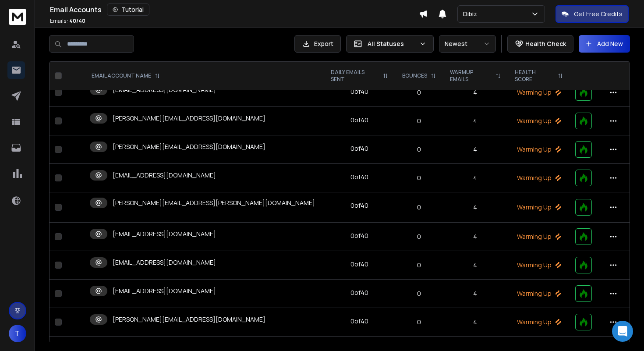
click at [147, 171] on p "[EMAIL_ADDRESS][DOMAIN_NAME]" at bounding box center [164, 175] width 103 height 9
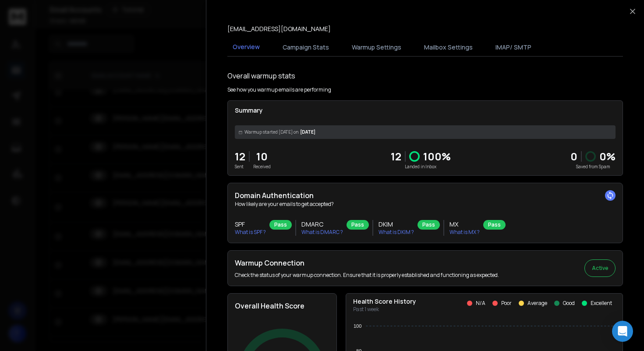
click at [147, 169] on div at bounding box center [322, 175] width 644 height 351
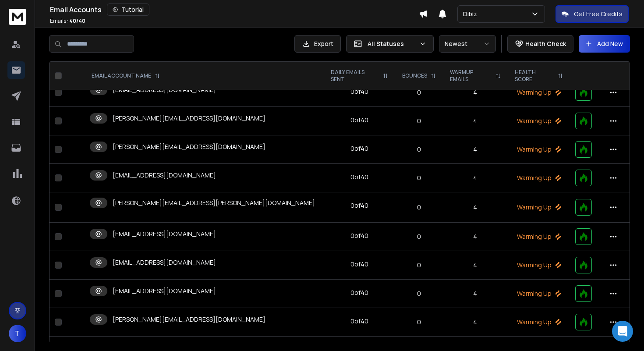
click at [163, 197] on div "[PERSON_NAME][EMAIL_ADDRESS][PERSON_NAME][DOMAIN_NAME]" at bounding box center [202, 202] width 225 height 11
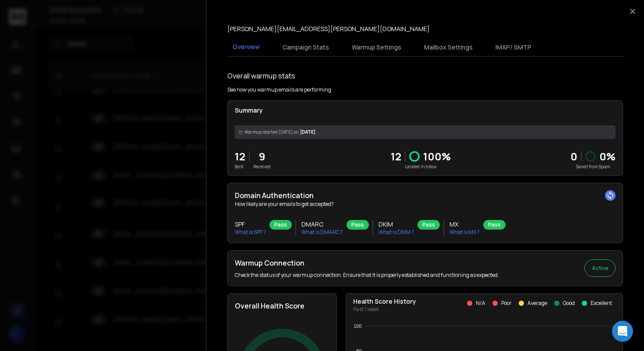
click at [163, 197] on div at bounding box center [322, 175] width 644 height 351
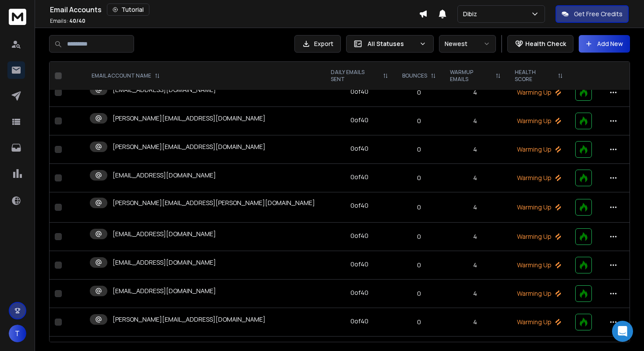
click at [181, 229] on p "[EMAIL_ADDRESS][DOMAIN_NAME]" at bounding box center [164, 233] width 103 height 9
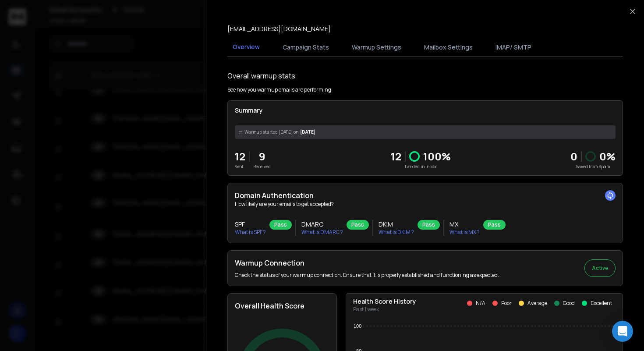
click at [181, 229] on div at bounding box center [322, 175] width 644 height 351
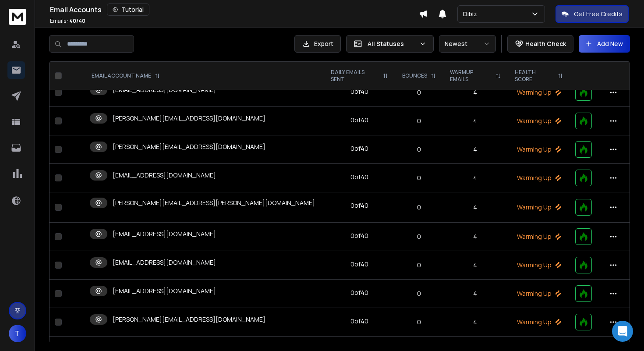
click at [184, 258] on div "[EMAIL_ADDRESS][DOMAIN_NAME]" at bounding box center [204, 262] width 229 height 11
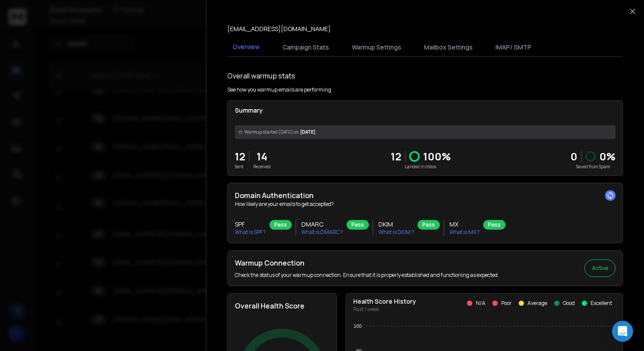
click at [184, 258] on div at bounding box center [322, 175] width 644 height 351
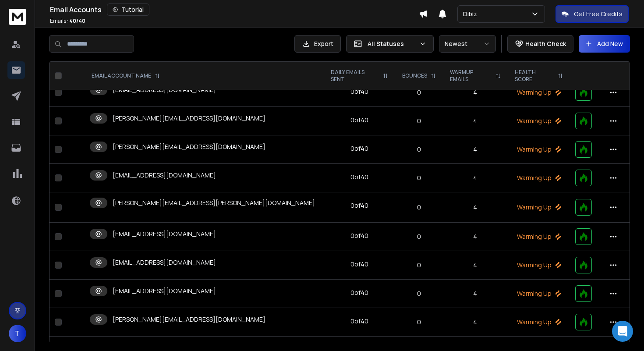
click at [185, 288] on p "[EMAIL_ADDRESS][DOMAIN_NAME]" at bounding box center [164, 290] width 103 height 9
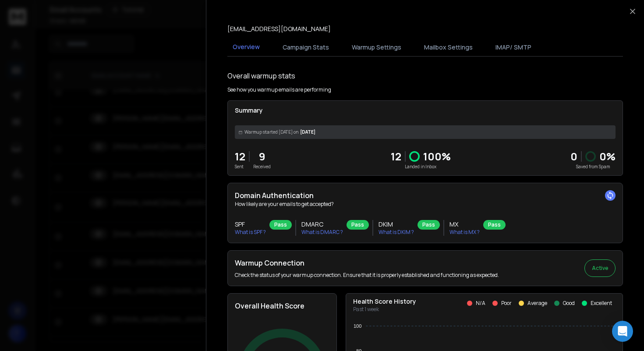
click at [185, 288] on div at bounding box center [322, 175] width 644 height 351
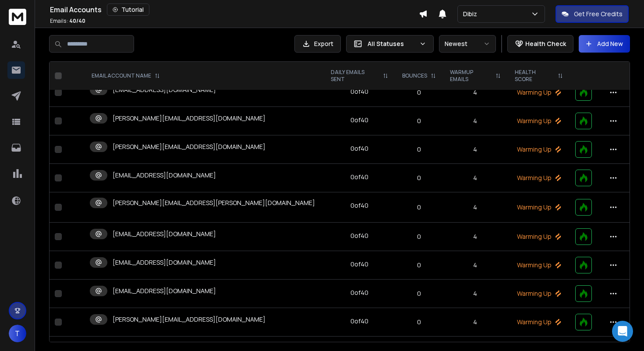
click at [172, 318] on p "[PERSON_NAME][EMAIL_ADDRESS][DOMAIN_NAME]" at bounding box center [189, 319] width 153 height 9
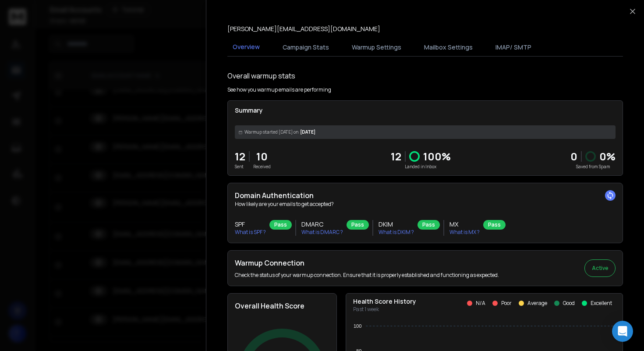
click at [172, 318] on div at bounding box center [322, 175] width 644 height 351
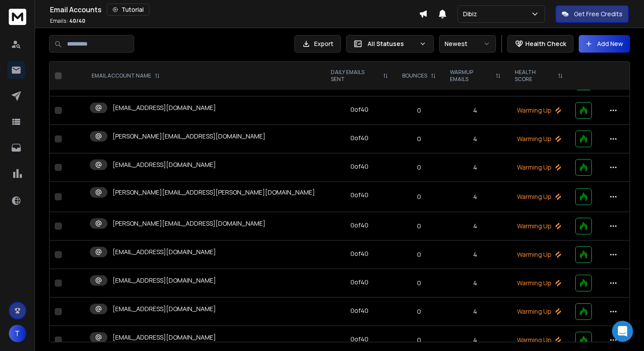
scroll to position [708, 0]
click at [123, 97] on td "[EMAIL_ADDRESS][DOMAIN_NAME]" at bounding box center [203, 111] width 239 height 28
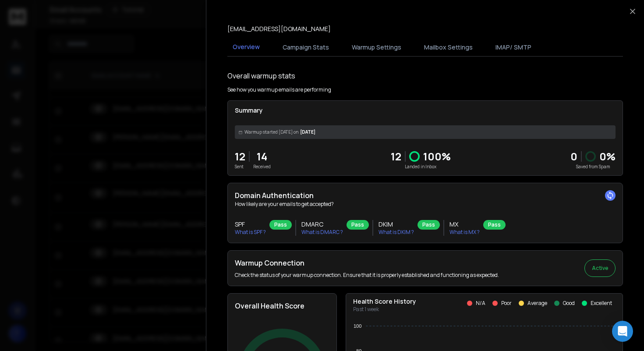
click at [125, 103] on div at bounding box center [322, 175] width 644 height 351
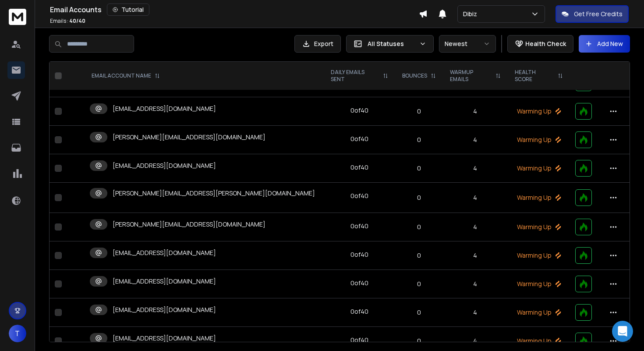
click at [134, 135] on p "[PERSON_NAME][EMAIL_ADDRESS][DOMAIN_NAME]" at bounding box center [189, 137] width 153 height 9
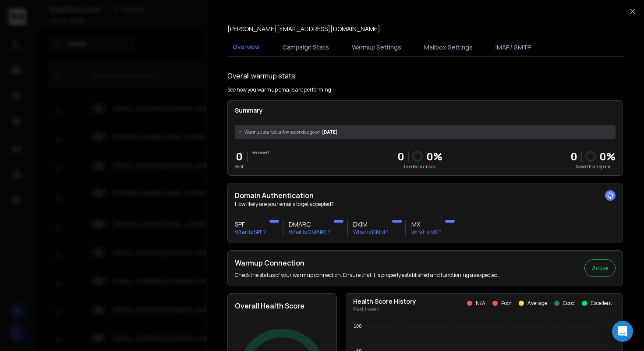
click at [134, 135] on div at bounding box center [322, 175] width 644 height 351
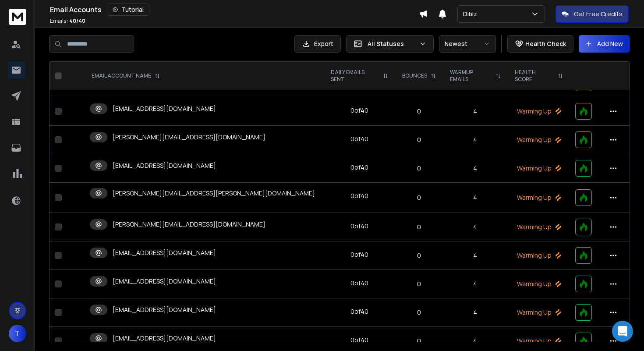
click at [145, 161] on p "[EMAIL_ADDRESS][DOMAIN_NAME]" at bounding box center [164, 165] width 103 height 9
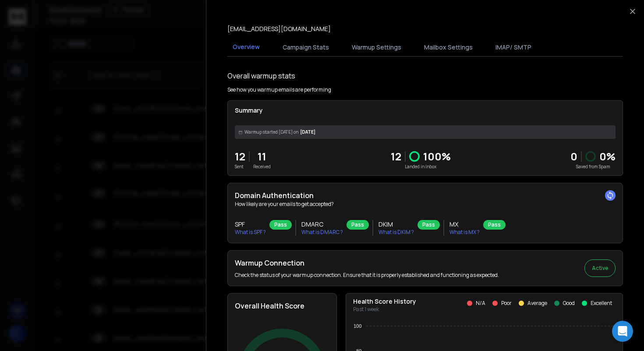
click at [145, 160] on div at bounding box center [322, 175] width 644 height 351
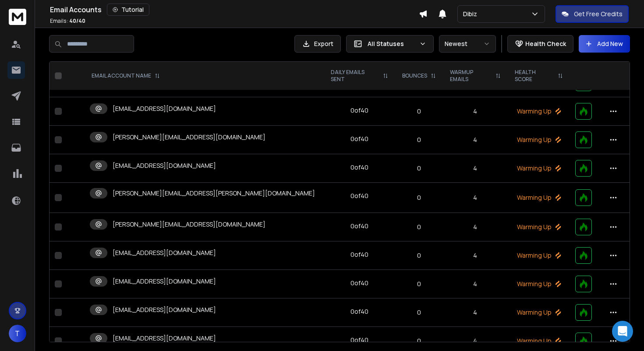
click at [158, 183] on td "[PERSON_NAME][EMAIL_ADDRESS][PERSON_NAME][DOMAIN_NAME]" at bounding box center [203, 198] width 239 height 30
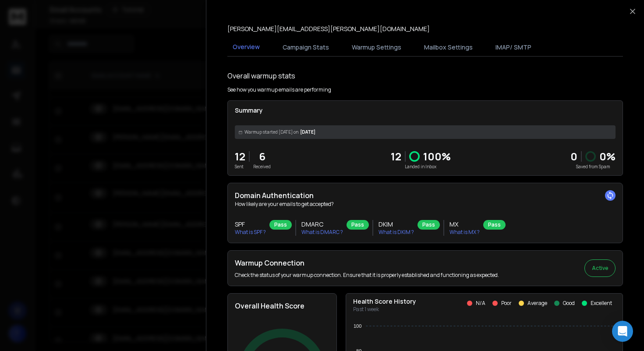
click at [158, 183] on div at bounding box center [322, 175] width 644 height 351
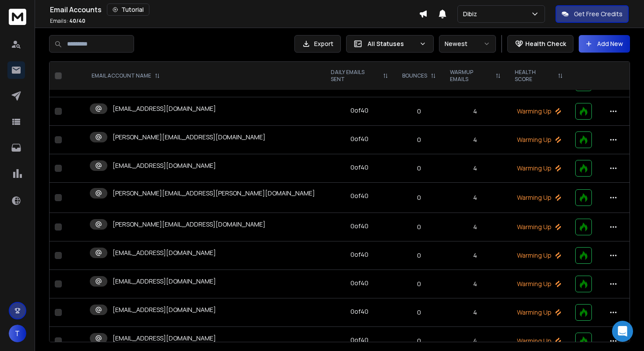
click at [159, 219] on div "[PERSON_NAME][EMAIL_ADDRESS][DOMAIN_NAME]" at bounding box center [178, 224] width 176 height 11
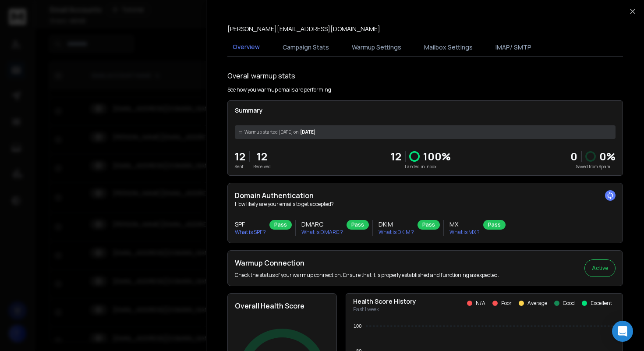
click at [159, 213] on div at bounding box center [322, 175] width 644 height 351
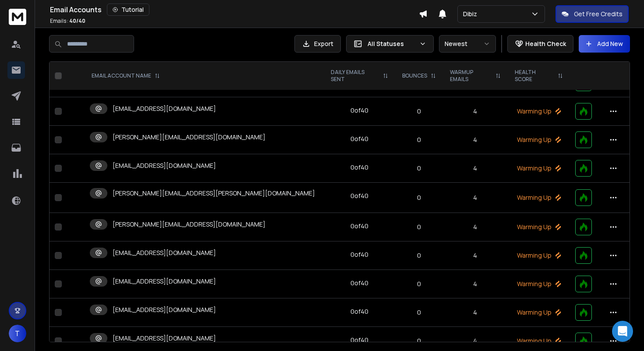
click at [156, 248] on p "[EMAIL_ADDRESS][DOMAIN_NAME]" at bounding box center [164, 252] width 103 height 9
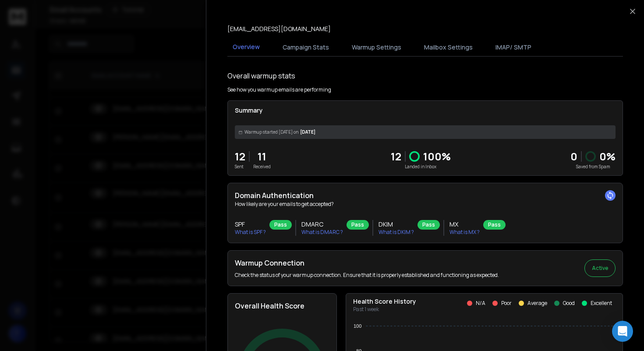
click at [156, 244] on div at bounding box center [322, 175] width 644 height 351
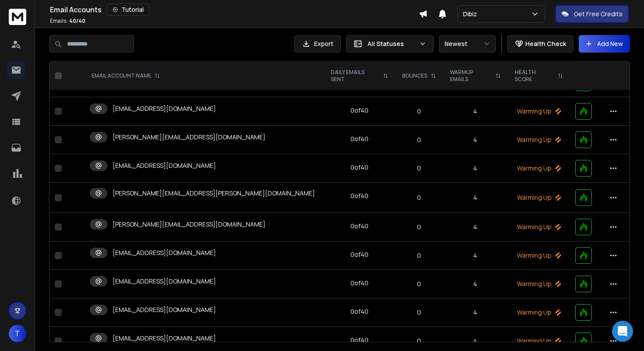
click at [160, 277] on p "[EMAIL_ADDRESS][DOMAIN_NAME]" at bounding box center [164, 281] width 103 height 9
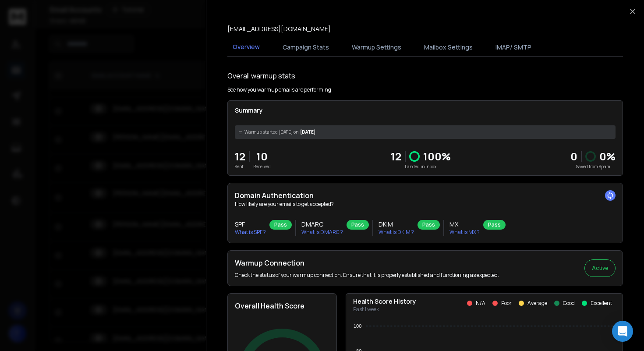
click at [160, 277] on div at bounding box center [322, 175] width 644 height 351
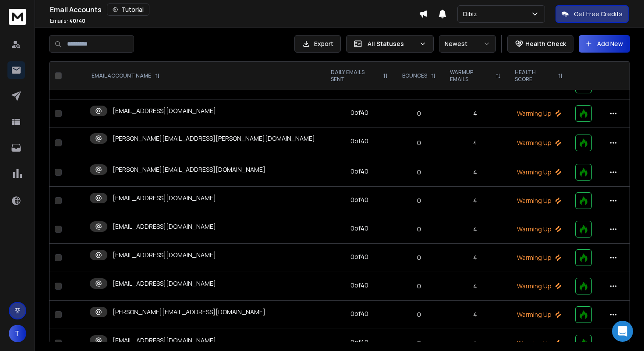
scroll to position [763, 0]
click at [155, 243] on td "[EMAIL_ADDRESS][DOMAIN_NAME]" at bounding box center [203, 257] width 239 height 28
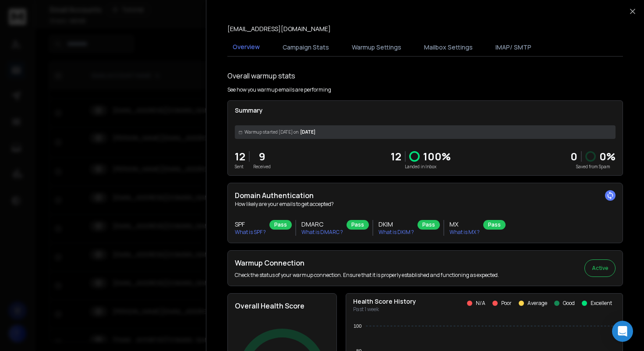
click at [155, 243] on div at bounding box center [322, 175] width 644 height 351
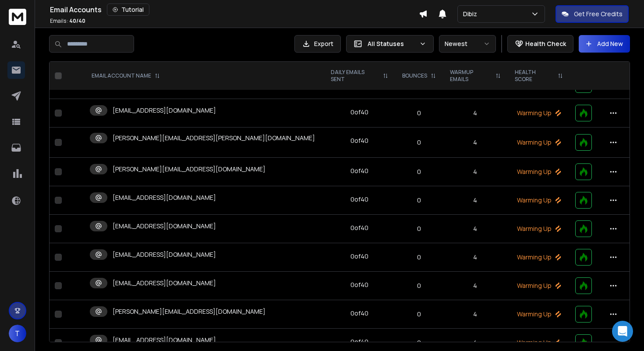
click at [175, 282] on p "[EMAIL_ADDRESS][DOMAIN_NAME]" at bounding box center [164, 282] width 103 height 9
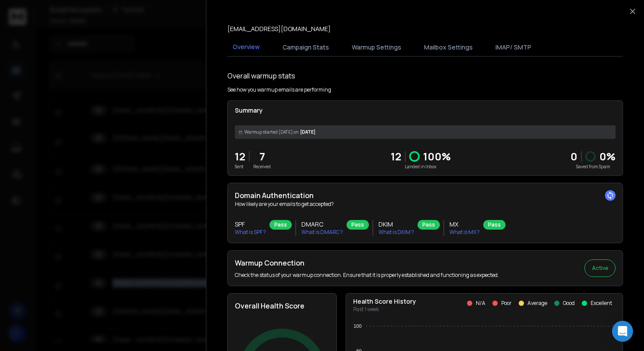
click at [175, 282] on div at bounding box center [322, 175] width 644 height 351
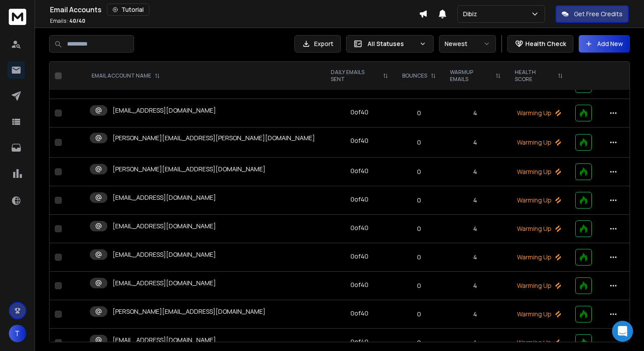
click at [175, 307] on p "[PERSON_NAME][EMAIL_ADDRESS][DOMAIN_NAME]" at bounding box center [189, 311] width 153 height 9
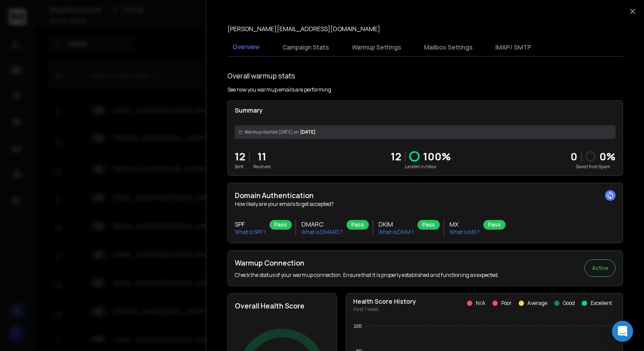
click at [175, 306] on div at bounding box center [322, 175] width 644 height 351
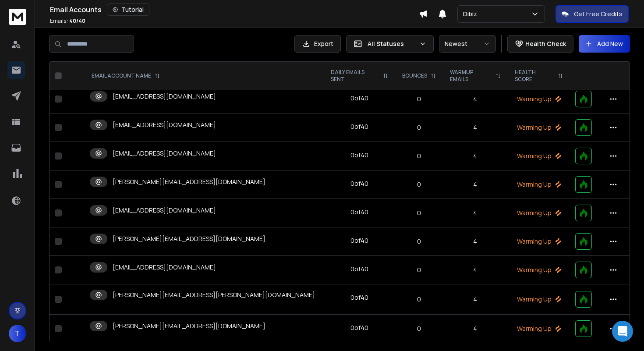
scroll to position [894, 0]
click at [154, 205] on p "[EMAIL_ADDRESS][DOMAIN_NAME]" at bounding box center [164, 209] width 103 height 9
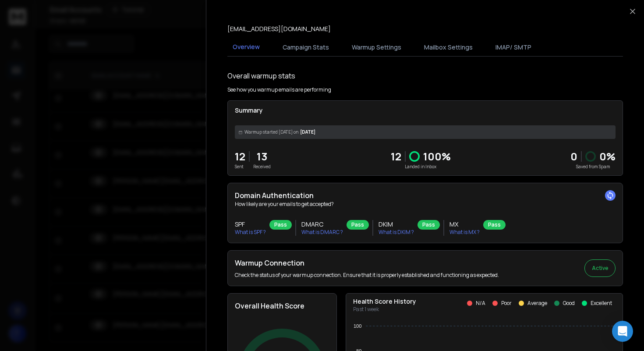
click at [154, 204] on div at bounding box center [322, 175] width 644 height 351
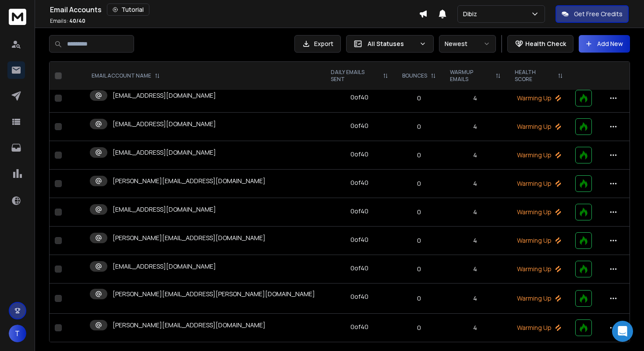
click at [165, 234] on p "[PERSON_NAME][EMAIL_ADDRESS][DOMAIN_NAME]" at bounding box center [189, 237] width 153 height 9
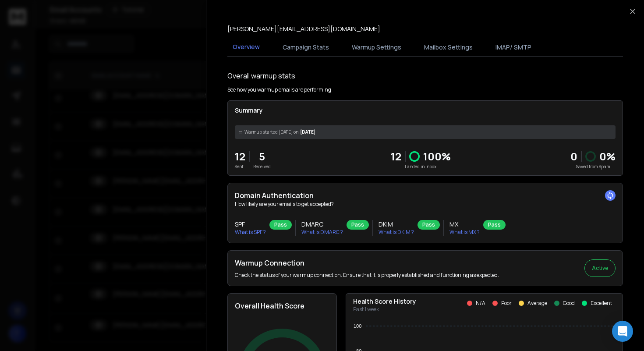
click at [165, 234] on div at bounding box center [322, 175] width 644 height 351
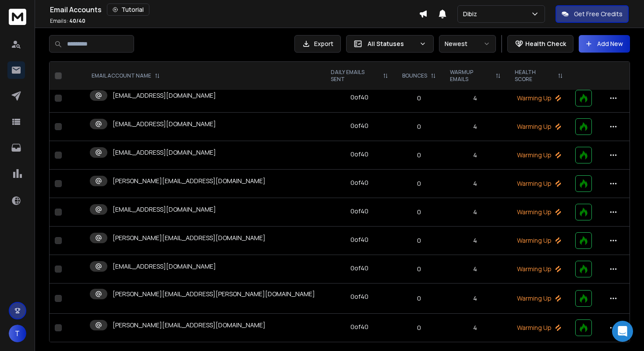
click at [171, 262] on p "[EMAIL_ADDRESS][DOMAIN_NAME]" at bounding box center [164, 266] width 103 height 9
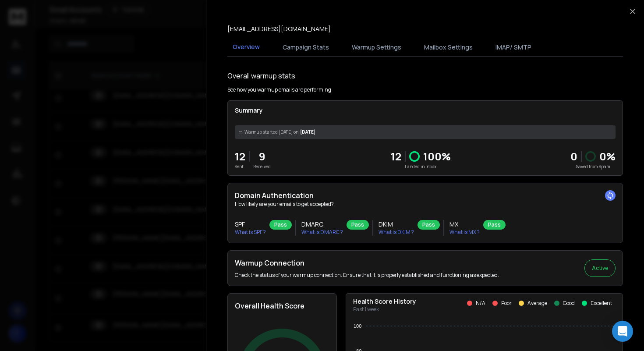
click at [171, 262] on div at bounding box center [322, 175] width 644 height 351
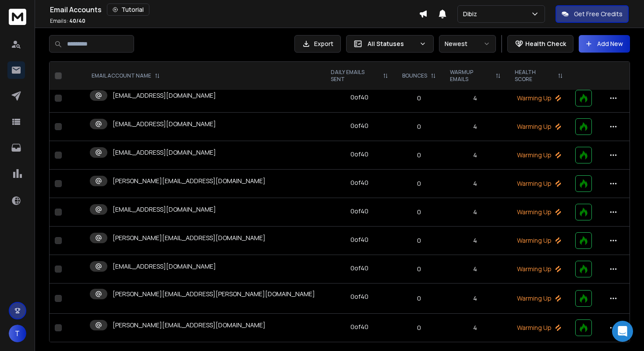
click at [177, 289] on p "[PERSON_NAME][EMAIL_ADDRESS][PERSON_NAME][DOMAIN_NAME]" at bounding box center [214, 293] width 202 height 9
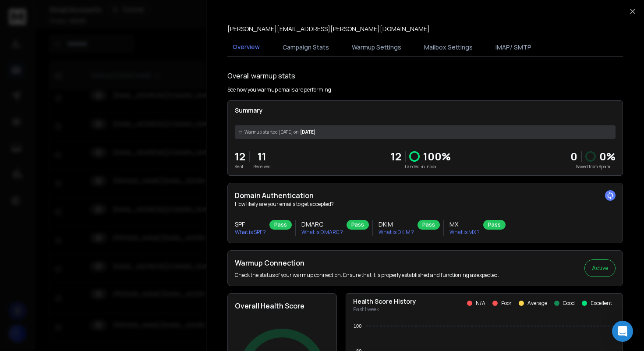
click at [177, 285] on div at bounding box center [322, 175] width 644 height 351
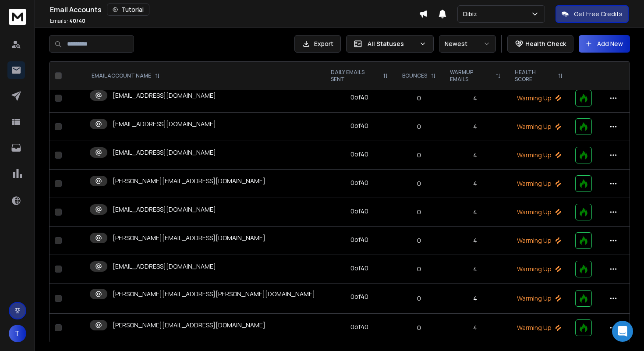
click at [181, 322] on p "[PERSON_NAME][EMAIL_ADDRESS][DOMAIN_NAME]" at bounding box center [189, 324] width 153 height 9
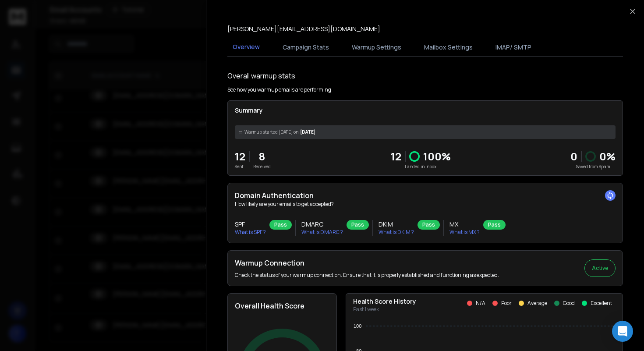
click at [181, 322] on div at bounding box center [322, 175] width 644 height 351
